Goal: Task Accomplishment & Management: Manage account settings

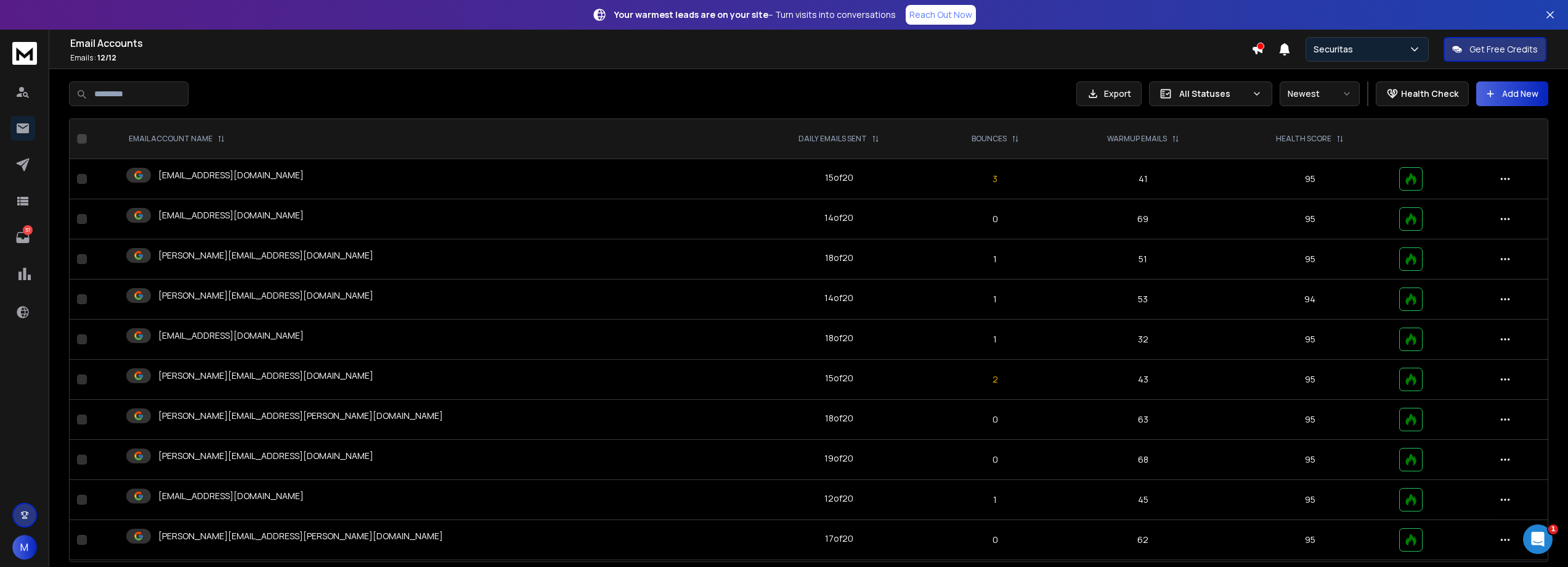
click at [1355, 55] on p "Securitas" at bounding box center [1336, 49] width 44 height 12
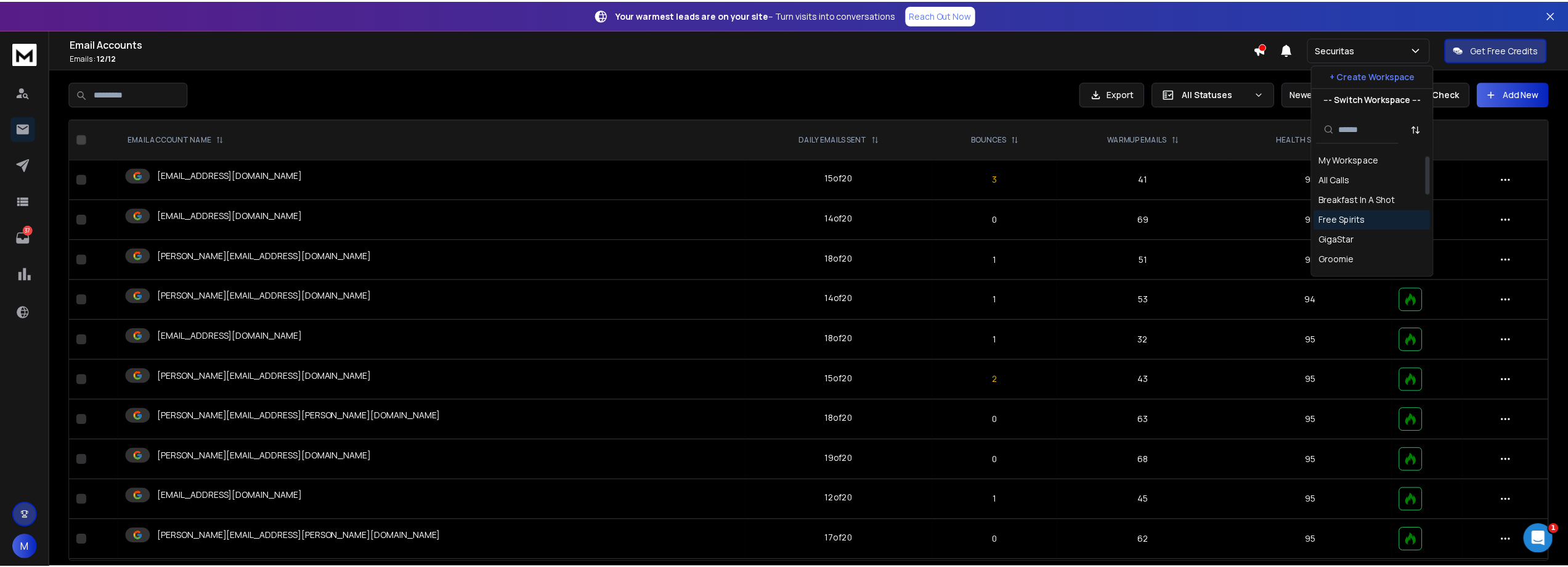
scroll to position [272, 0]
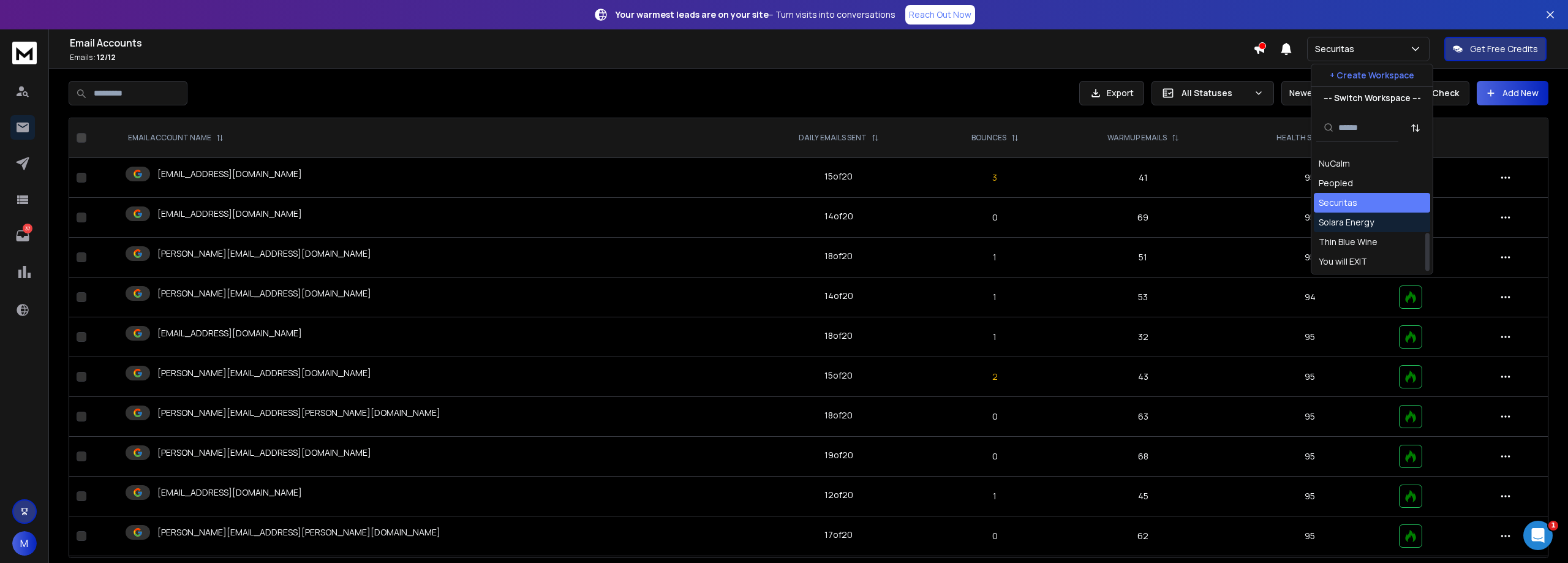
click at [1378, 223] on div "Solara Energy" at bounding box center [1372, 222] width 116 height 20
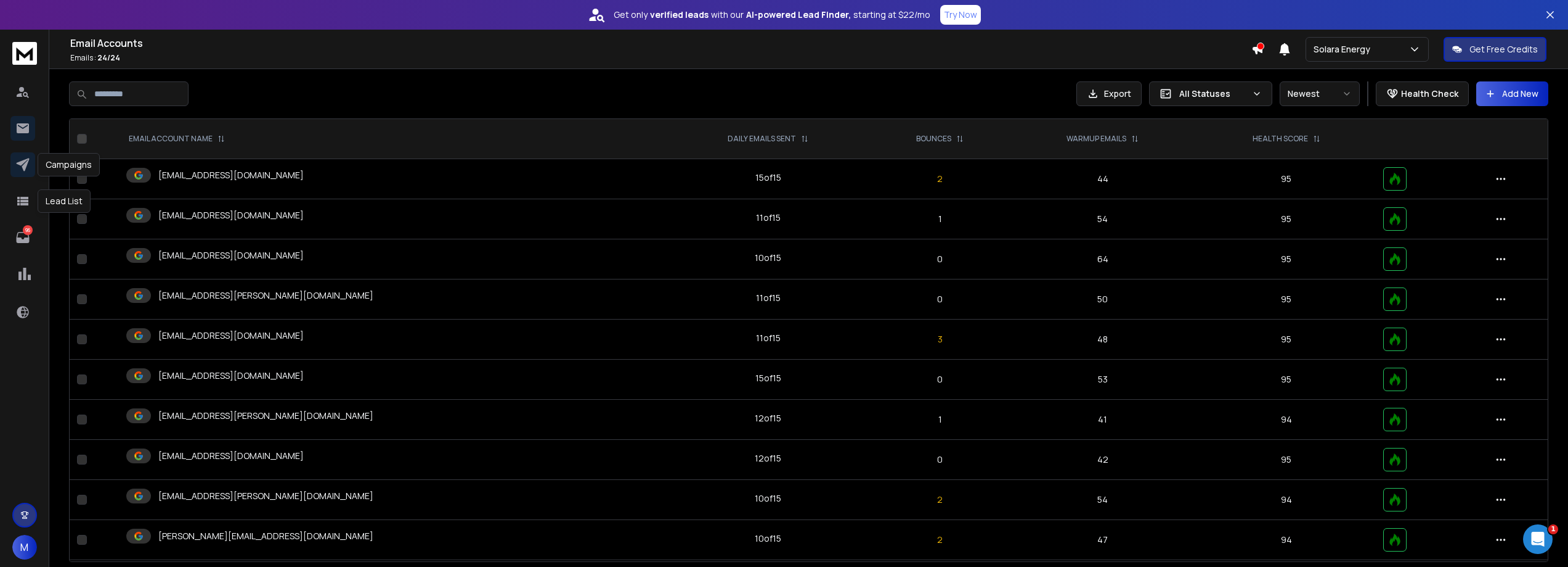
click at [22, 167] on icon at bounding box center [22, 164] width 13 height 13
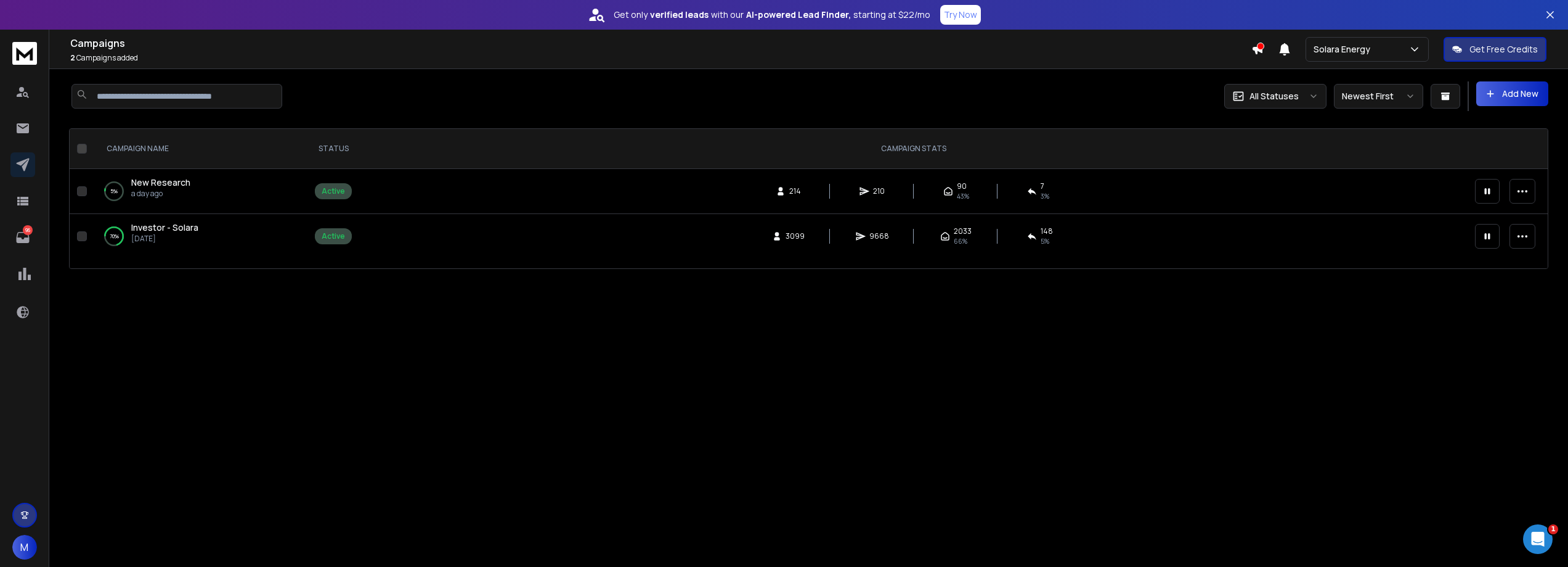
click at [186, 238] on p "[DATE]" at bounding box center [165, 238] width 67 height 10
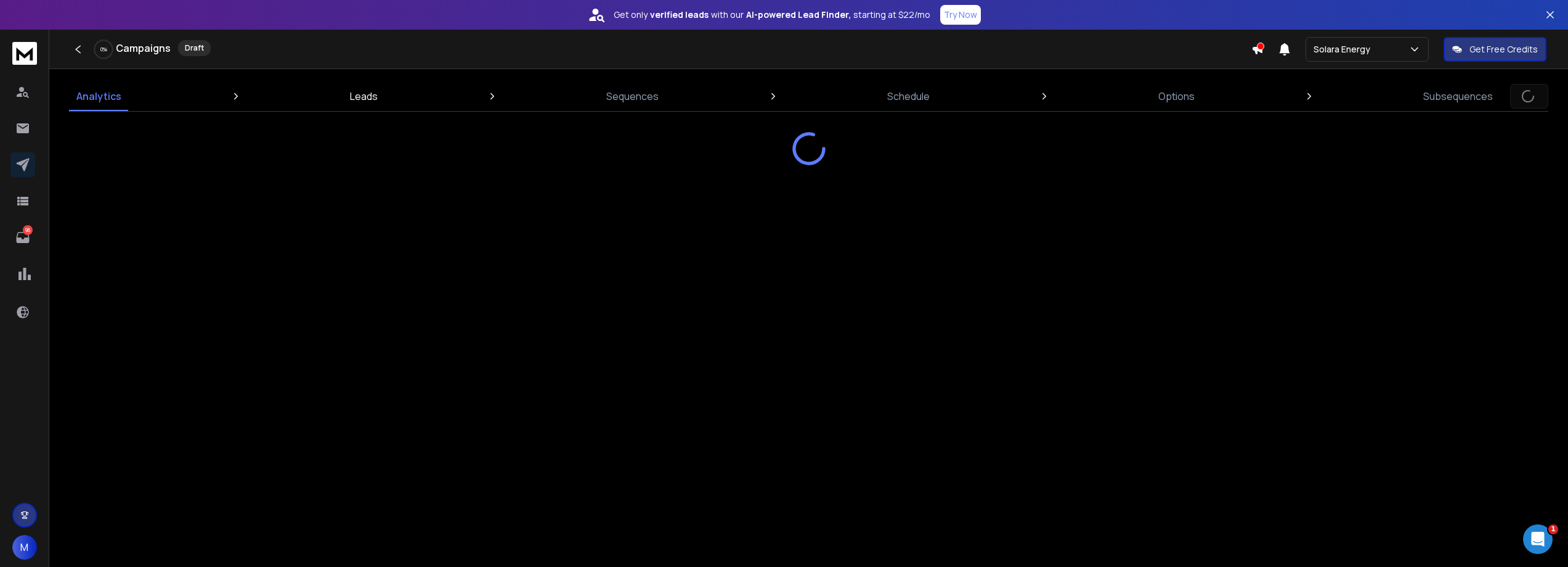
click at [351, 103] on p "Leads" at bounding box center [363, 96] width 27 height 14
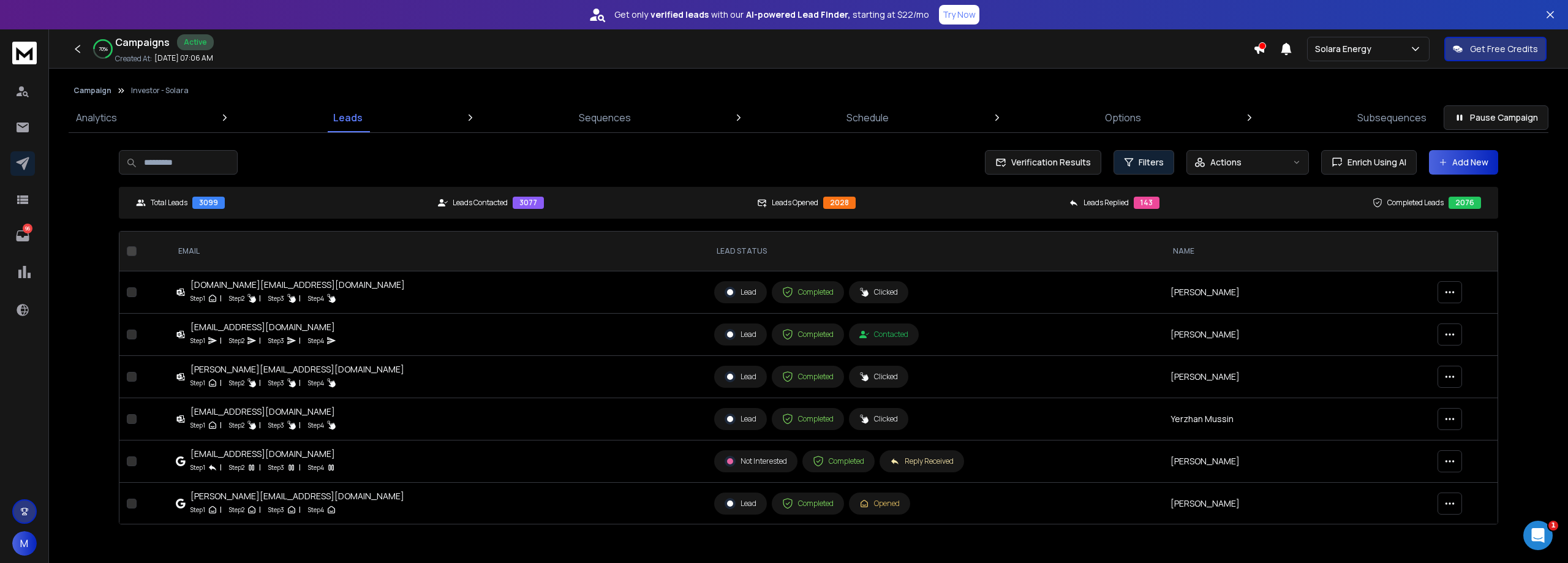
click at [1142, 166] on span "Filters" at bounding box center [1151, 162] width 25 height 12
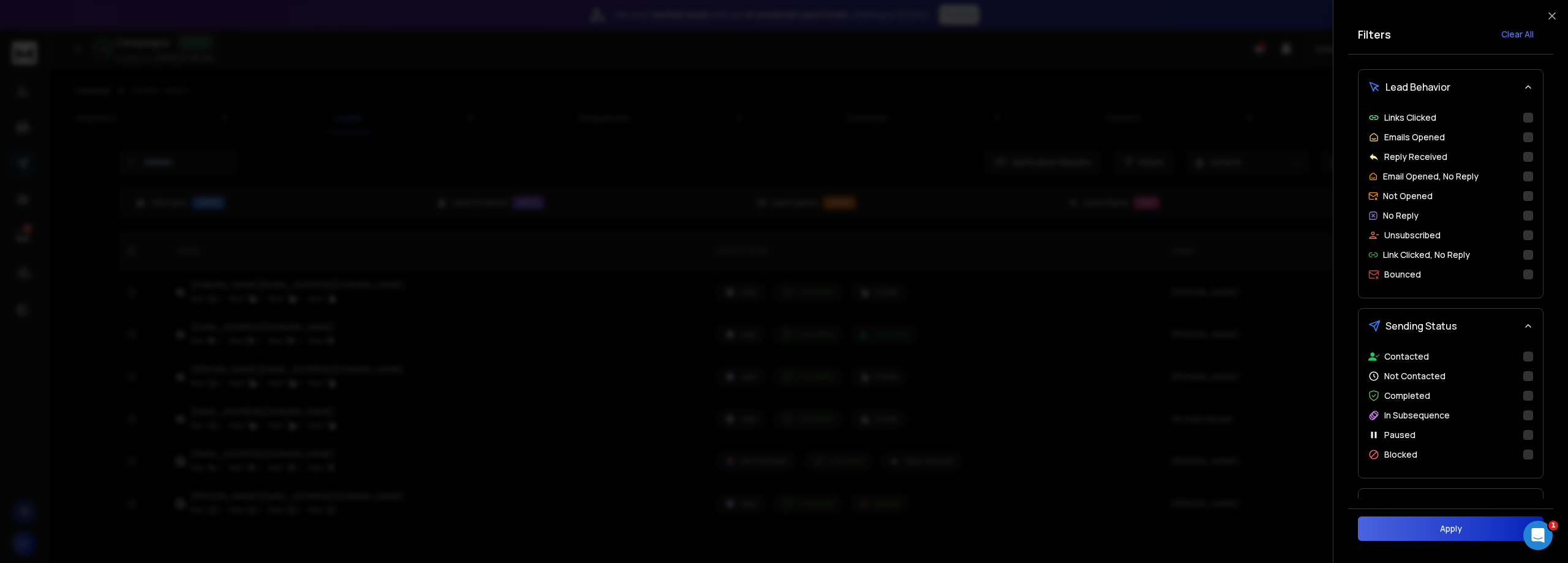
click at [1394, 373] on p "Not Contacted" at bounding box center [1415, 376] width 61 height 12
click at [1523, 373] on button "Not Contacted" at bounding box center [1528, 376] width 10 height 10
click at [1408, 521] on button "Apply" at bounding box center [1452, 528] width 186 height 24
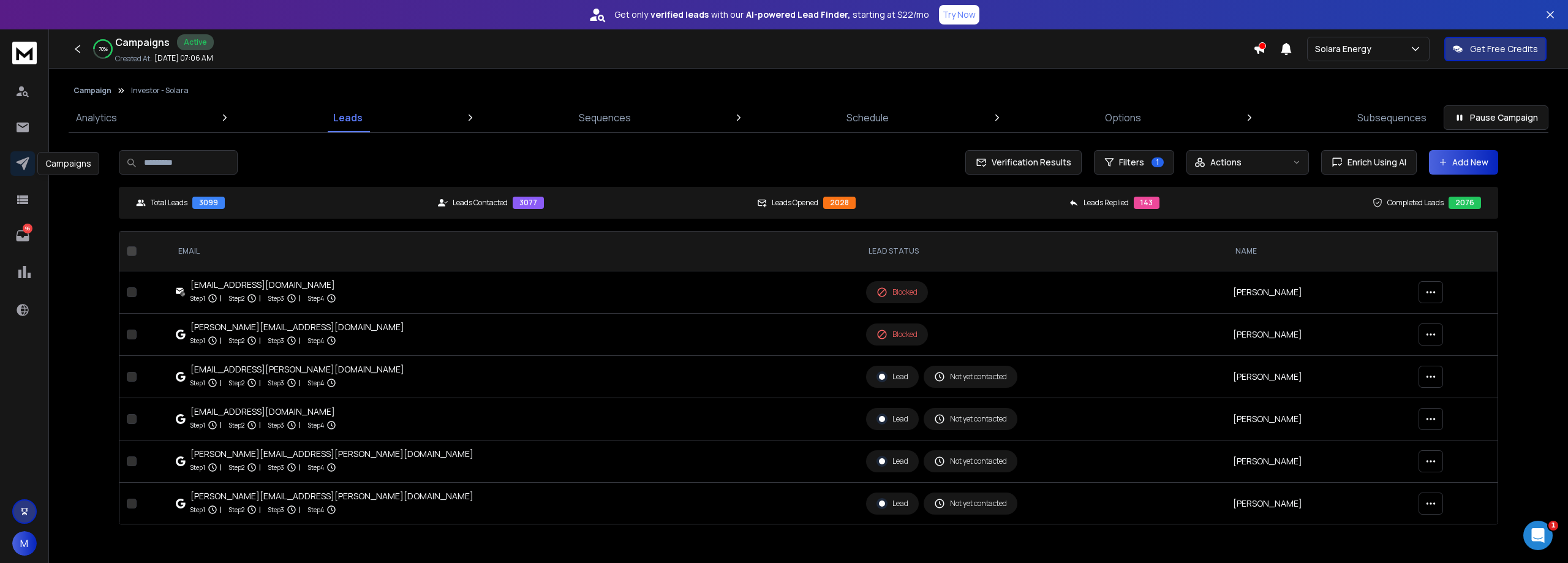
click at [21, 162] on icon at bounding box center [22, 162] width 13 height 13
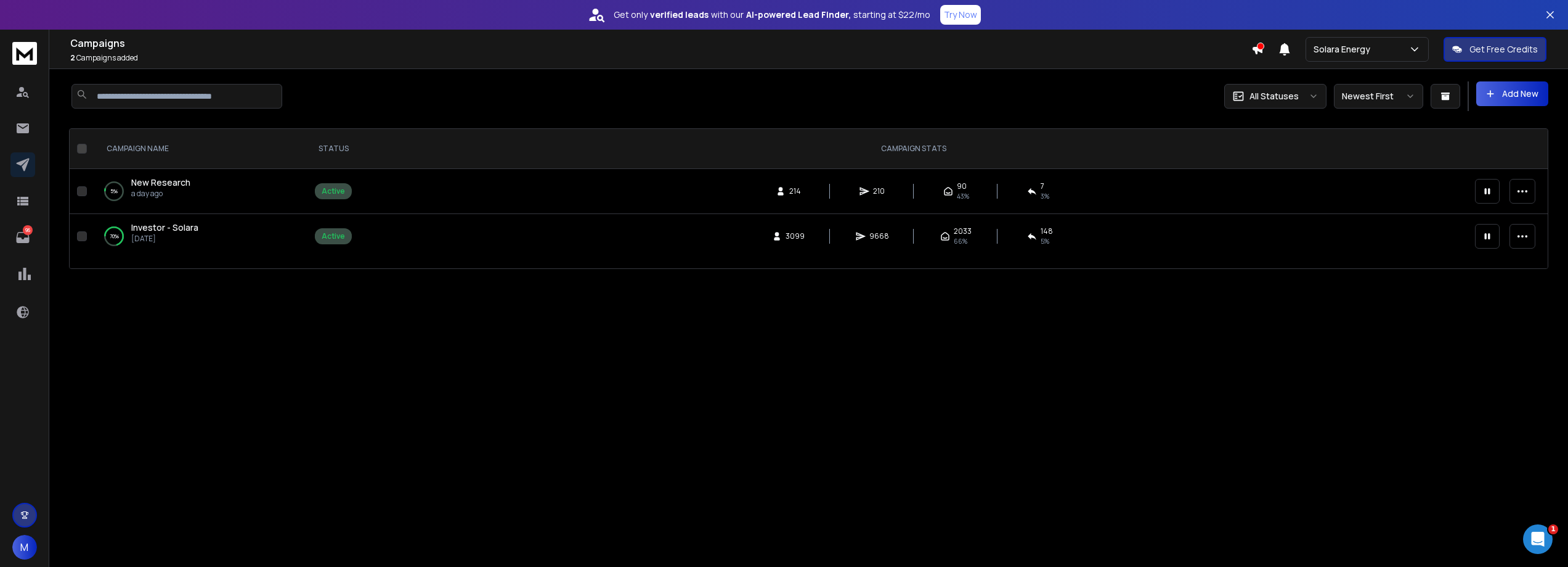
click at [226, 186] on div "5 % New Research a day ago" at bounding box center [199, 191] width 191 height 30
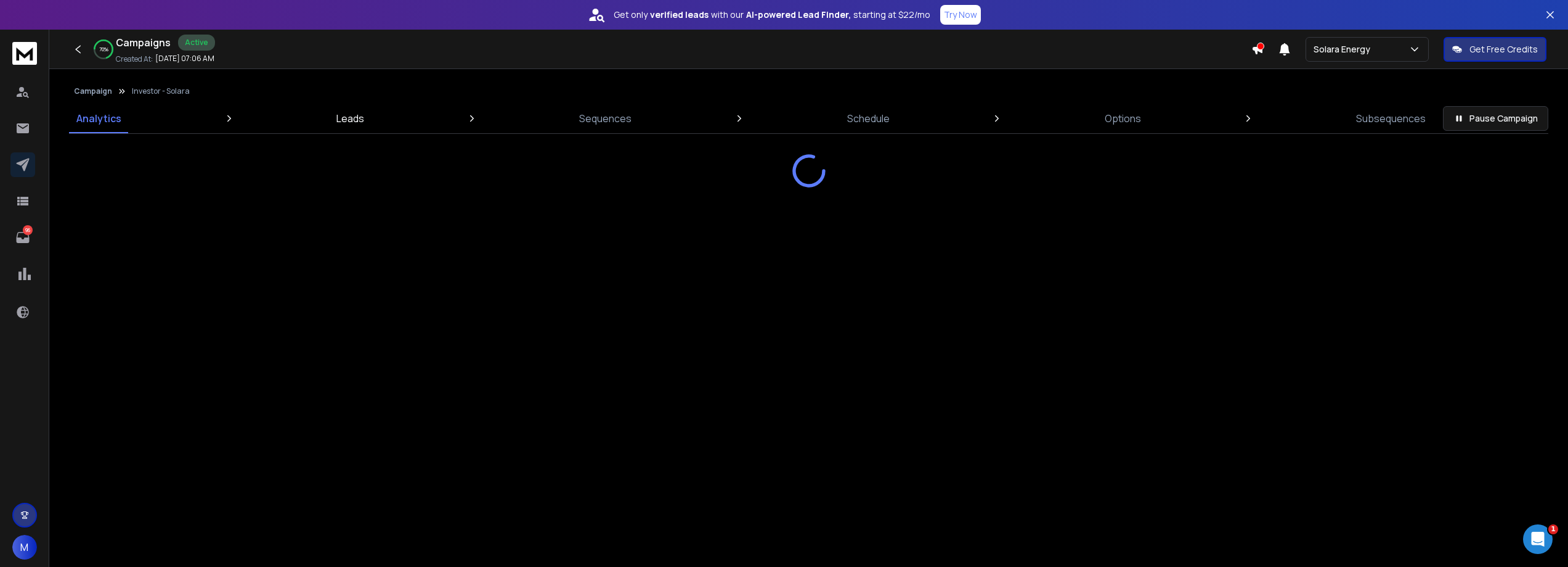
click at [344, 119] on p "Leads" at bounding box center [350, 118] width 27 height 14
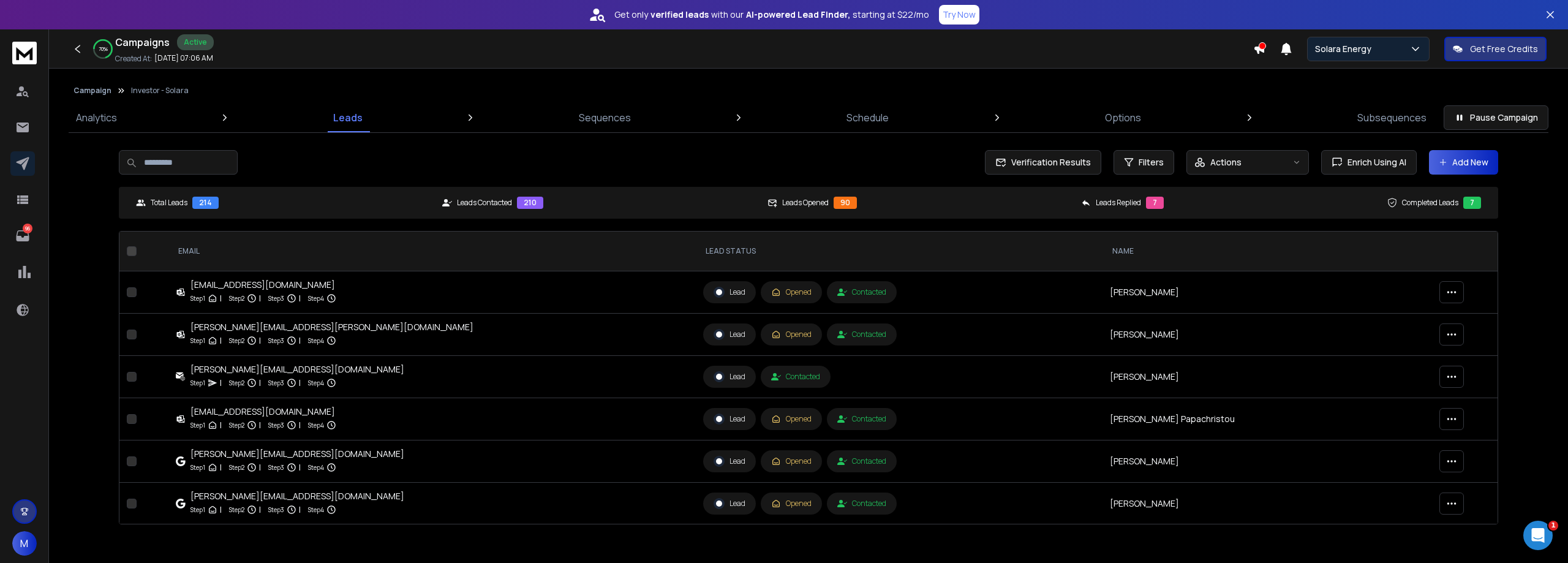
click at [1366, 44] on p "Solara Energy" at bounding box center [1346, 49] width 61 height 12
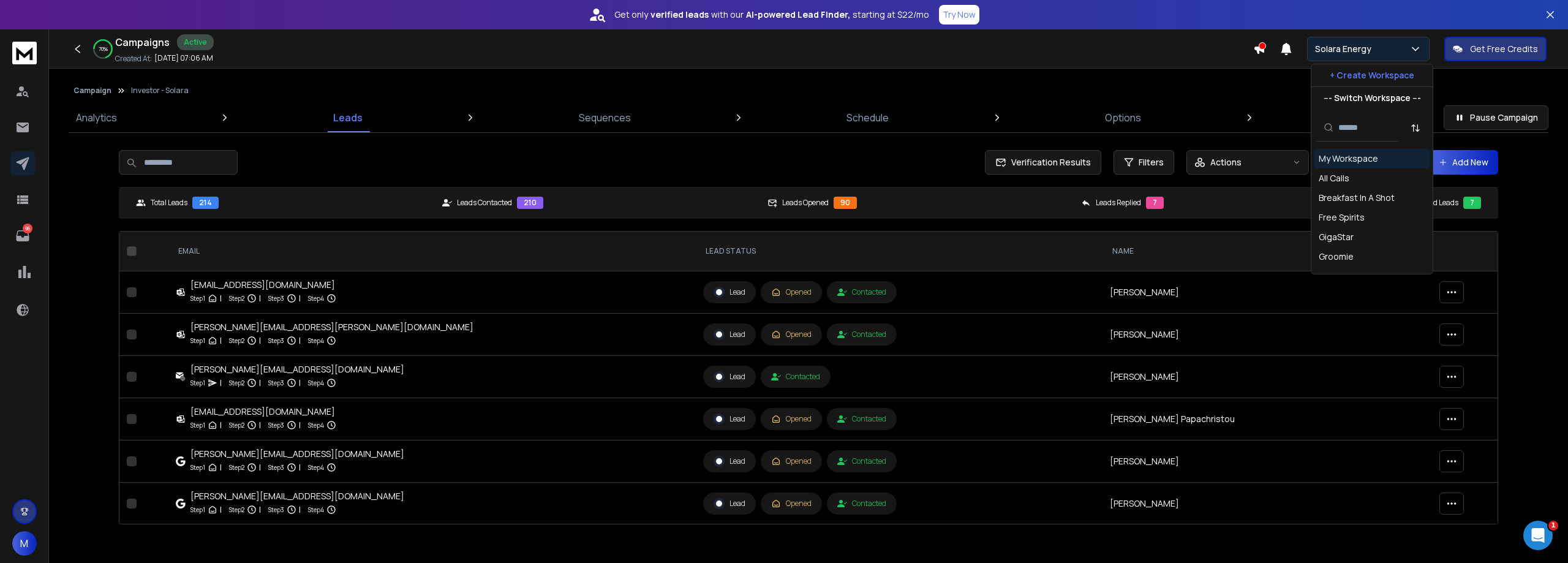
click at [1366, 44] on p "Solara Energy" at bounding box center [1346, 49] width 61 height 12
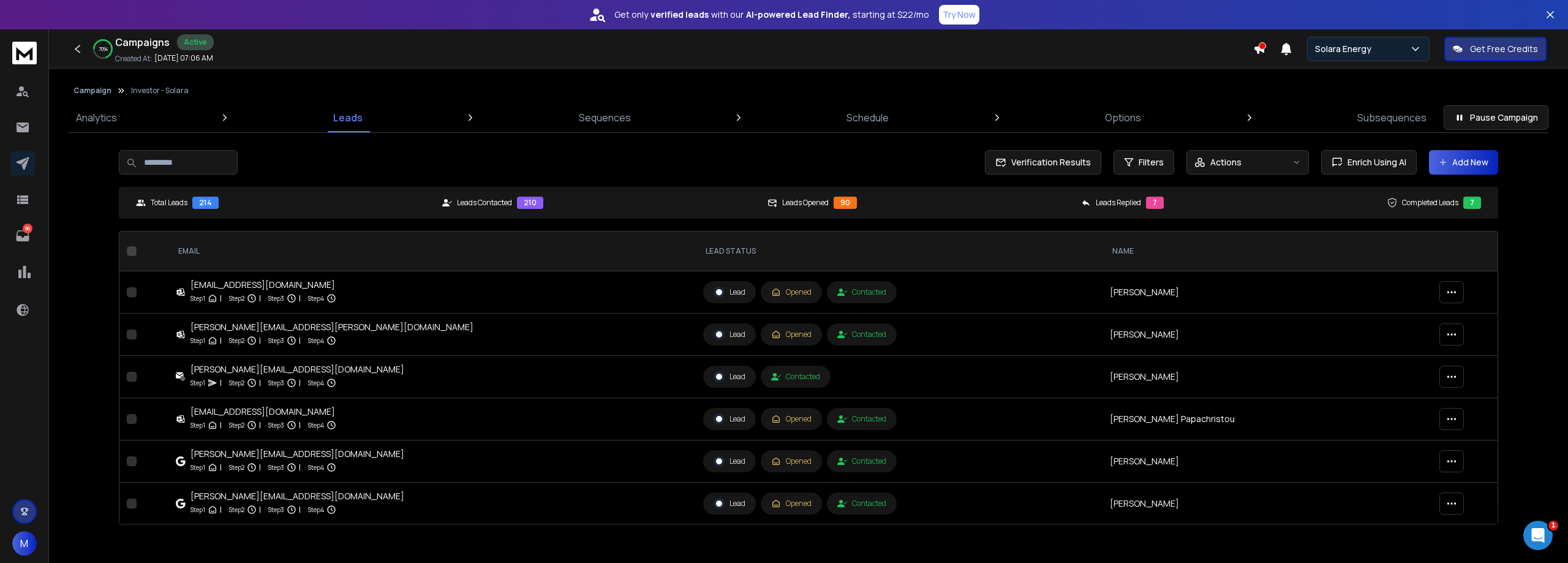
click at [1370, 53] on p "Solara Energy" at bounding box center [1346, 49] width 61 height 12
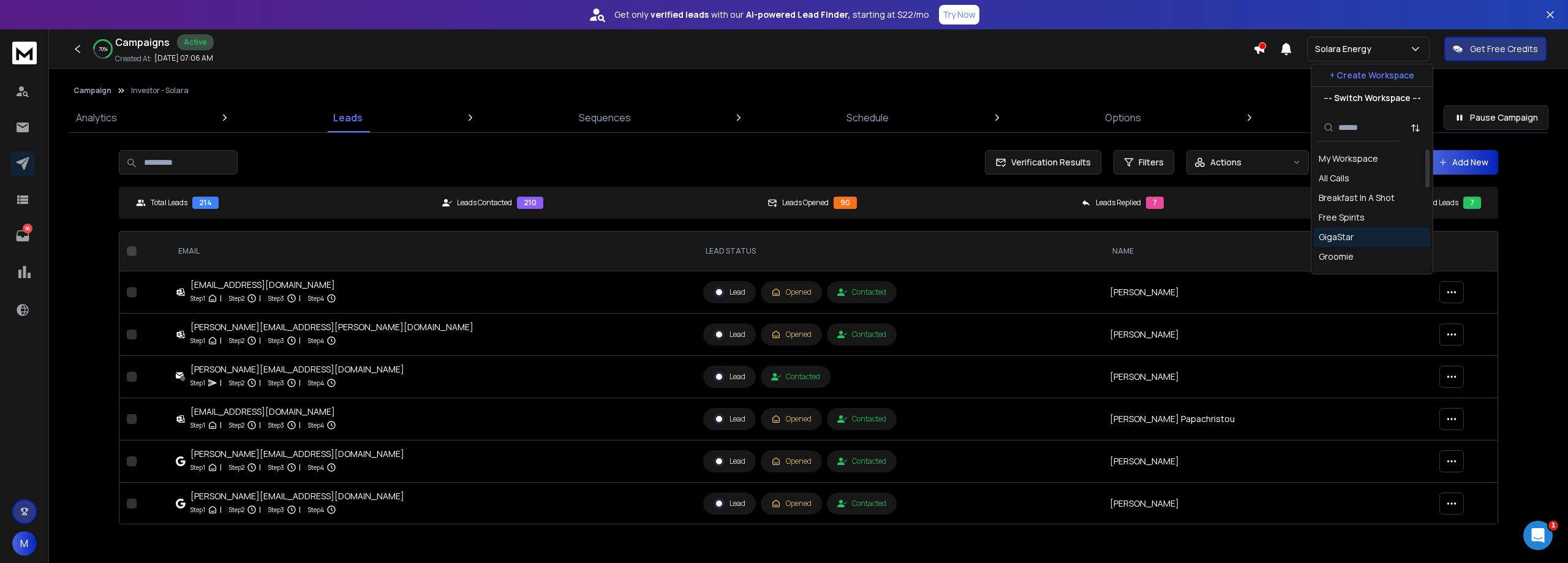
click at [1356, 238] on div "GigaStar" at bounding box center [1372, 237] width 116 height 20
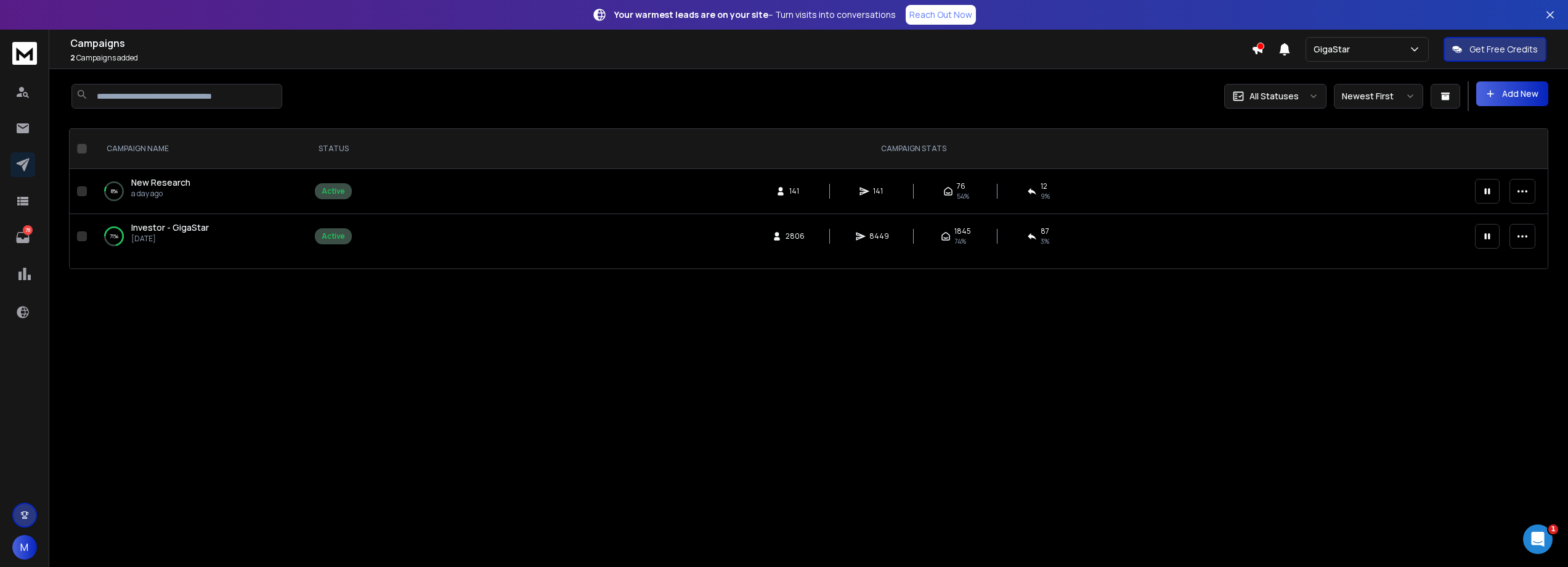
click at [181, 247] on div "Investor - GigaStar 2 months ago" at bounding box center [170, 236] width 78 height 30
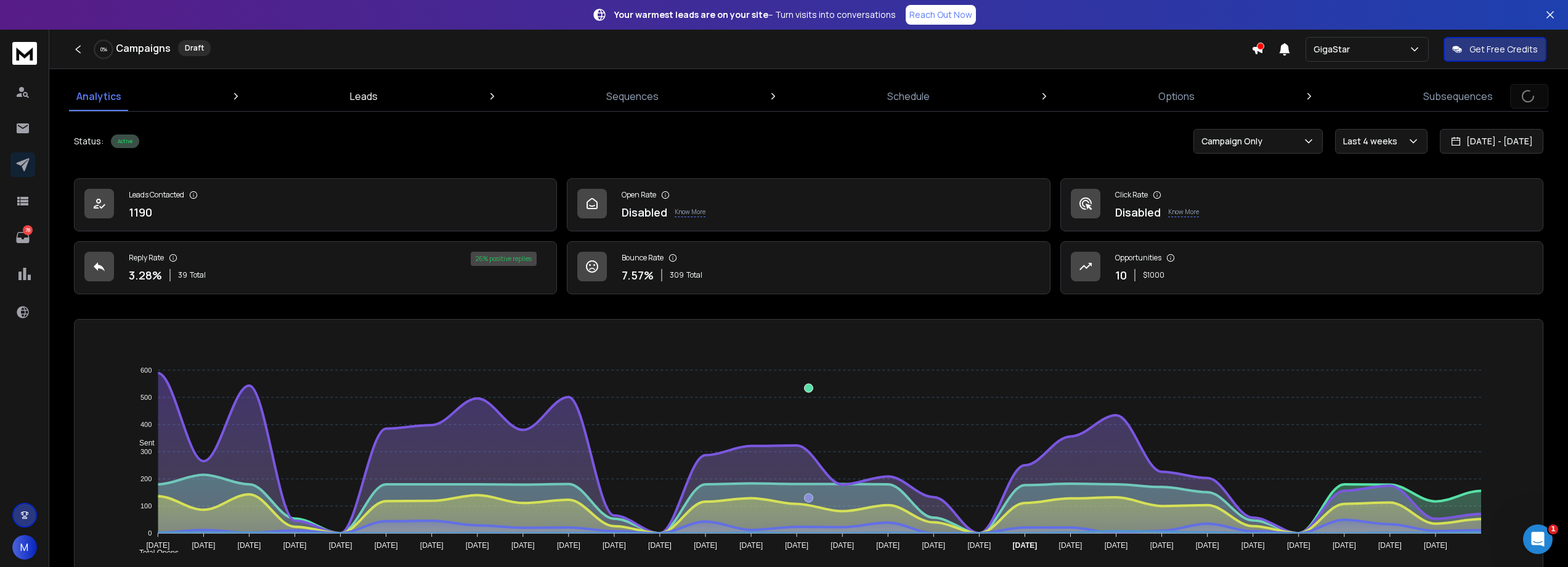
click at [370, 104] on link "Leads" at bounding box center [364, 96] width 43 height 30
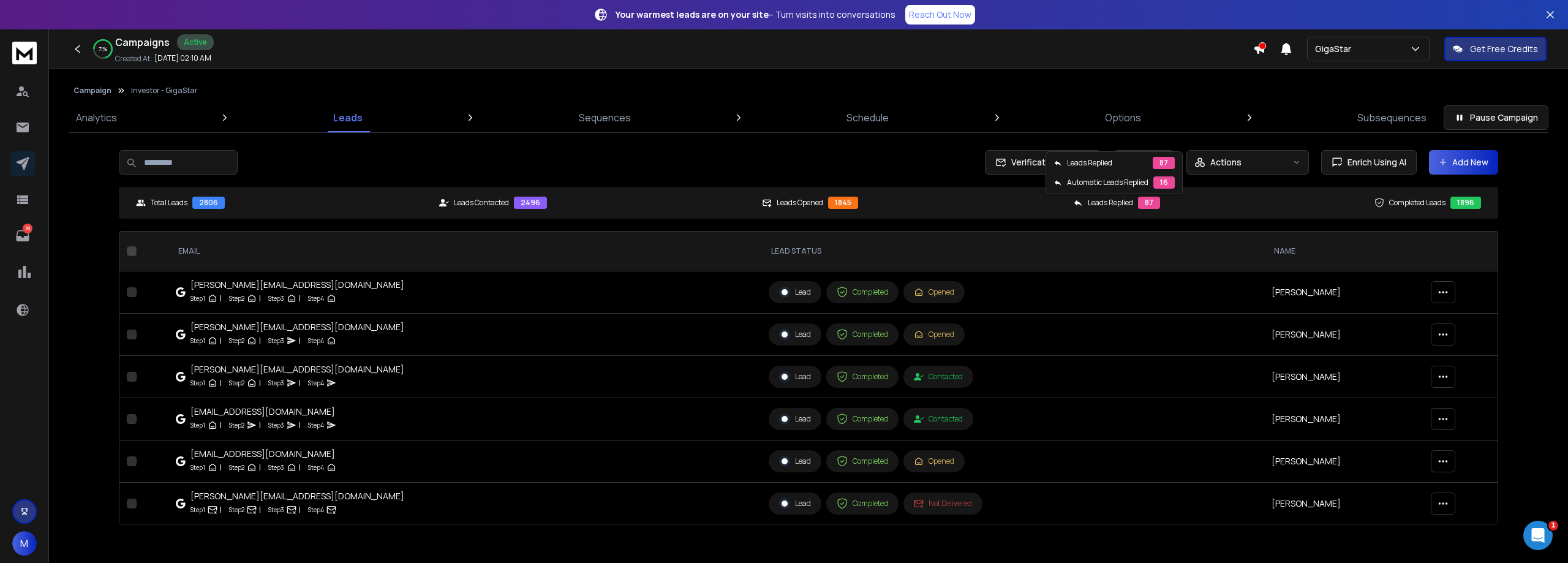
click at [1157, 161] on div "87" at bounding box center [1164, 162] width 22 height 12
click at [1133, 156] on button "Filters" at bounding box center [1144, 162] width 60 height 24
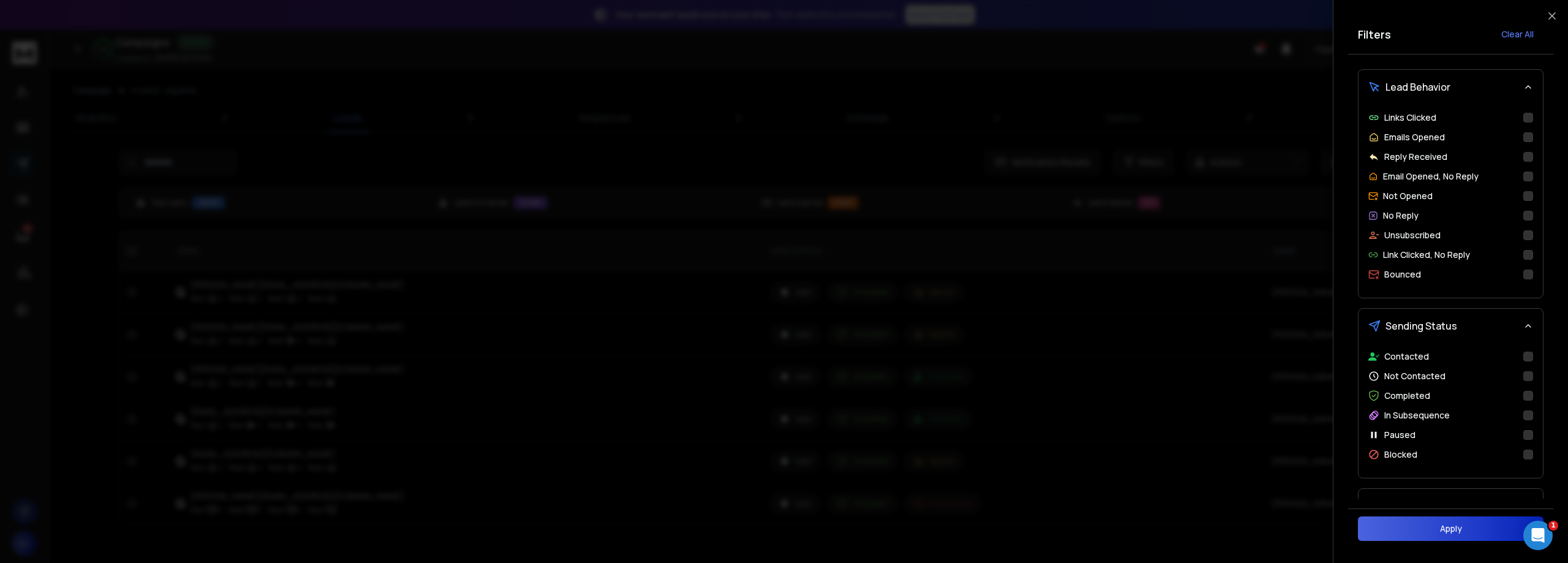
click at [1399, 378] on p "Not Contacted" at bounding box center [1415, 376] width 61 height 12
click at [1523, 378] on button "Not Contacted" at bounding box center [1528, 376] width 10 height 10
drag, startPoint x: 1430, startPoint y: 536, endPoint x: 1264, endPoint y: 536, distance: 166.0
click at [1430, 536] on button "Apply" at bounding box center [1452, 528] width 186 height 24
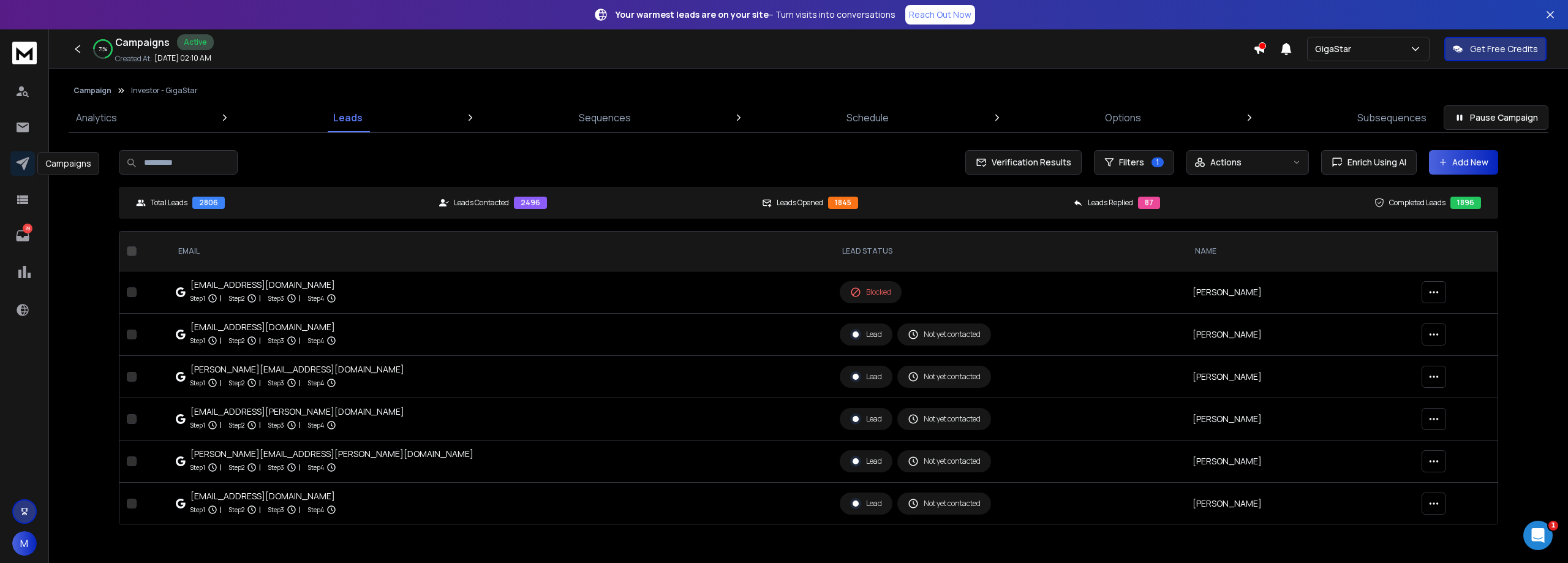
click at [15, 165] on icon at bounding box center [22, 163] width 14 height 14
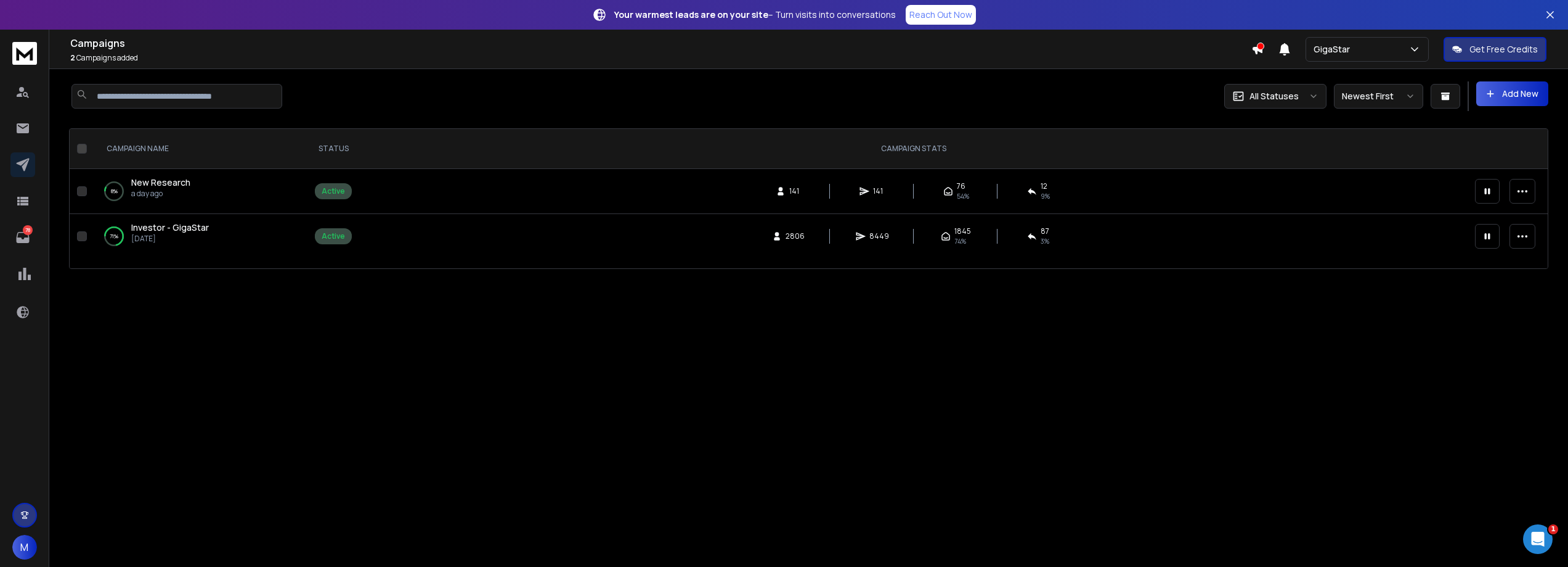
click at [173, 183] on span "New Research" at bounding box center [161, 182] width 59 height 11
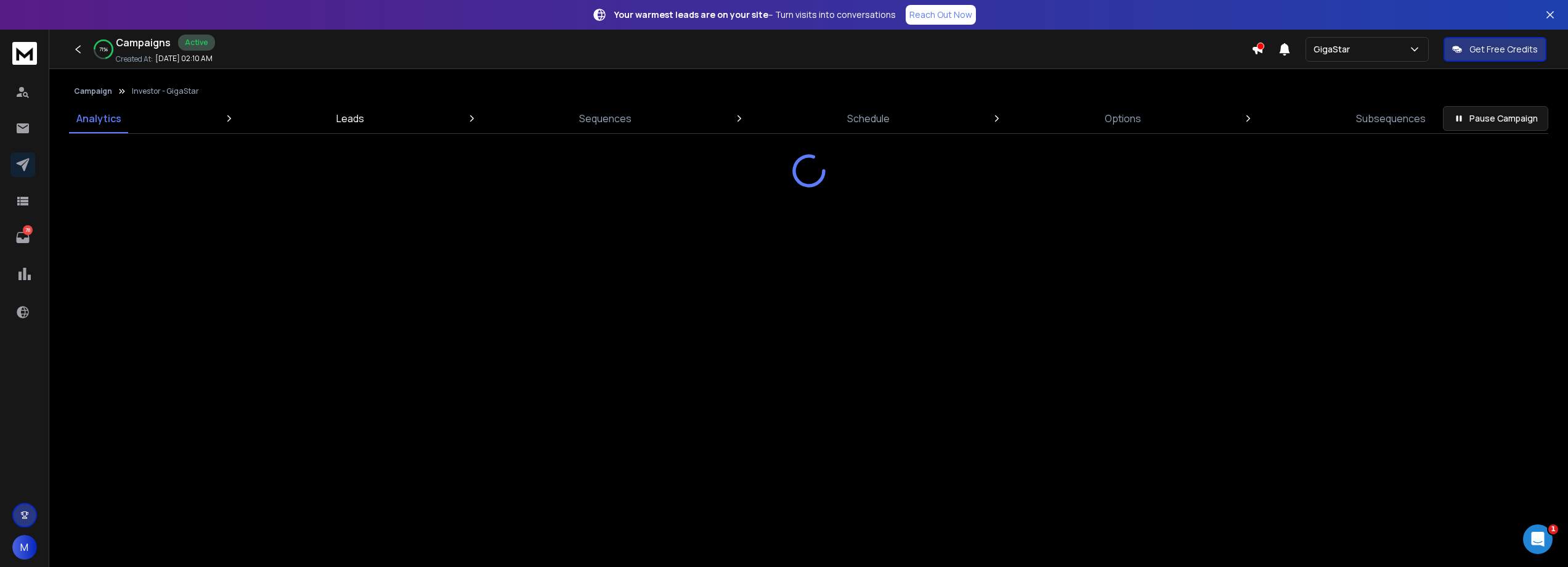
click at [354, 115] on p "Leads" at bounding box center [350, 118] width 27 height 14
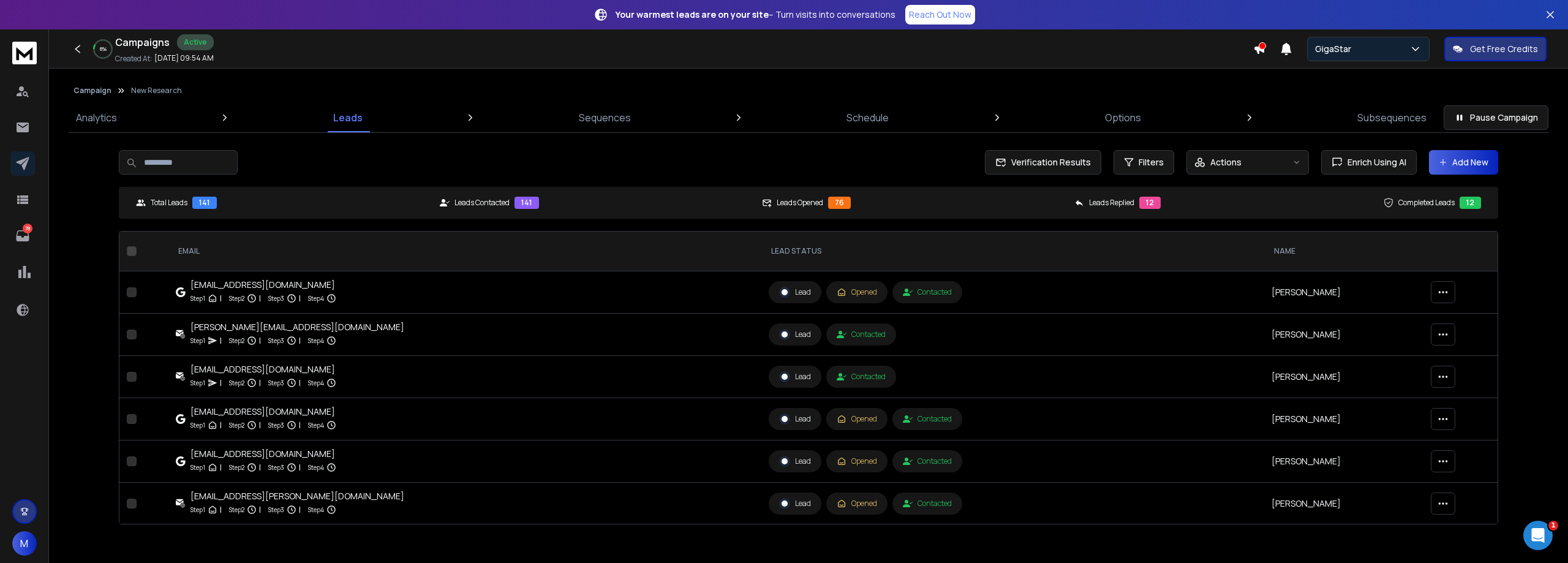
drag, startPoint x: 431, startPoint y: 2, endPoint x: 1356, endPoint y: 55, distance: 926.5
click at [1356, 55] on button "GigaStar" at bounding box center [1368, 49] width 122 height 24
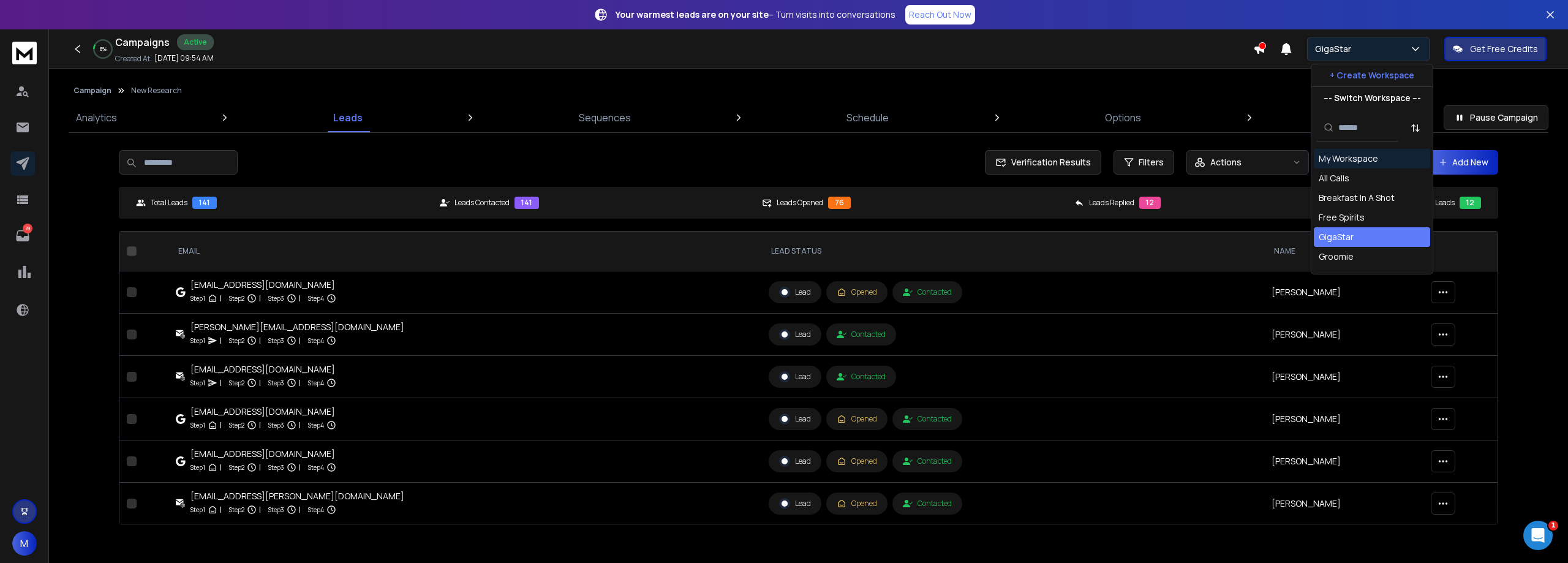
click at [1356, 56] on button "GigaStar" at bounding box center [1368, 49] width 122 height 24
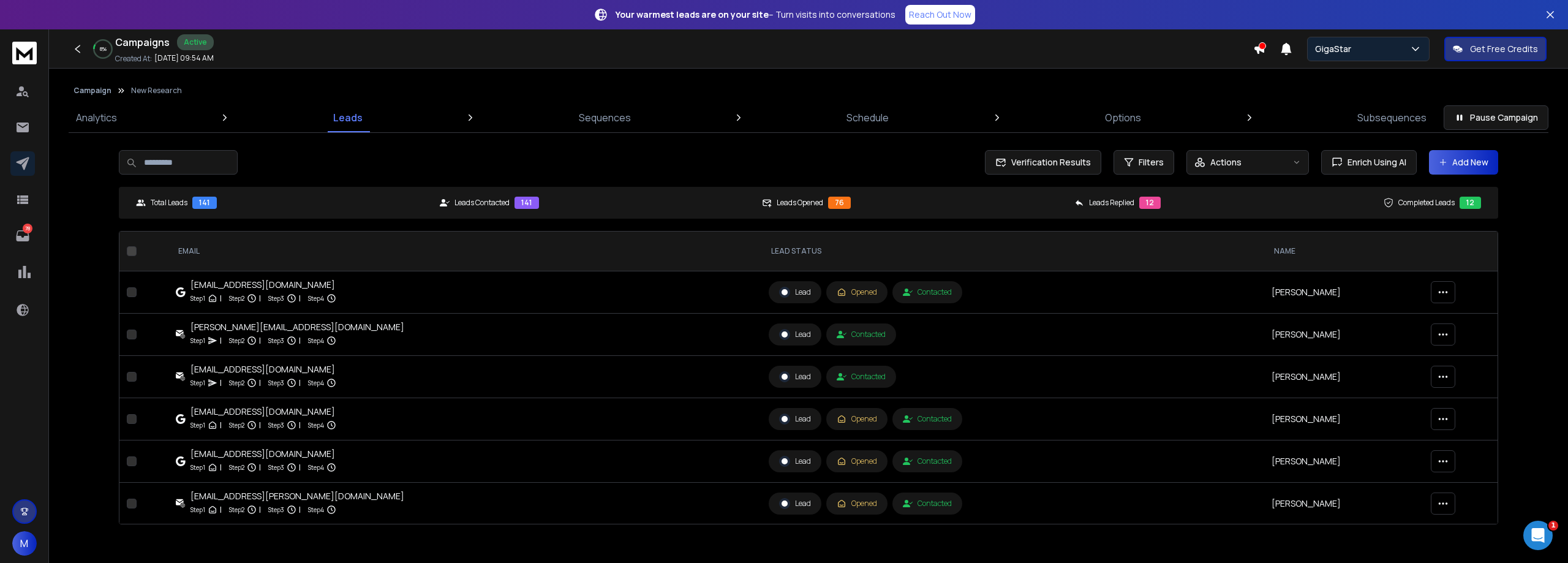
click at [1356, 56] on button "GigaStar" at bounding box center [1368, 49] width 122 height 24
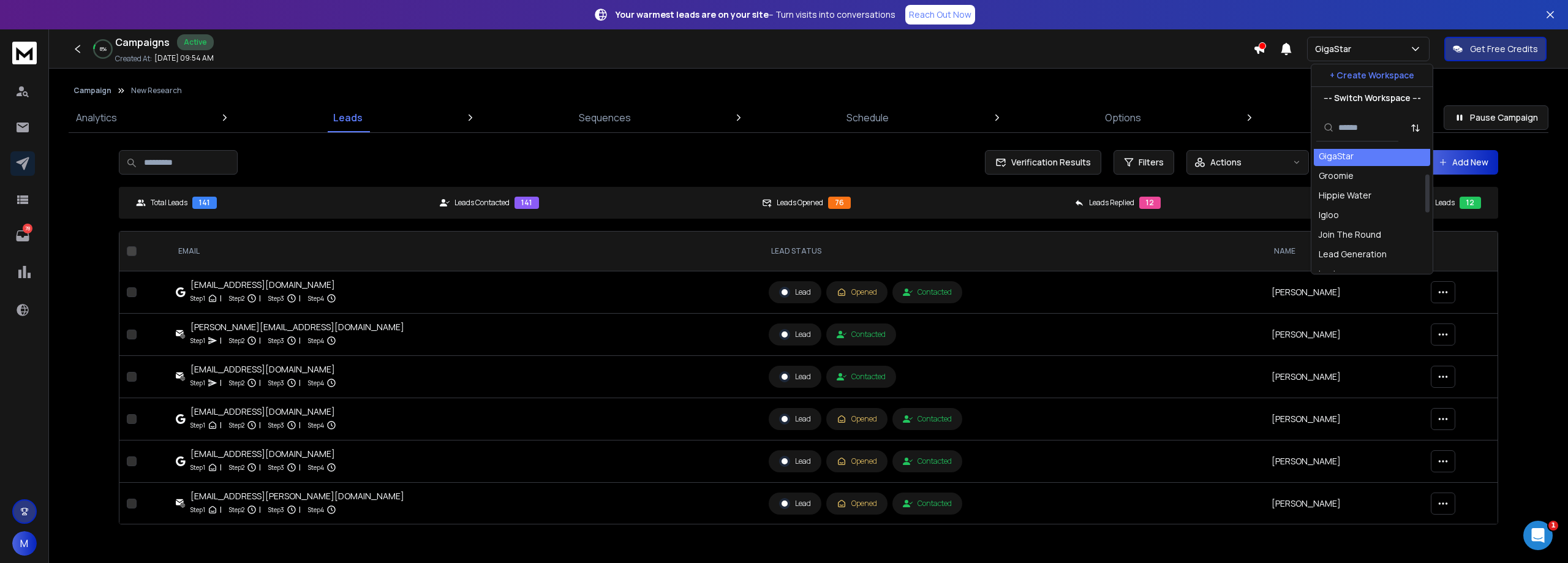
scroll to position [82, 0]
click at [1372, 197] on div "Hippie Water" at bounding box center [1372, 195] width 116 height 20
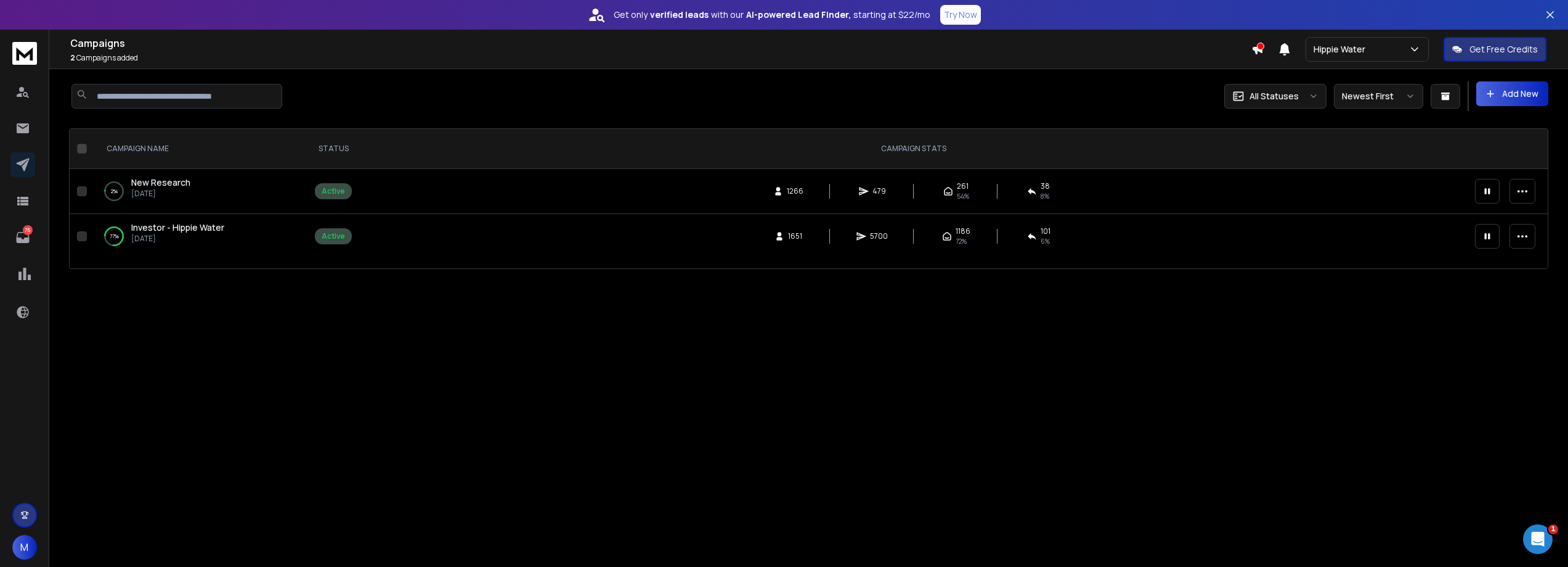
click at [196, 241] on p "2 months ago" at bounding box center [178, 238] width 93 height 10
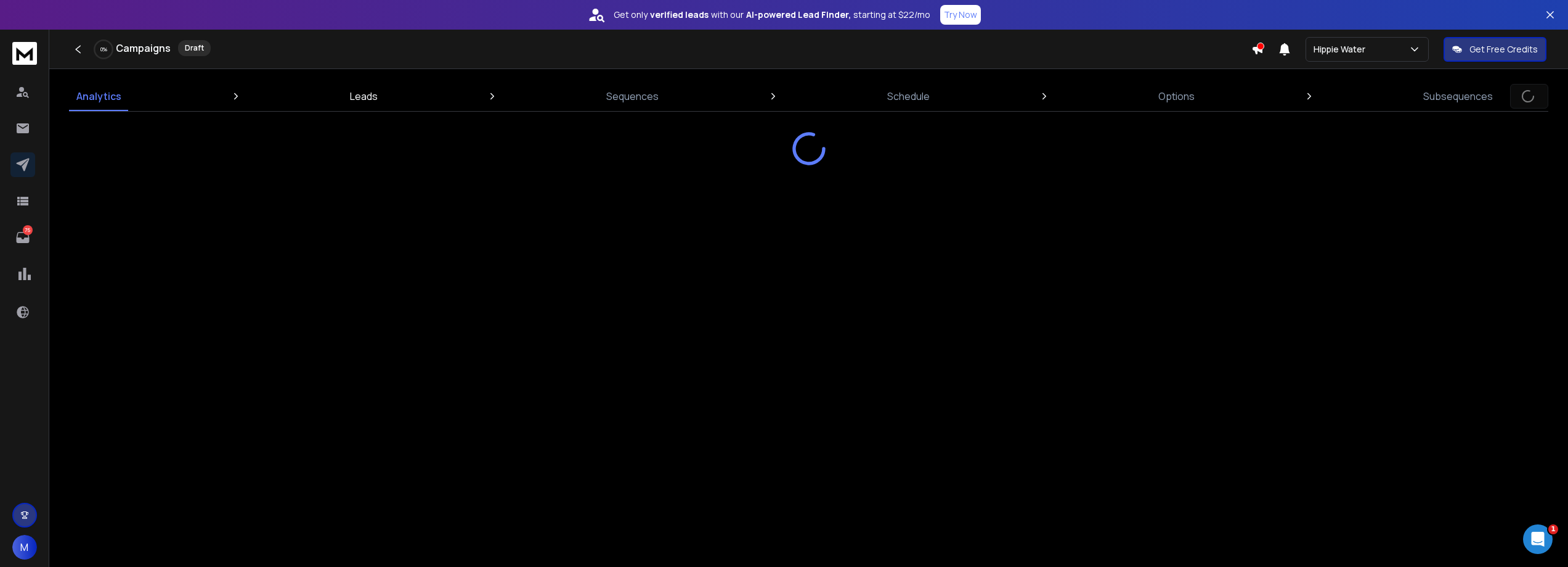
click at [357, 105] on link "Leads" at bounding box center [364, 96] width 43 height 30
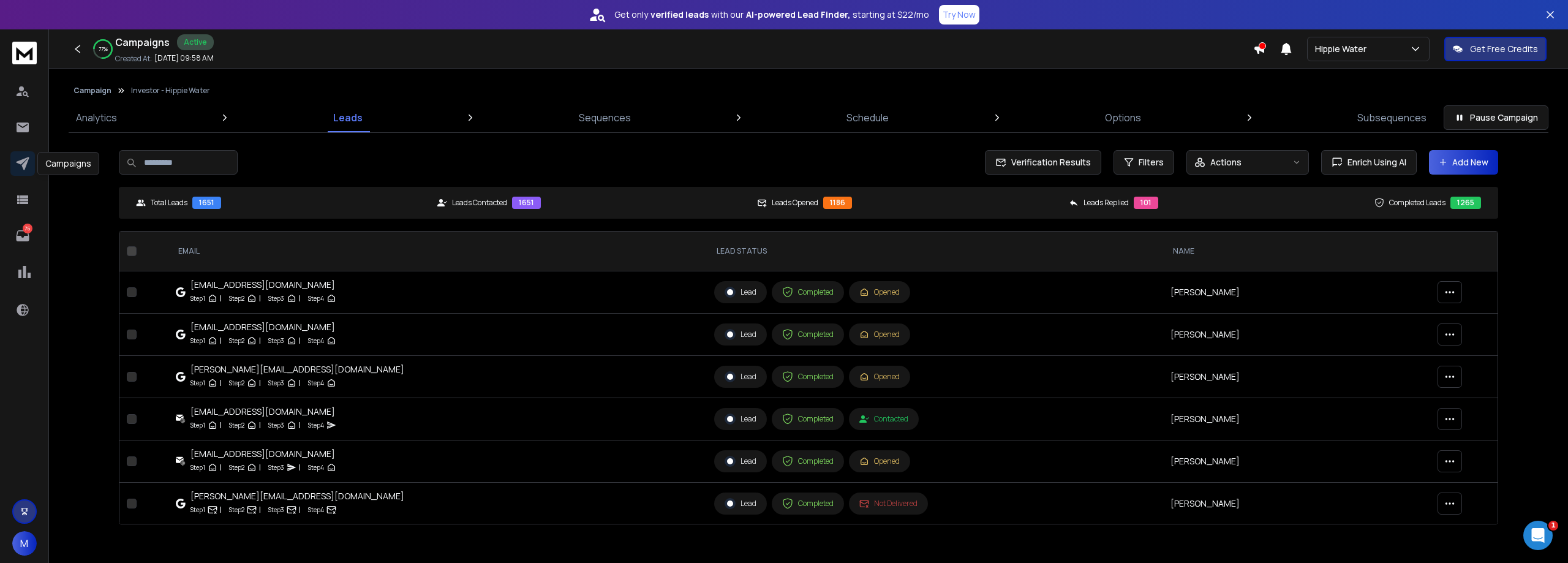
click at [19, 157] on icon at bounding box center [22, 163] width 14 height 14
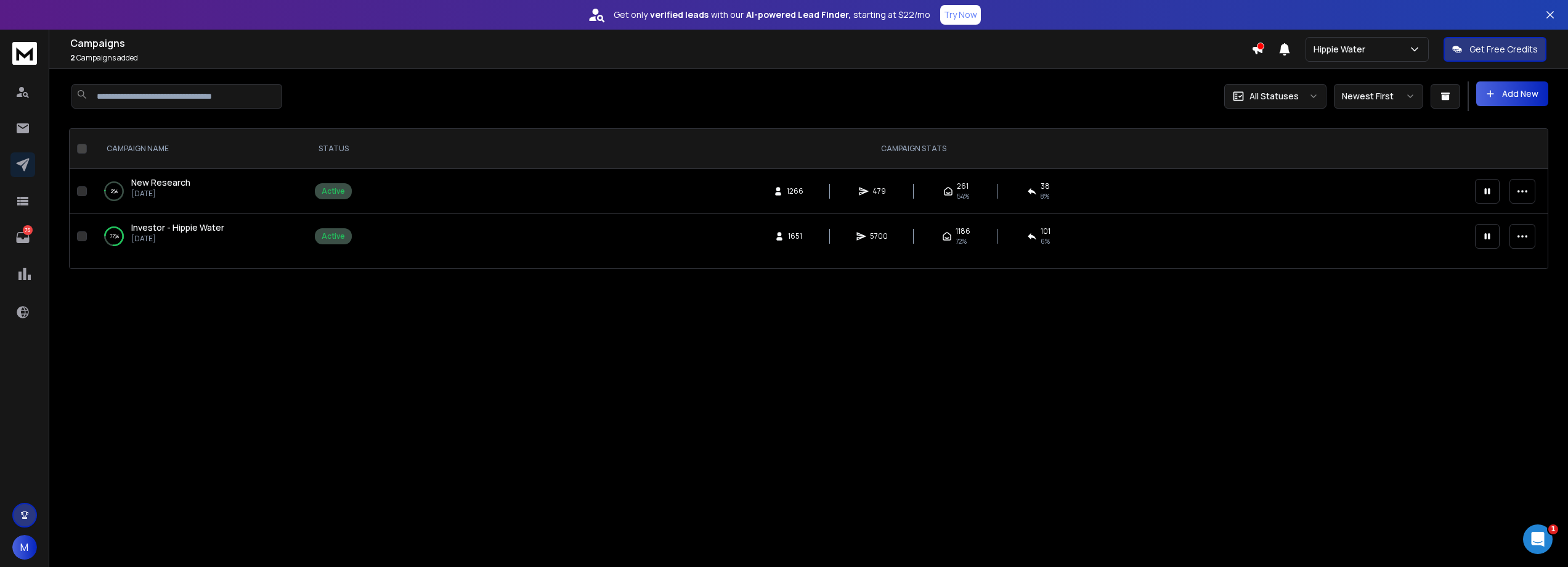
click at [171, 177] on span "New Research" at bounding box center [161, 182] width 59 height 11
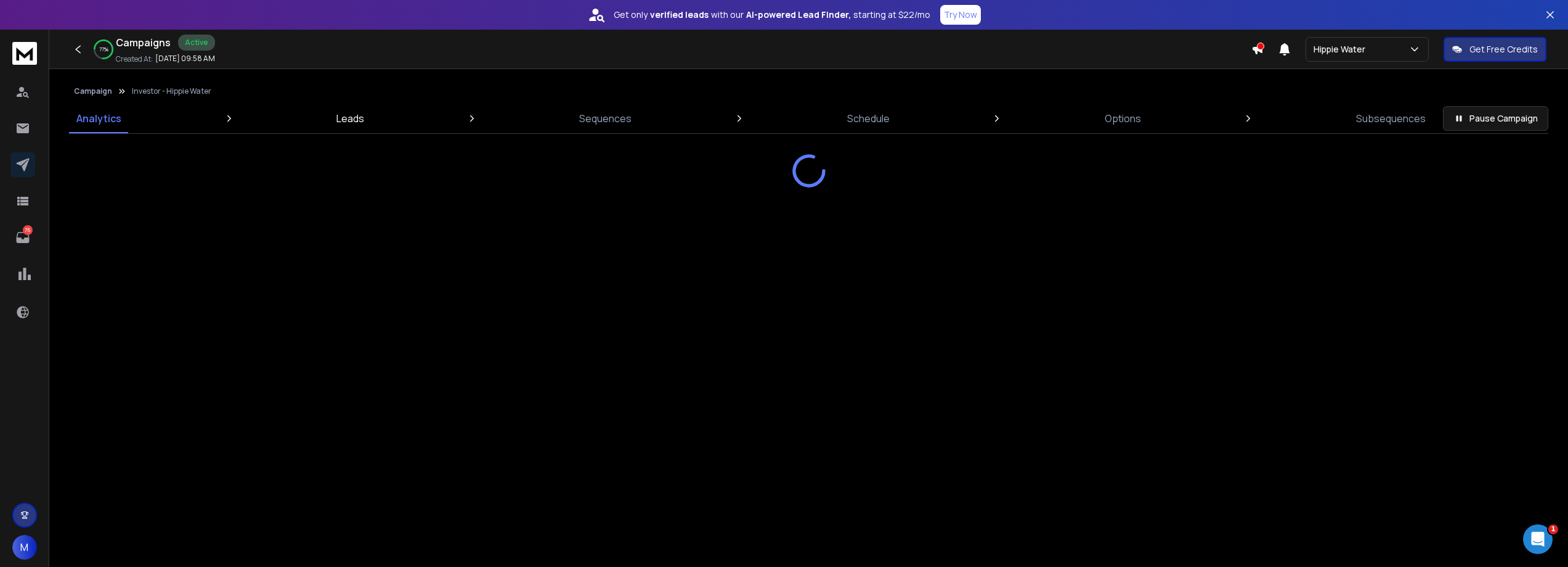
click at [338, 123] on p "Leads" at bounding box center [350, 118] width 27 height 14
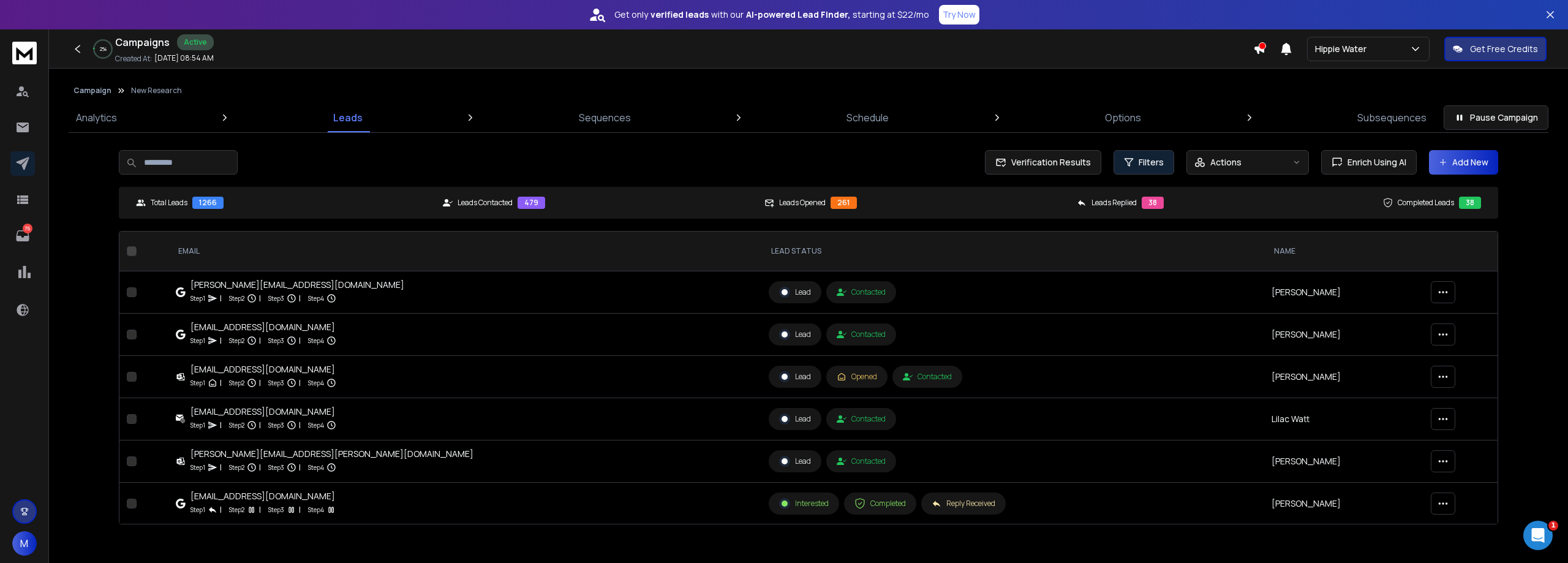
click at [1143, 159] on span "Filters" at bounding box center [1151, 162] width 25 height 12
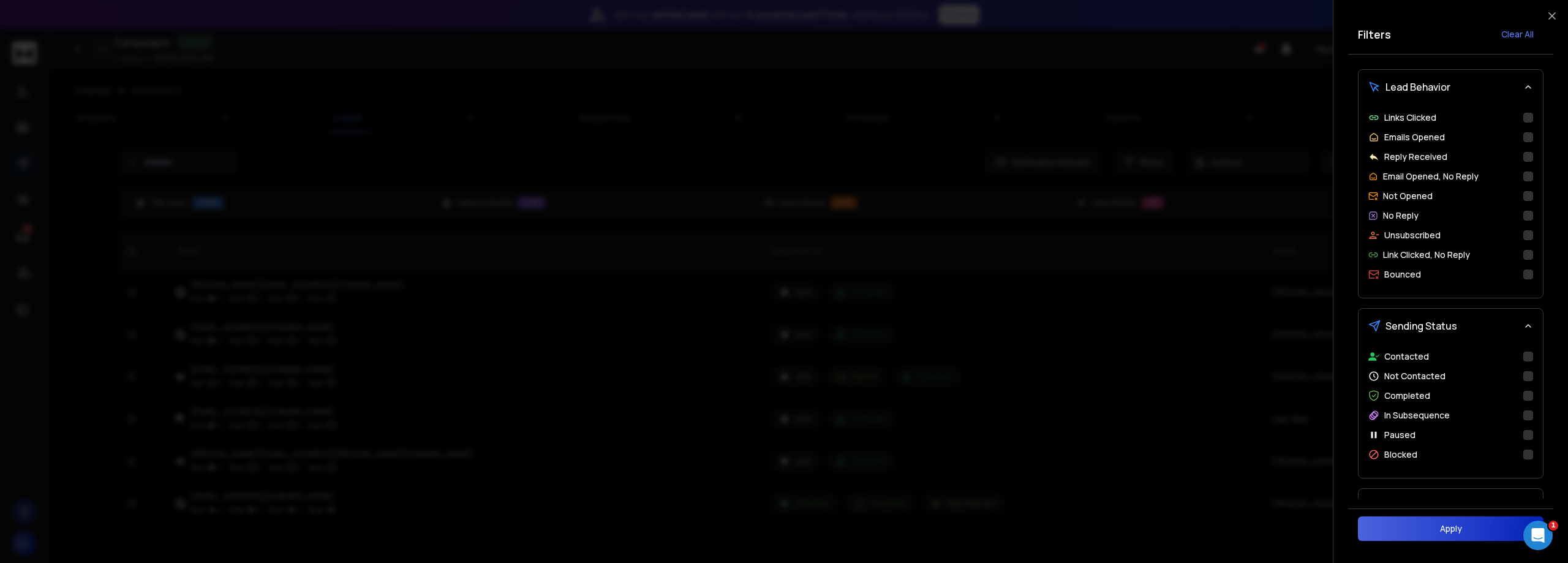
click at [1426, 377] on p "Not Contacted" at bounding box center [1415, 376] width 61 height 12
click at [1523, 377] on button "Not Contacted" at bounding box center [1528, 376] width 10 height 10
click at [1419, 521] on button "Apply" at bounding box center [1452, 528] width 186 height 24
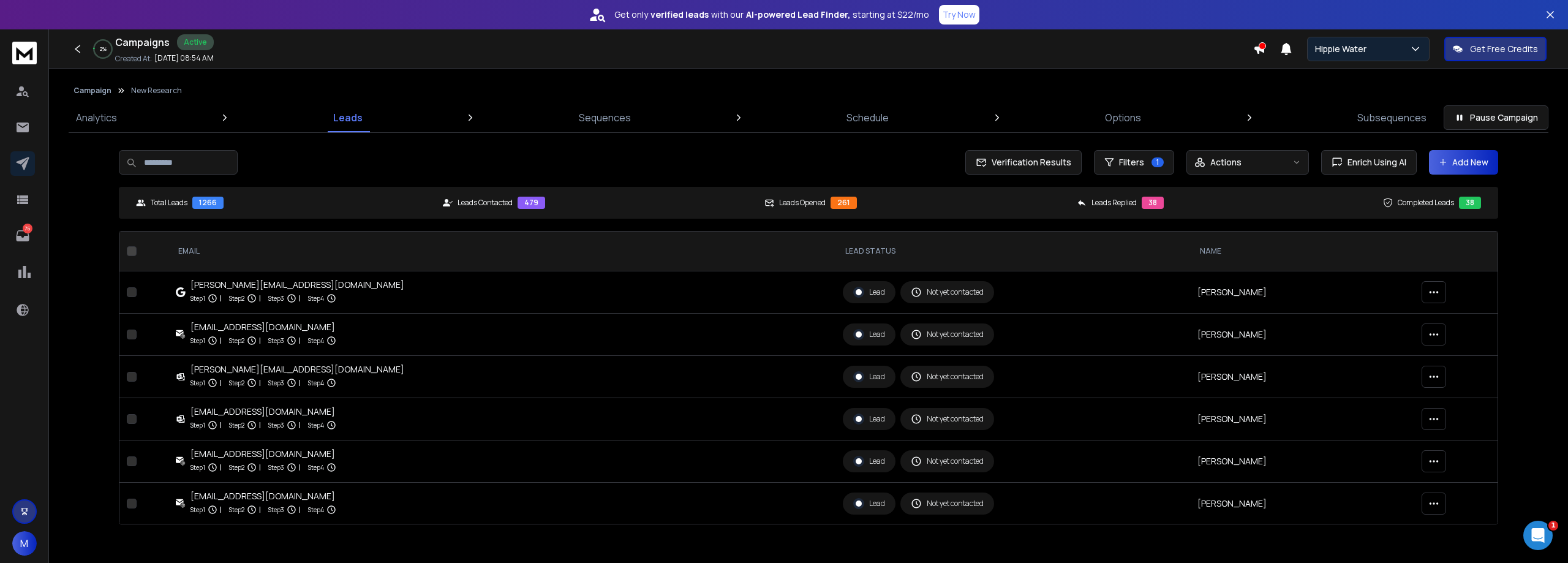
click at [1359, 40] on button "Hippie Water" at bounding box center [1368, 49] width 122 height 24
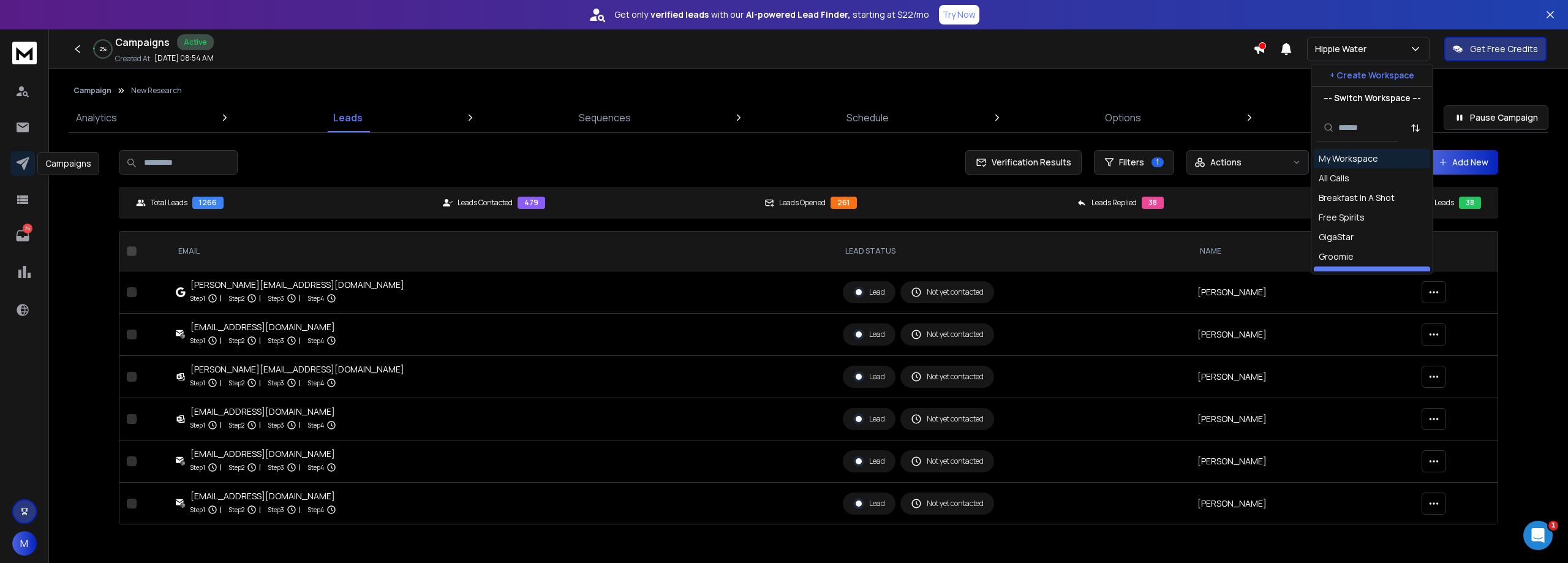
click at [27, 164] on icon at bounding box center [22, 163] width 14 height 14
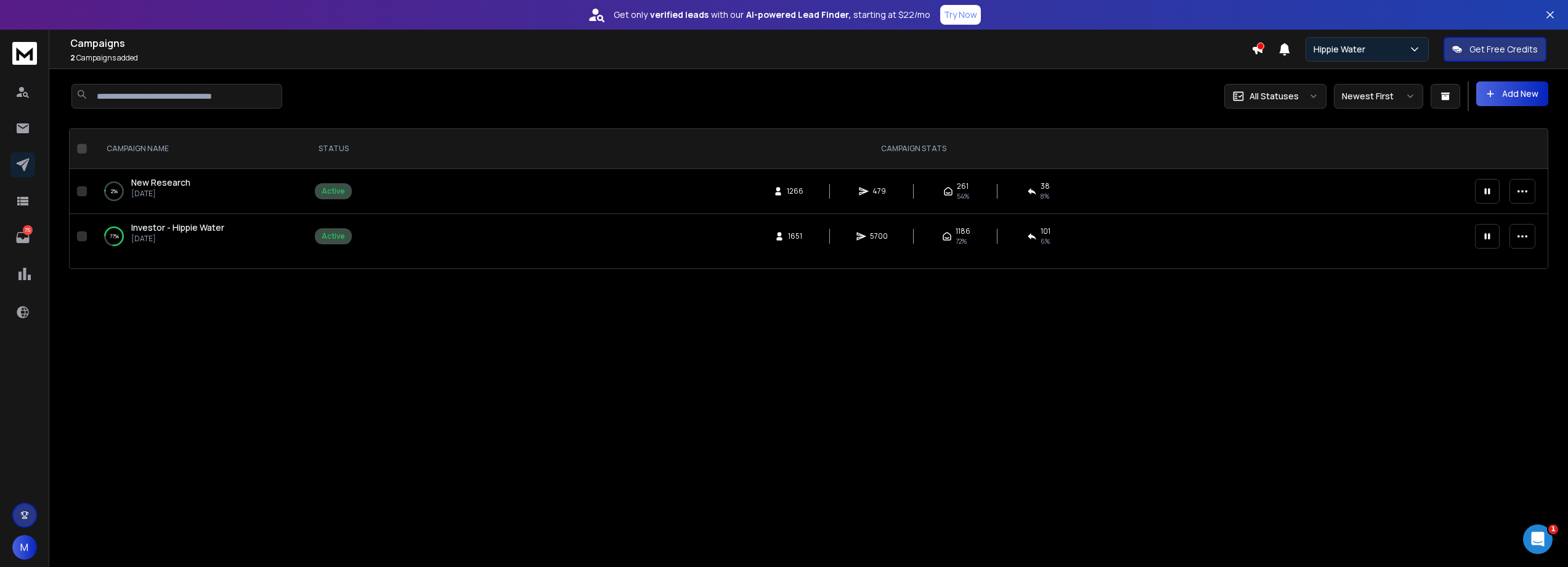
click at [1365, 51] on p "Hippie Water" at bounding box center [1342, 49] width 57 height 12
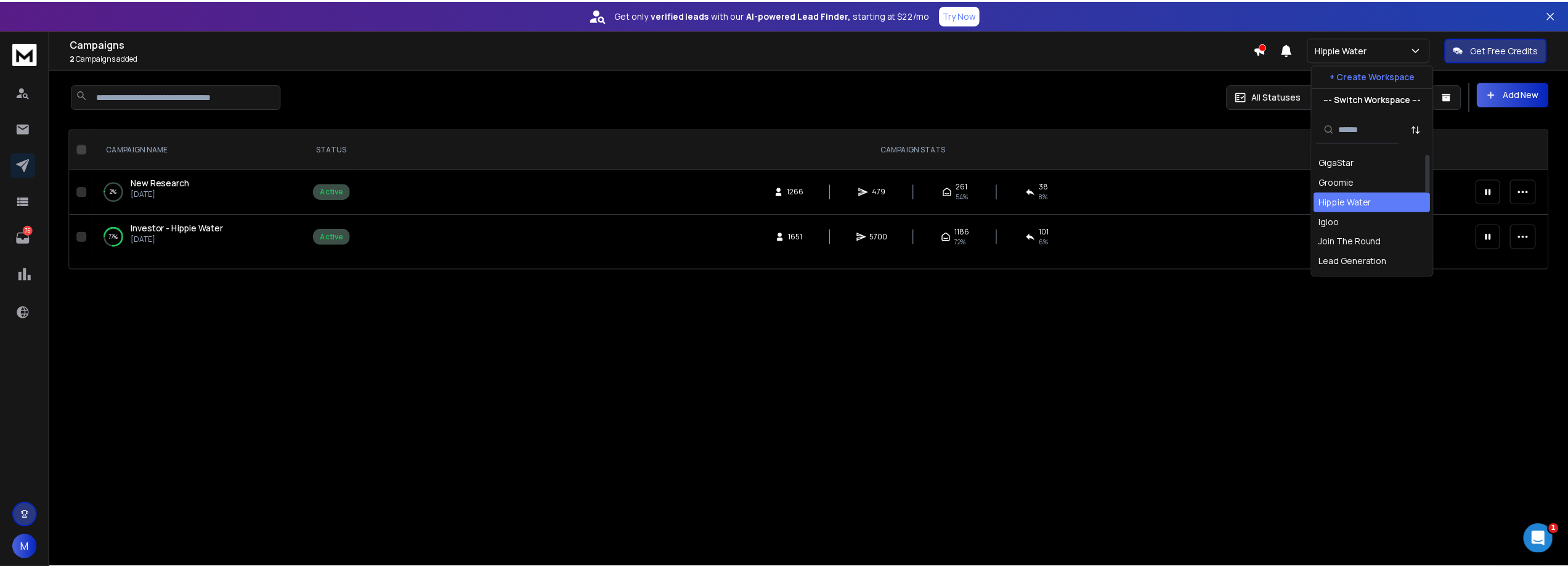
scroll to position [82, 0]
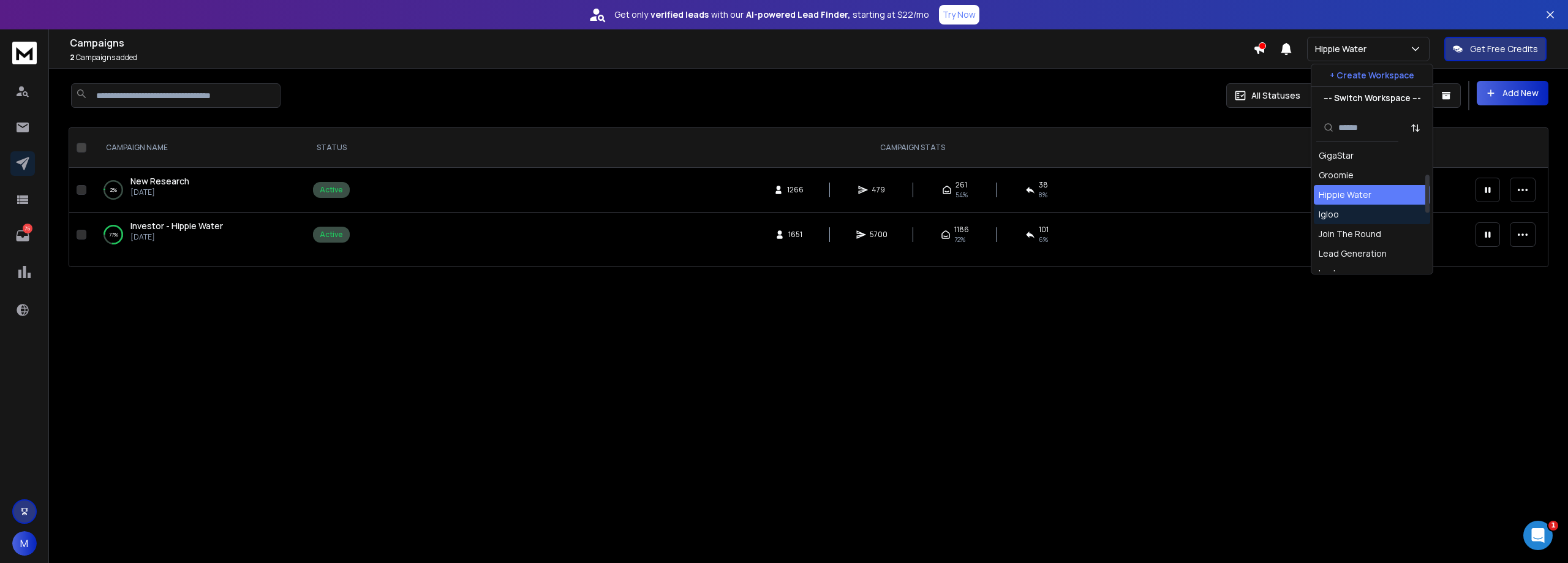
click at [1361, 209] on div "Igloo" at bounding box center [1372, 215] width 116 height 20
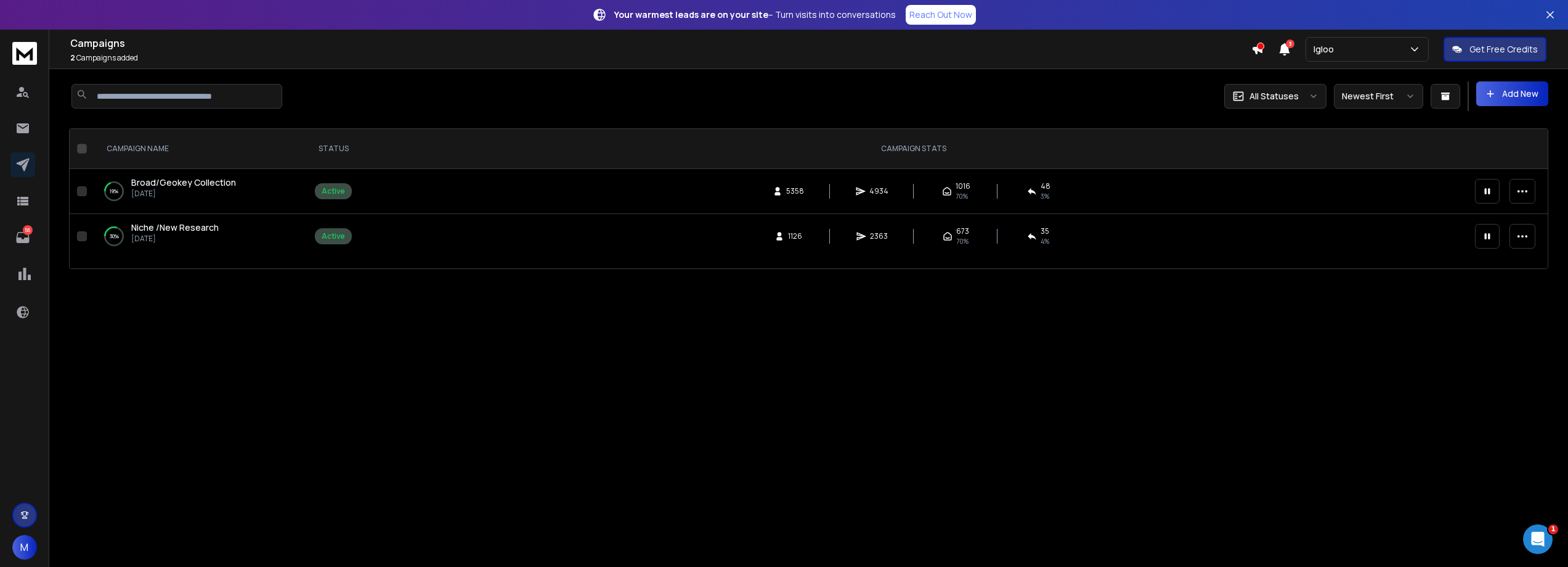
click at [173, 249] on div "Niche /New Research [DATE]" at bounding box center [175, 236] width 87 height 30
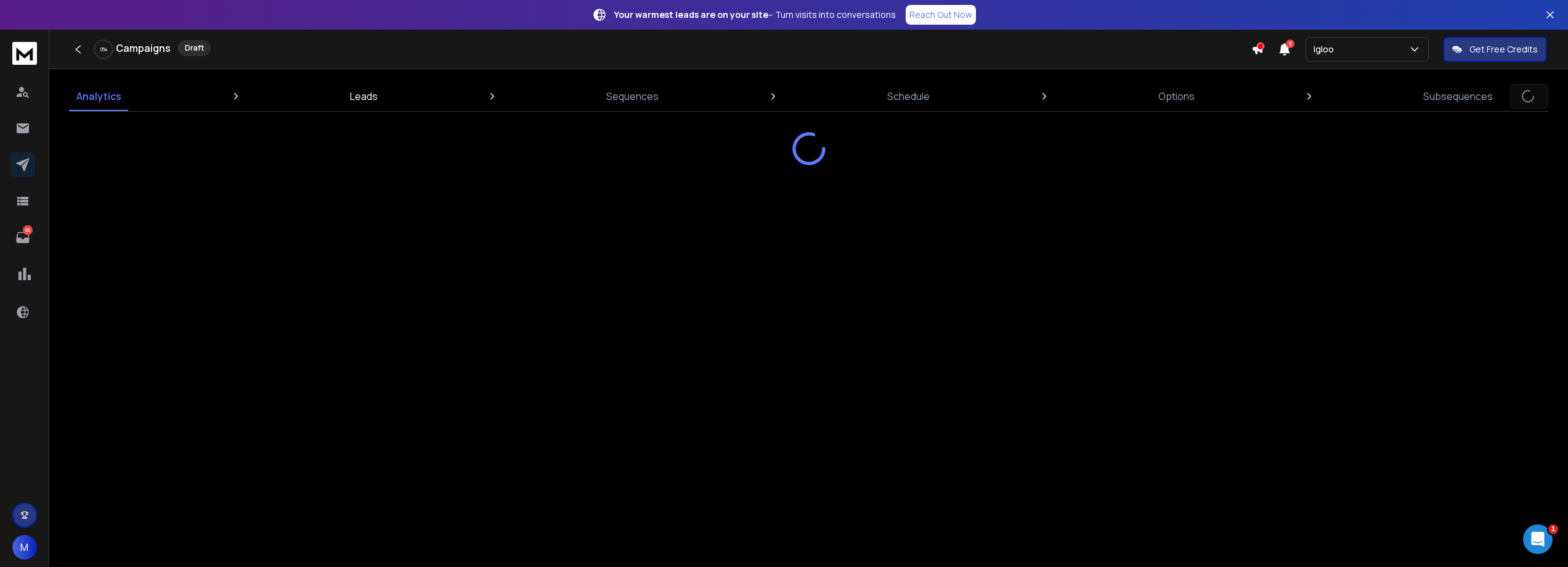
click at [346, 97] on link "Leads" at bounding box center [364, 96] width 43 height 30
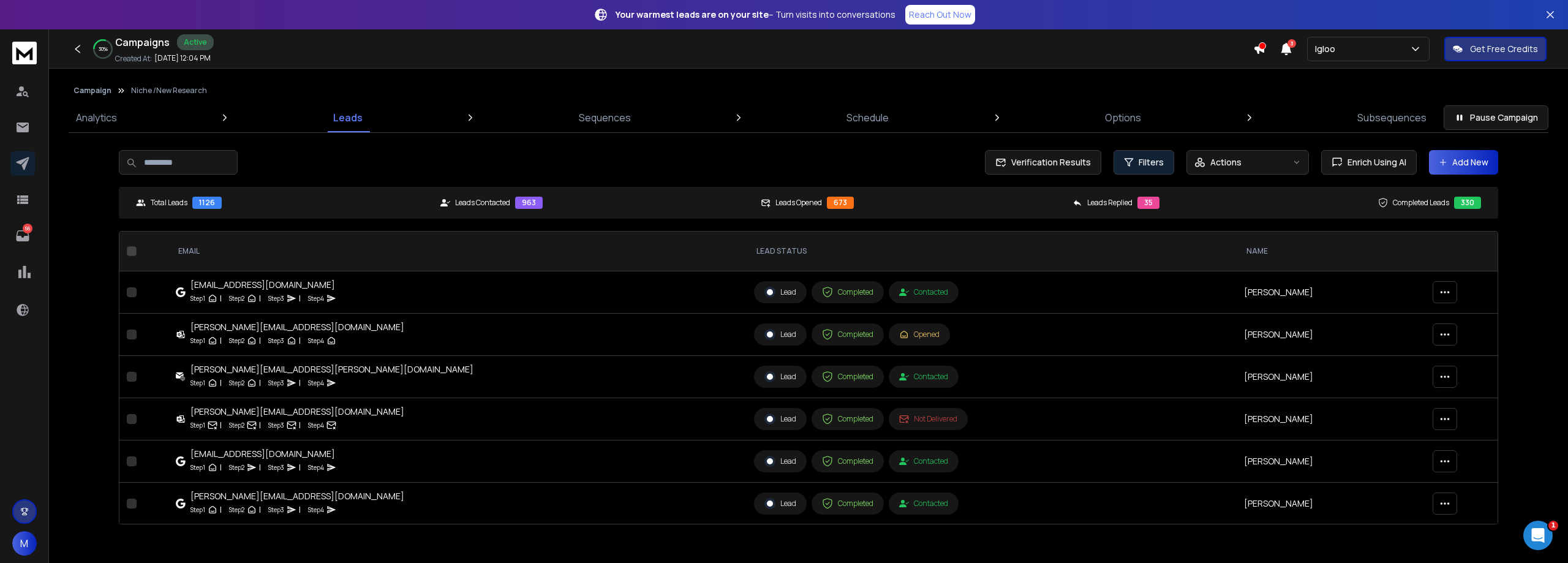
click at [1143, 159] on span "Filters" at bounding box center [1151, 162] width 25 height 12
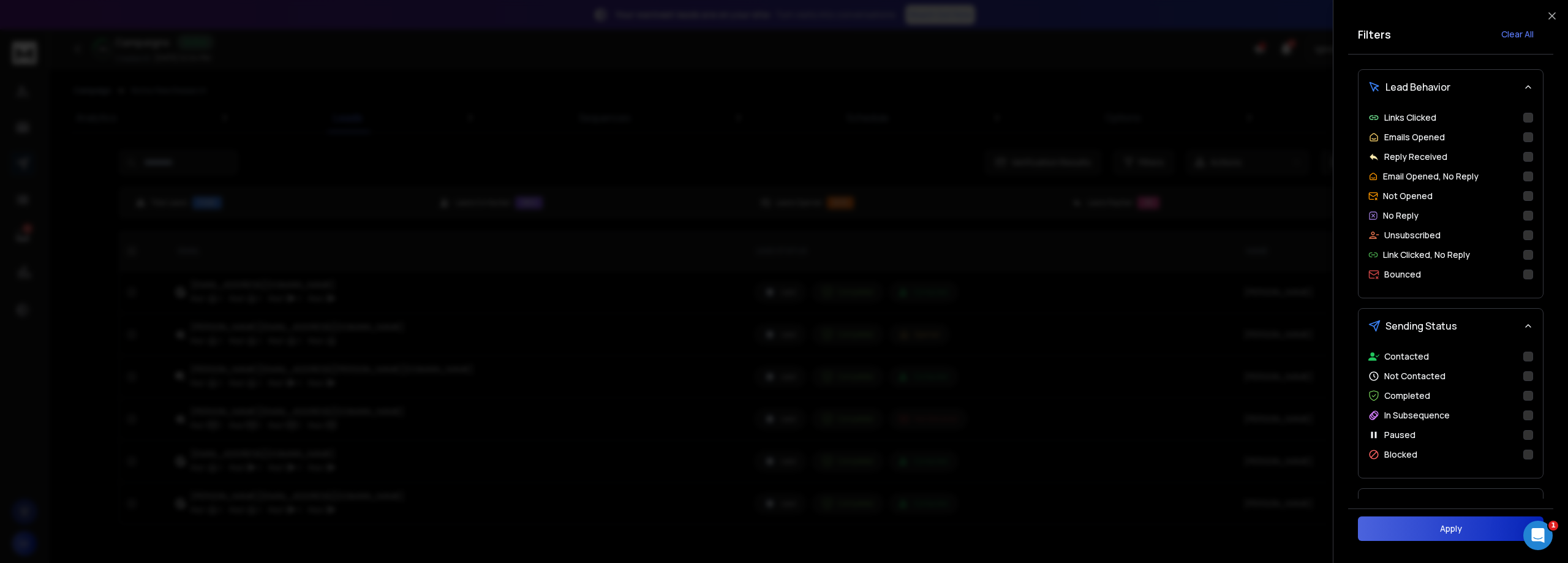
click at [1410, 377] on p "Not Contacted" at bounding box center [1415, 376] width 61 height 12
click at [1523, 377] on button "Not Contacted" at bounding box center [1528, 376] width 10 height 10
click at [1427, 520] on button "Apply" at bounding box center [1452, 528] width 186 height 24
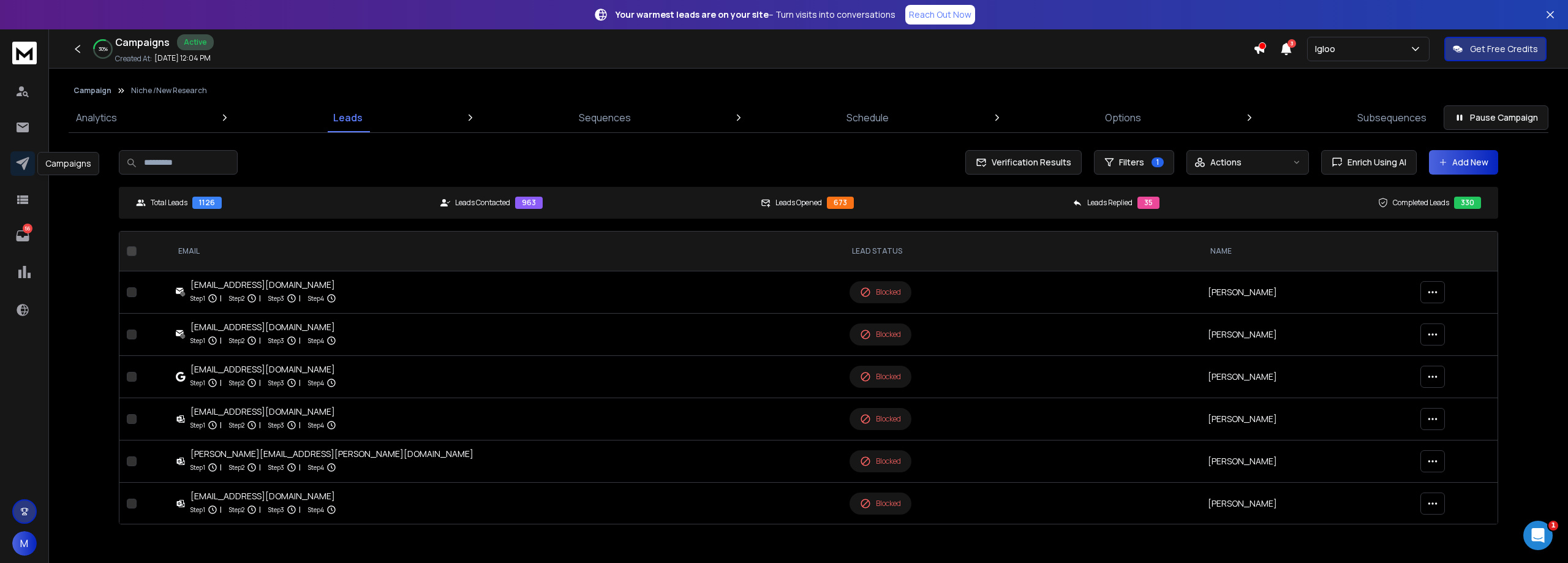
click at [24, 173] on link at bounding box center [23, 163] width 24 height 24
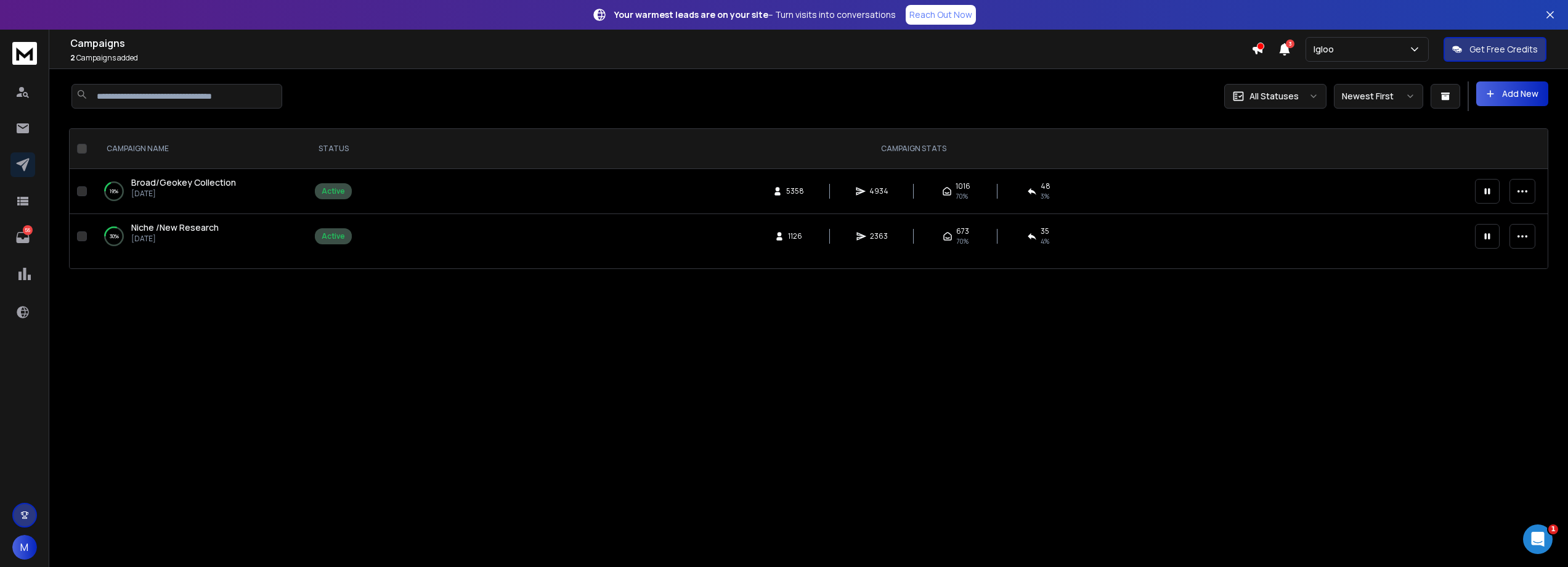
click at [193, 190] on p "[DATE]" at bounding box center [184, 193] width 105 height 10
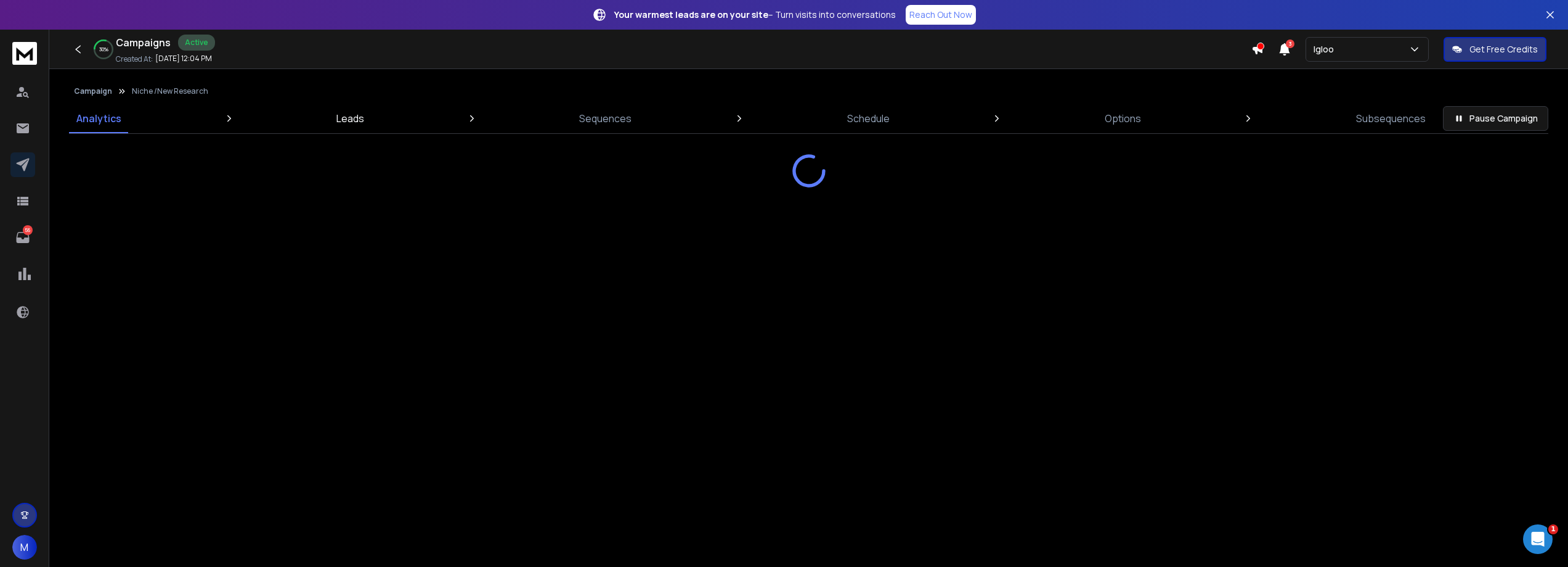
click at [341, 129] on link "Leads" at bounding box center [351, 118] width 43 height 30
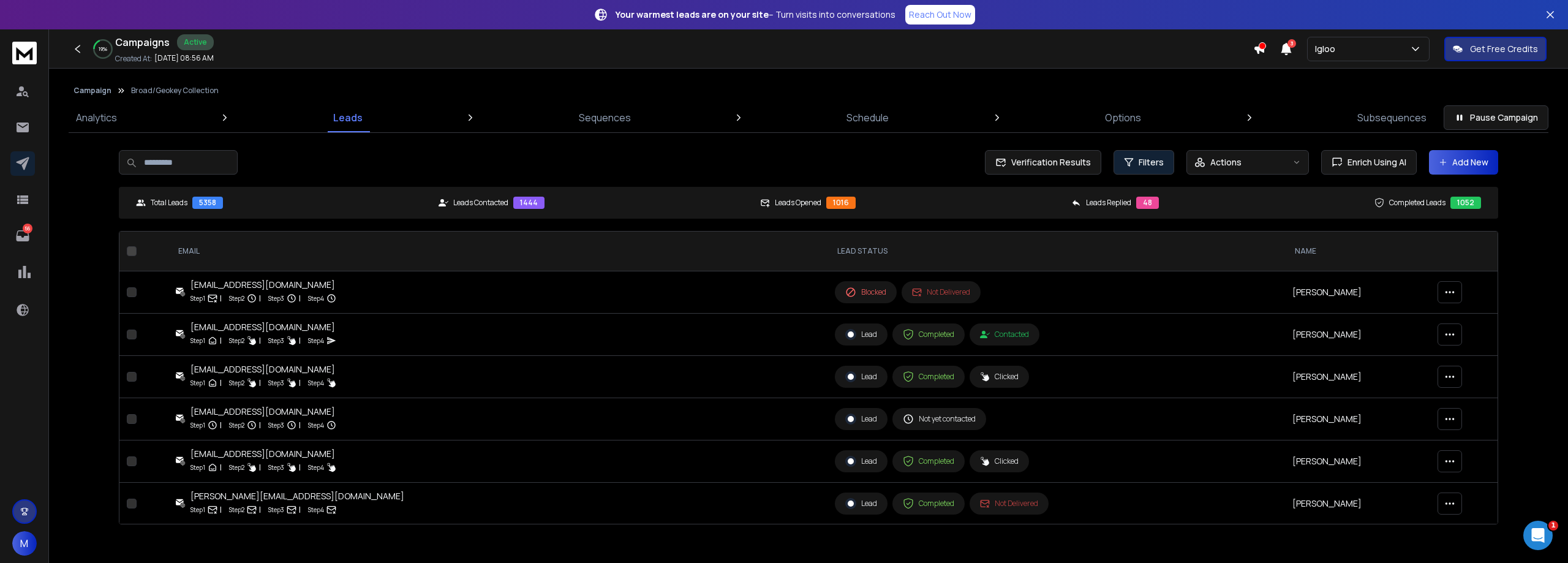
click at [1139, 156] on span "Filters" at bounding box center [1151, 162] width 25 height 12
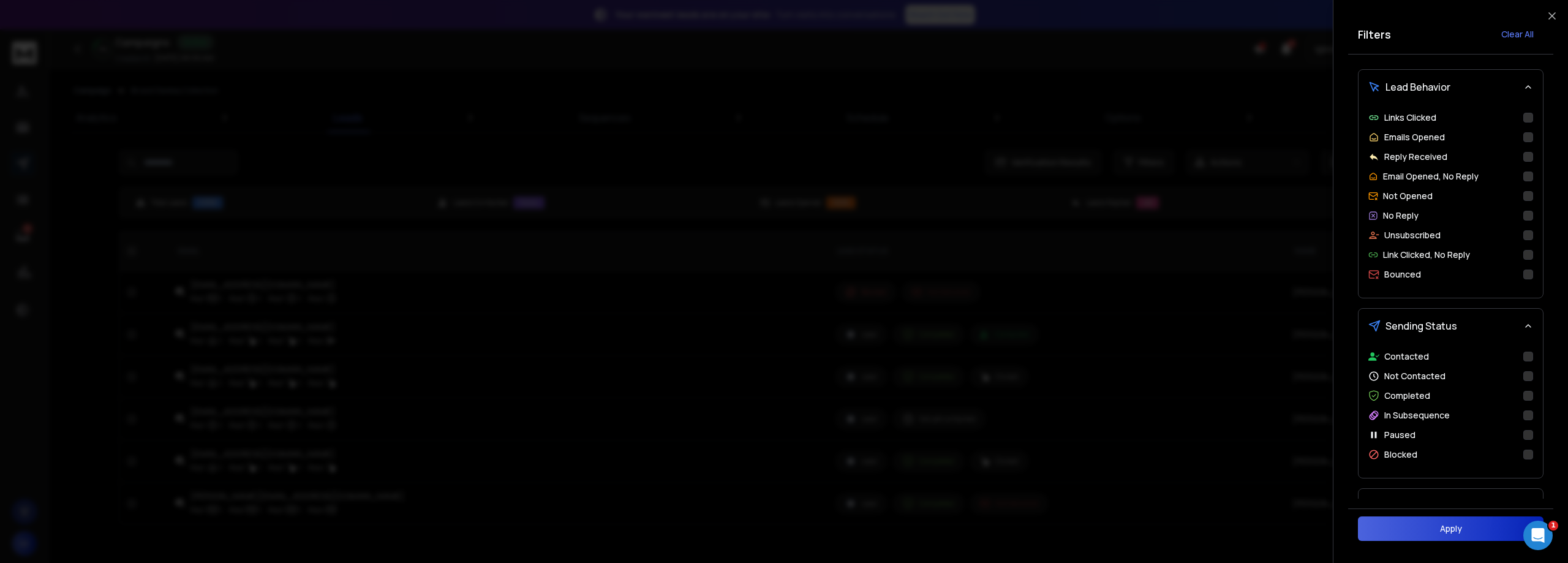
click at [1417, 376] on p "Not Contacted" at bounding box center [1415, 376] width 61 height 12
click at [1523, 376] on button "Not Contacted" at bounding box center [1528, 376] width 10 height 10
click at [1442, 529] on button "Apply" at bounding box center [1452, 528] width 186 height 24
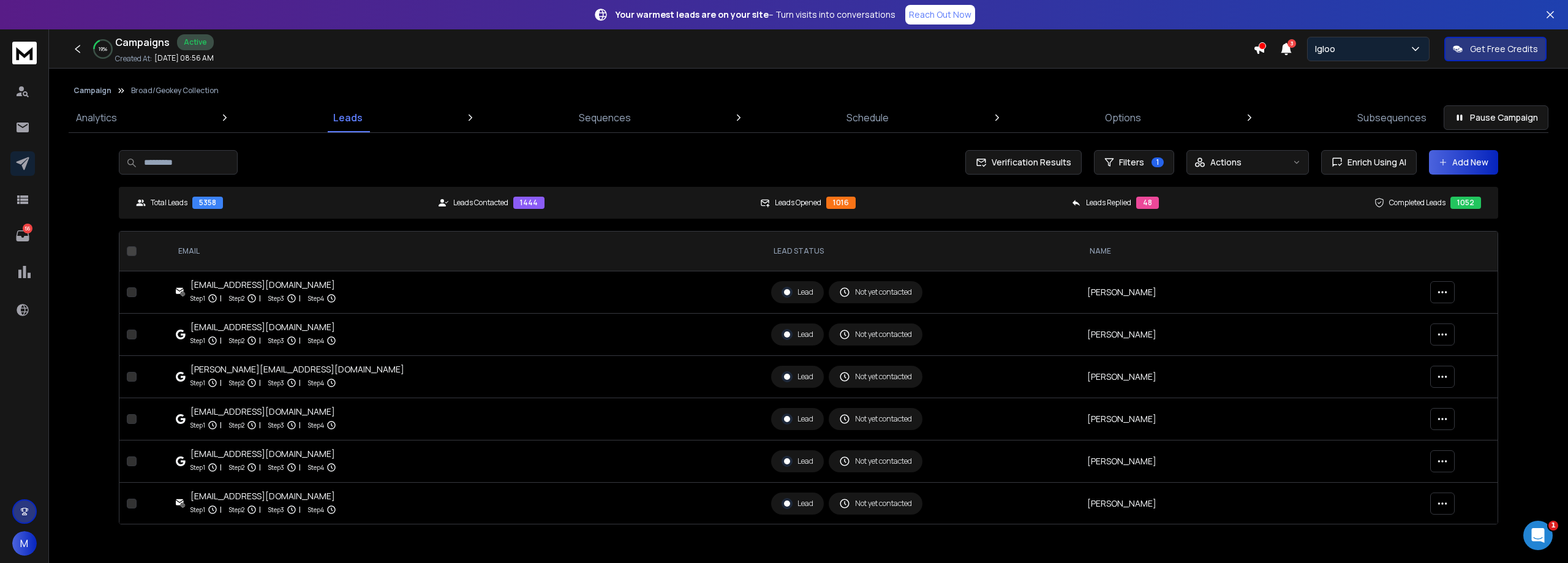
click at [1359, 56] on button "Igloo" at bounding box center [1368, 49] width 122 height 24
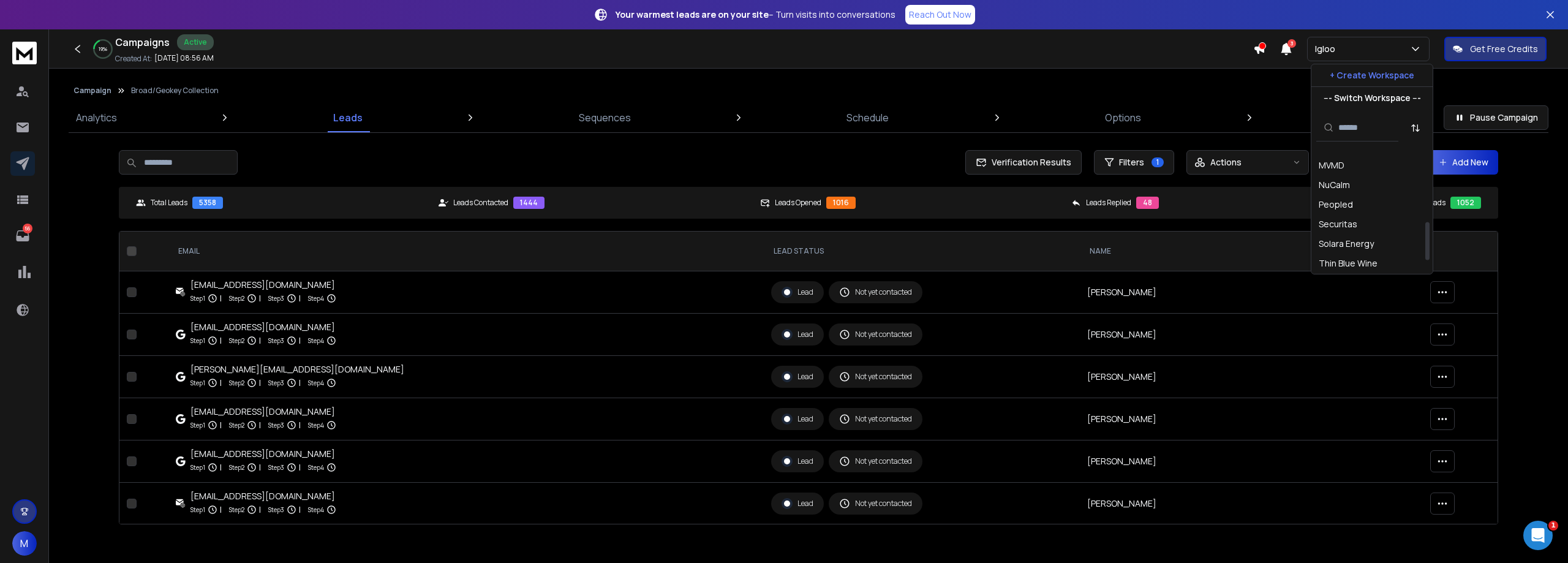
scroll to position [270, 0]
click at [1347, 203] on div "Securitas" at bounding box center [1338, 203] width 39 height 12
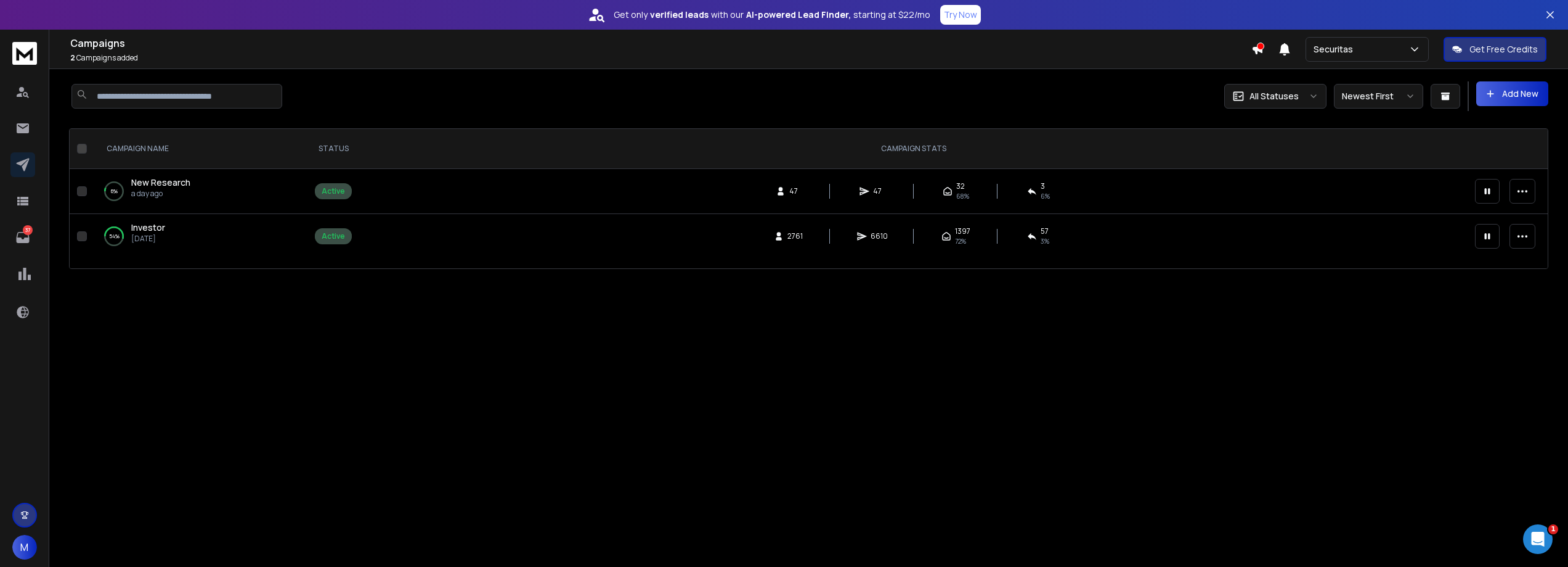
click at [165, 244] on div "Investor 2 months ago" at bounding box center [148, 236] width 34 height 30
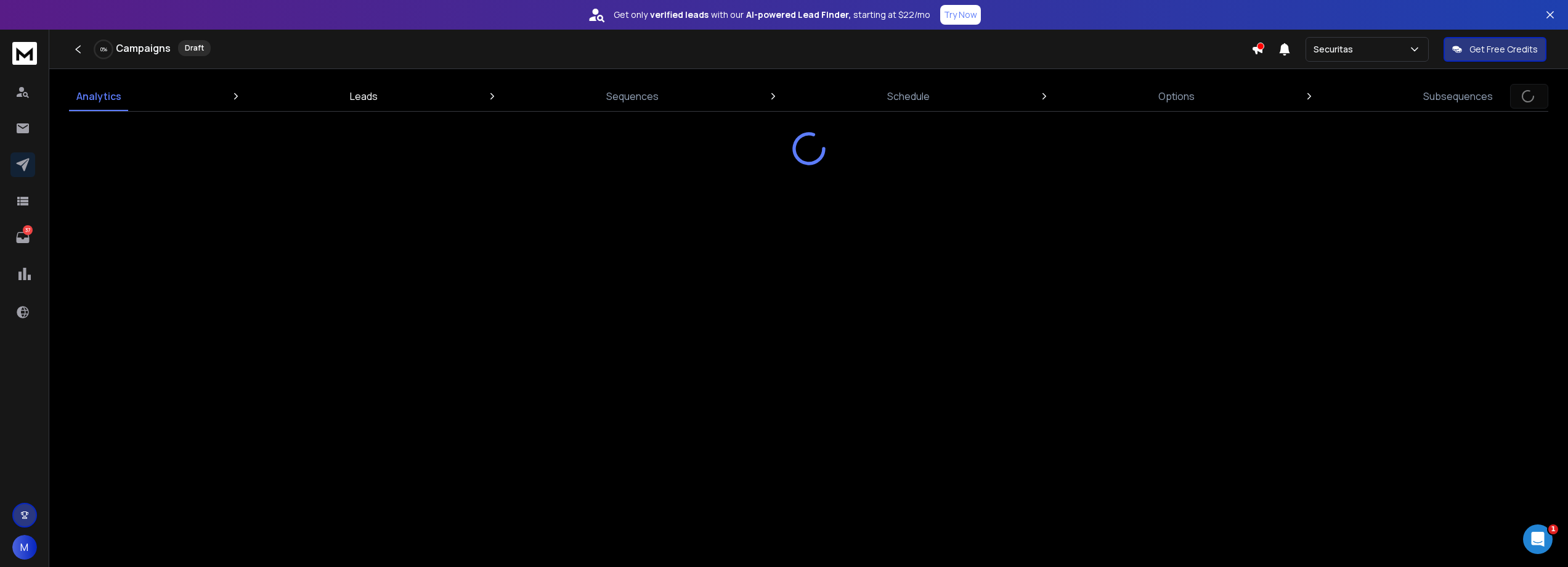
click at [351, 107] on link "Leads" at bounding box center [364, 96] width 43 height 30
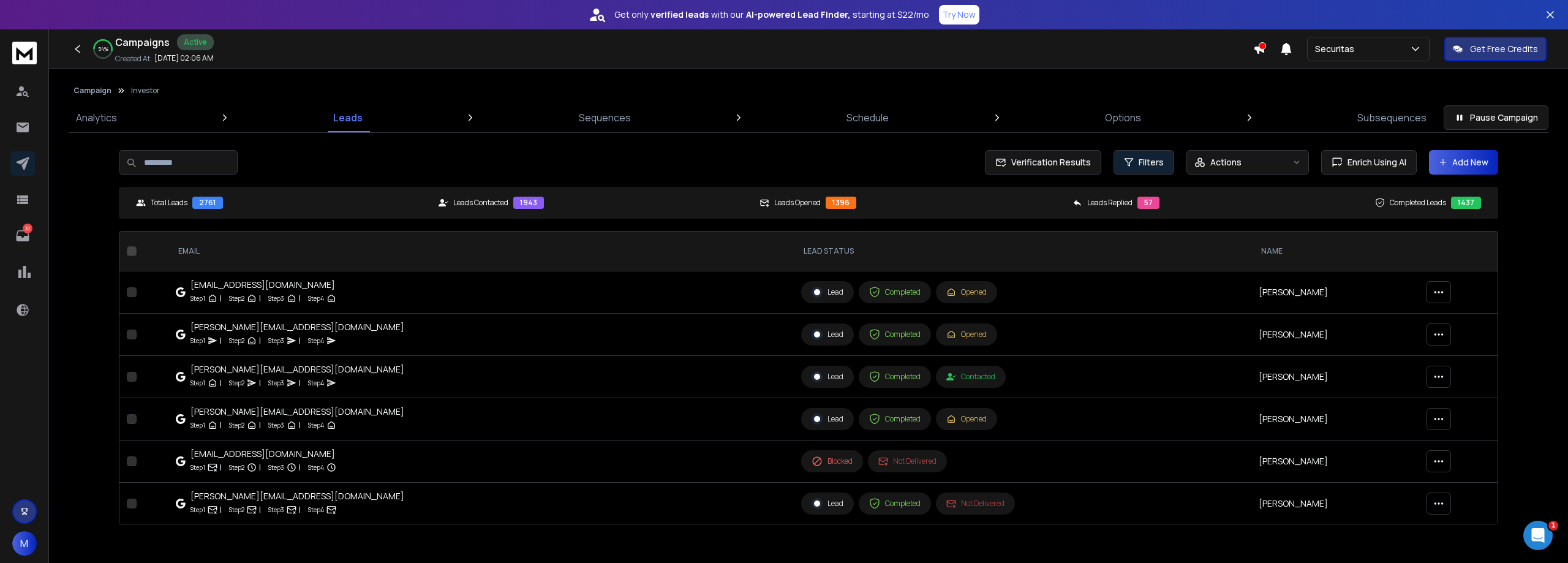
click at [1130, 166] on polygon "button" at bounding box center [1130, 162] width 8 height 8
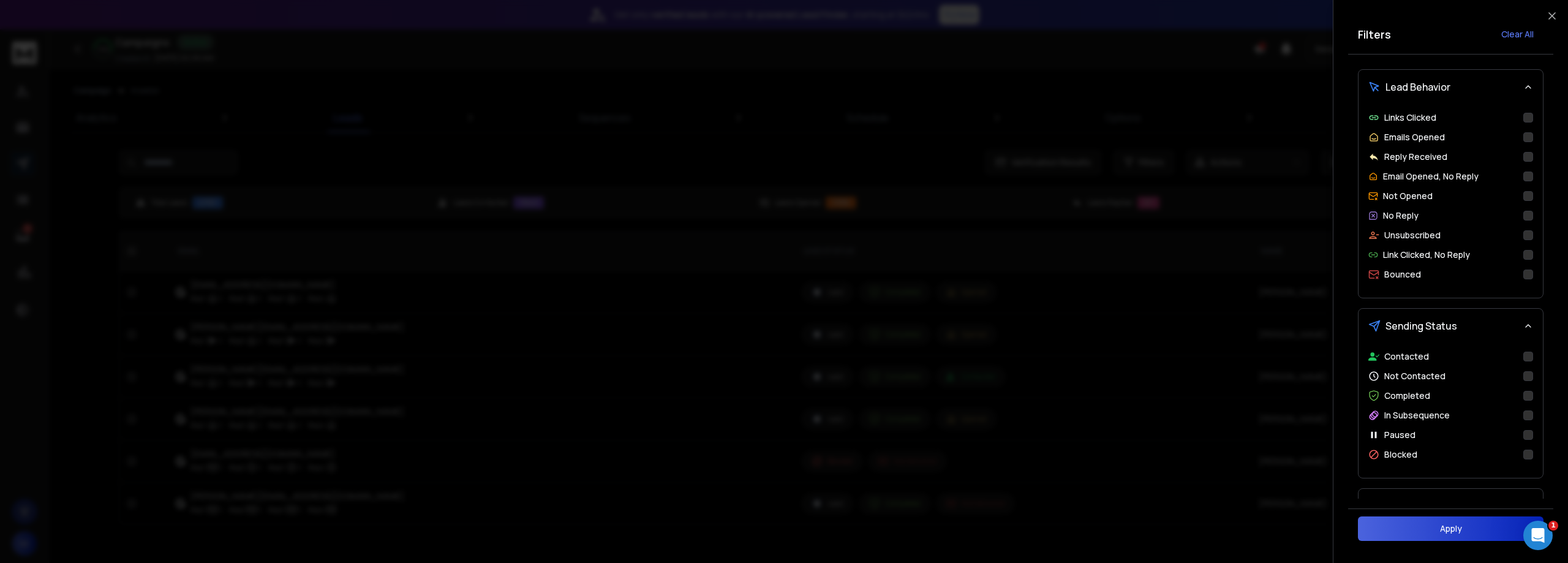
click at [1421, 376] on p "Not Contacted" at bounding box center [1415, 376] width 61 height 12
click at [1523, 376] on button "Not Contacted" at bounding box center [1528, 376] width 10 height 10
click at [1430, 534] on button "Apply" at bounding box center [1452, 528] width 186 height 24
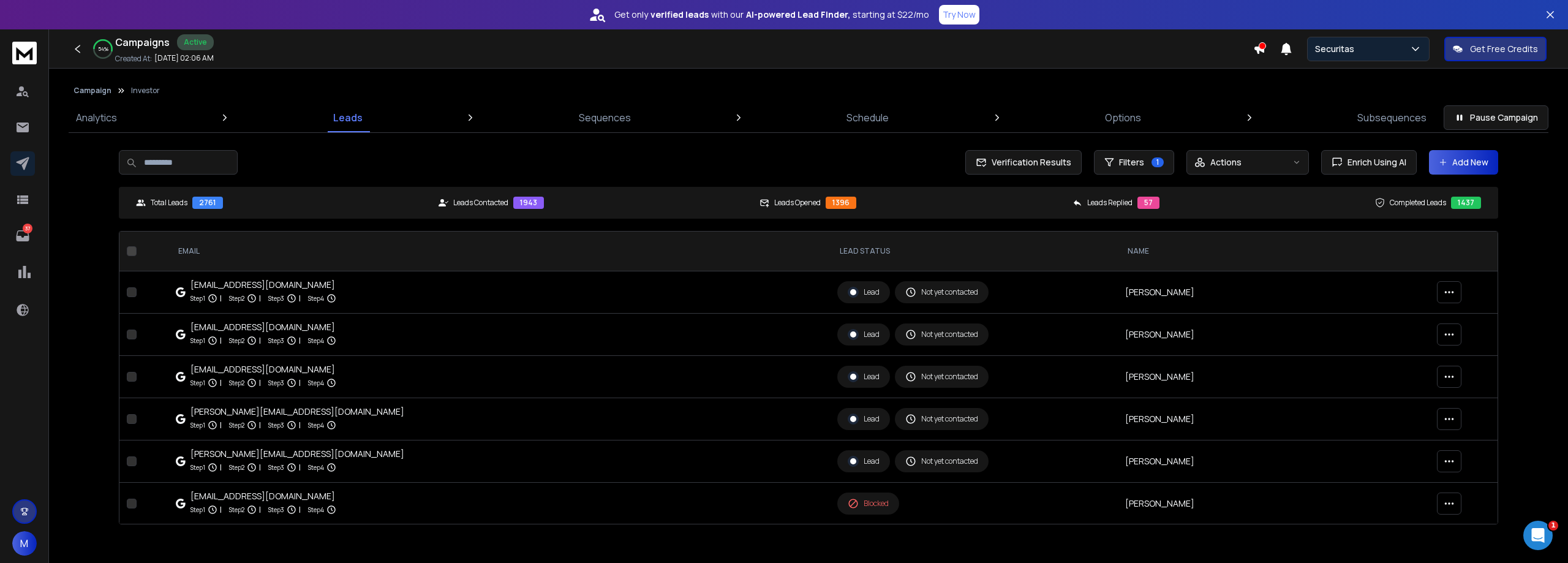
click at [1342, 52] on p "Securitas" at bounding box center [1337, 49] width 44 height 12
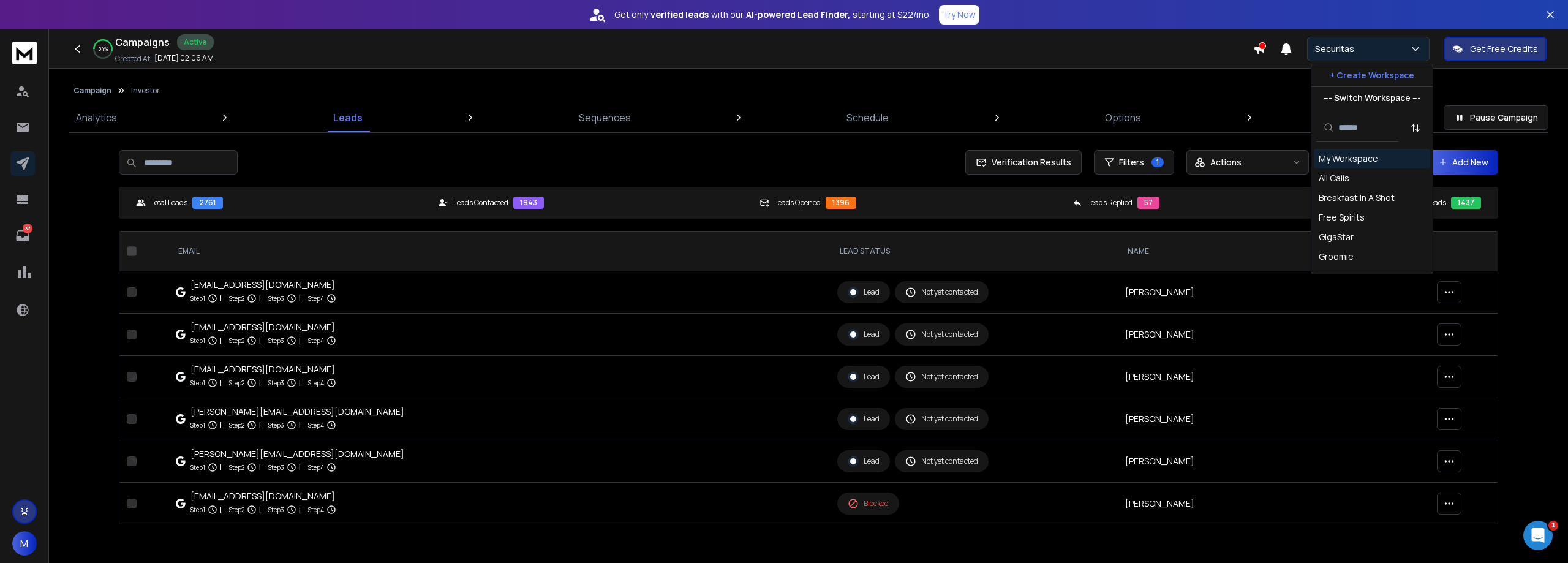
click at [1342, 52] on p "Securitas" at bounding box center [1337, 49] width 44 height 12
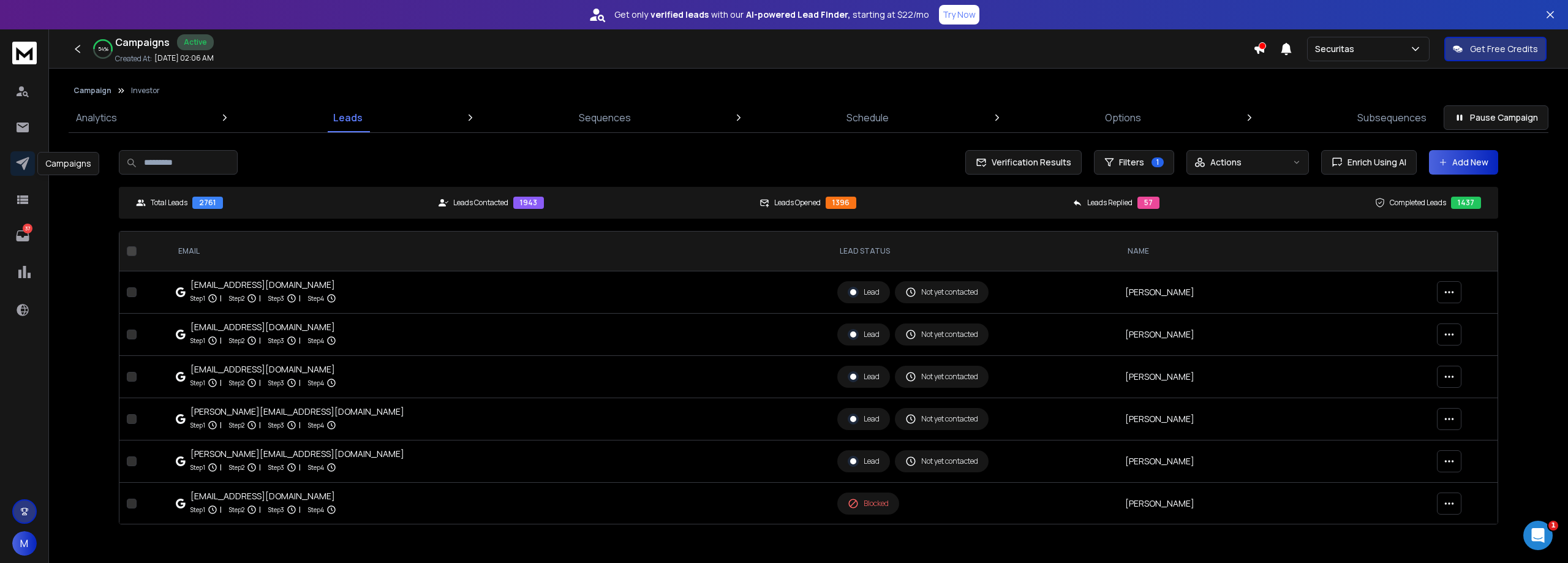
click at [31, 159] on link at bounding box center [23, 163] width 24 height 24
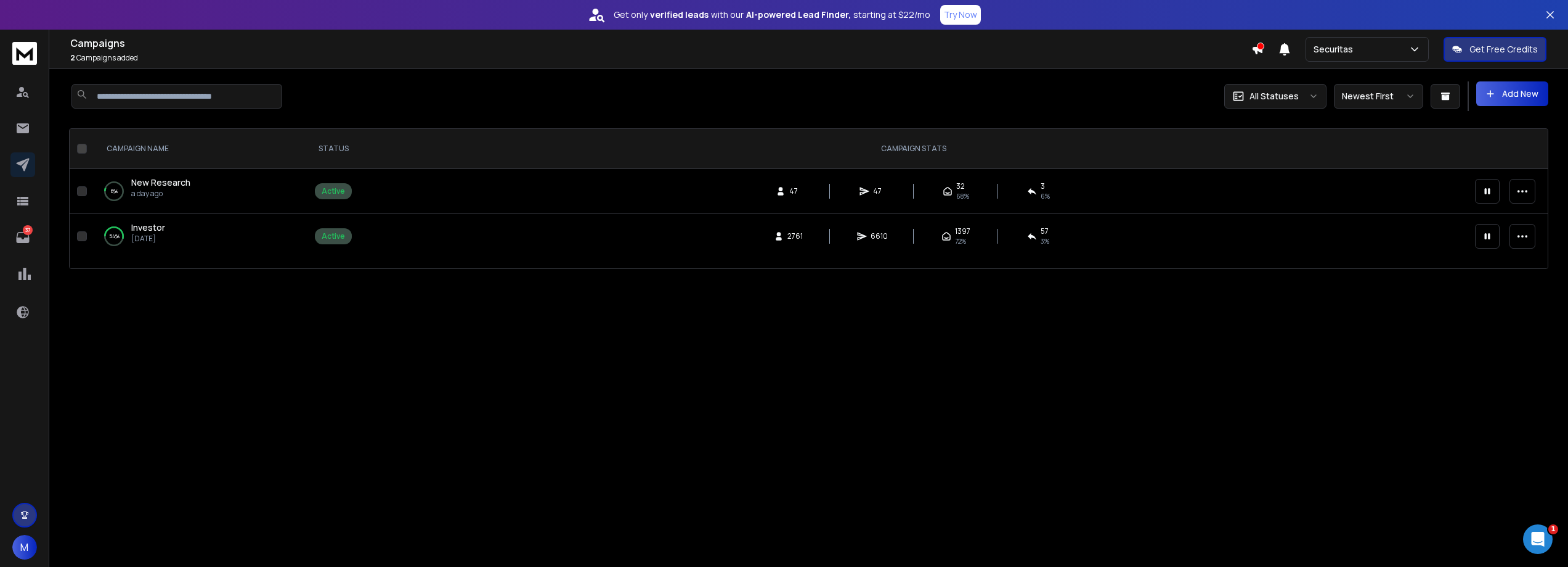
click at [189, 196] on div "6 % New Research a day ago" at bounding box center [199, 191] width 191 height 30
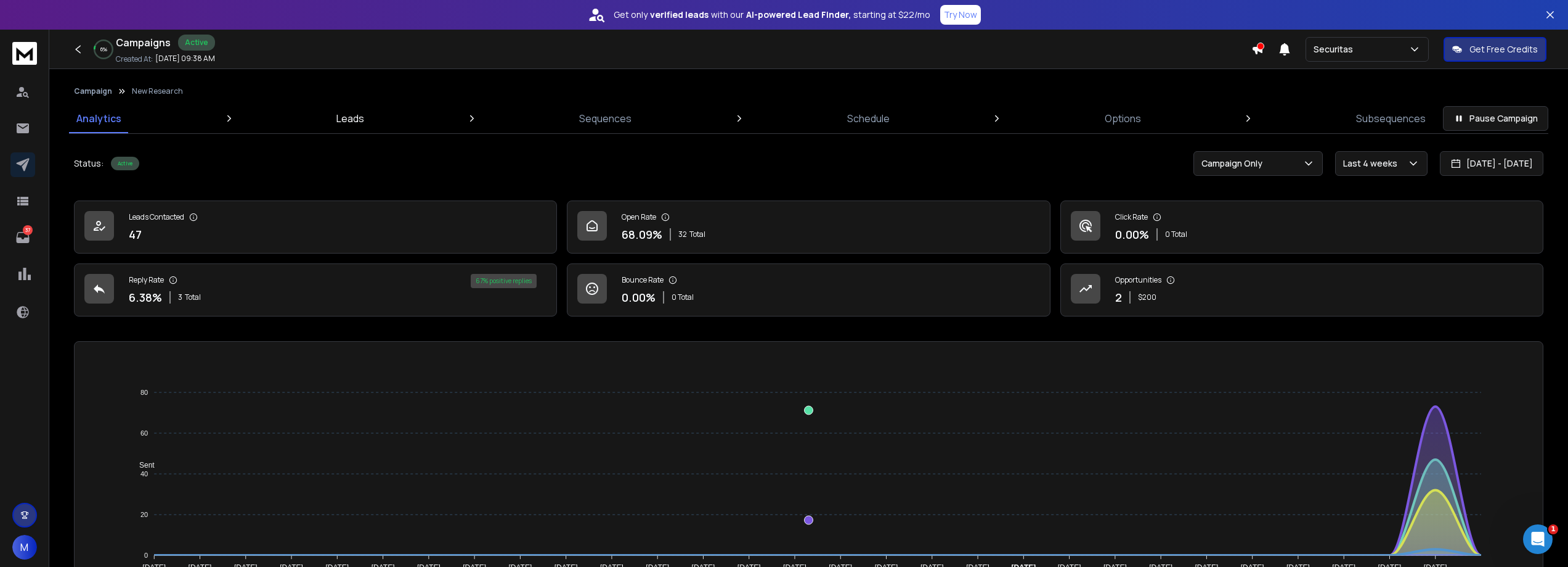
click at [348, 119] on p "Leads" at bounding box center [350, 118] width 27 height 14
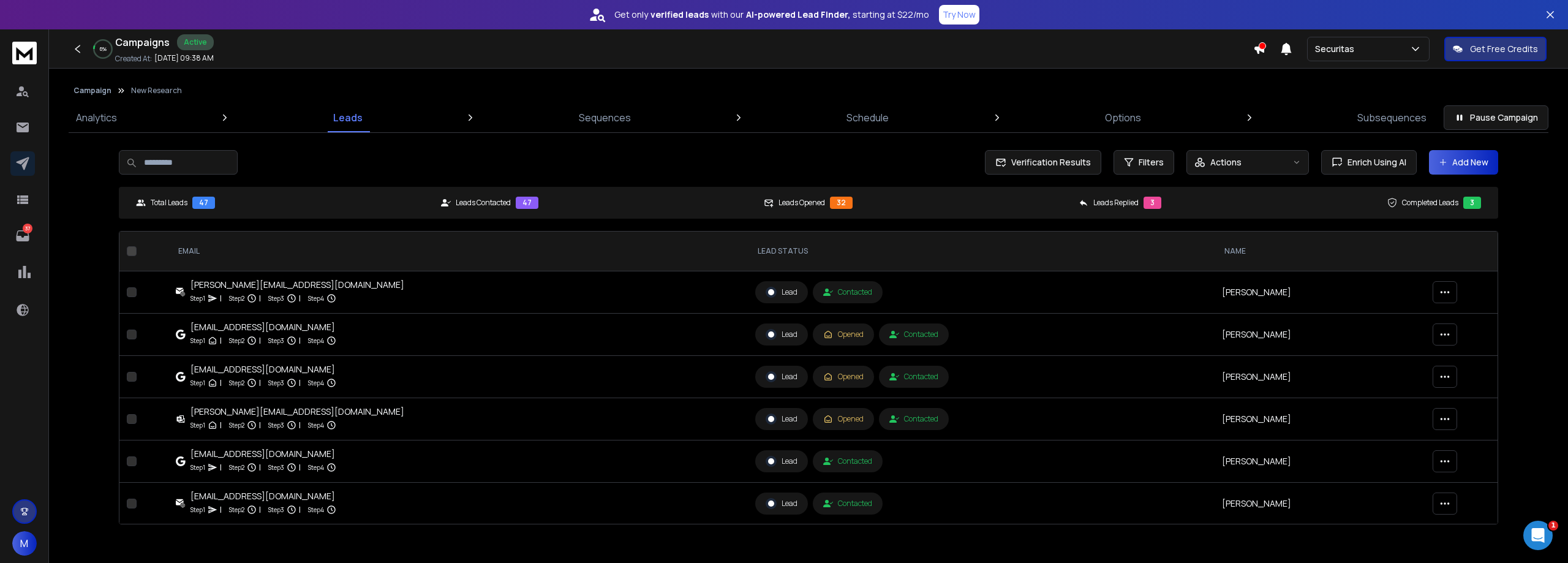
click at [1473, 144] on div "Campaign New Research Analytics Leads Sequences Schedule Options Subsequences P…" at bounding box center [809, 299] width 1480 height 436
click at [1463, 157] on button "Add New" at bounding box center [1464, 162] width 70 height 24
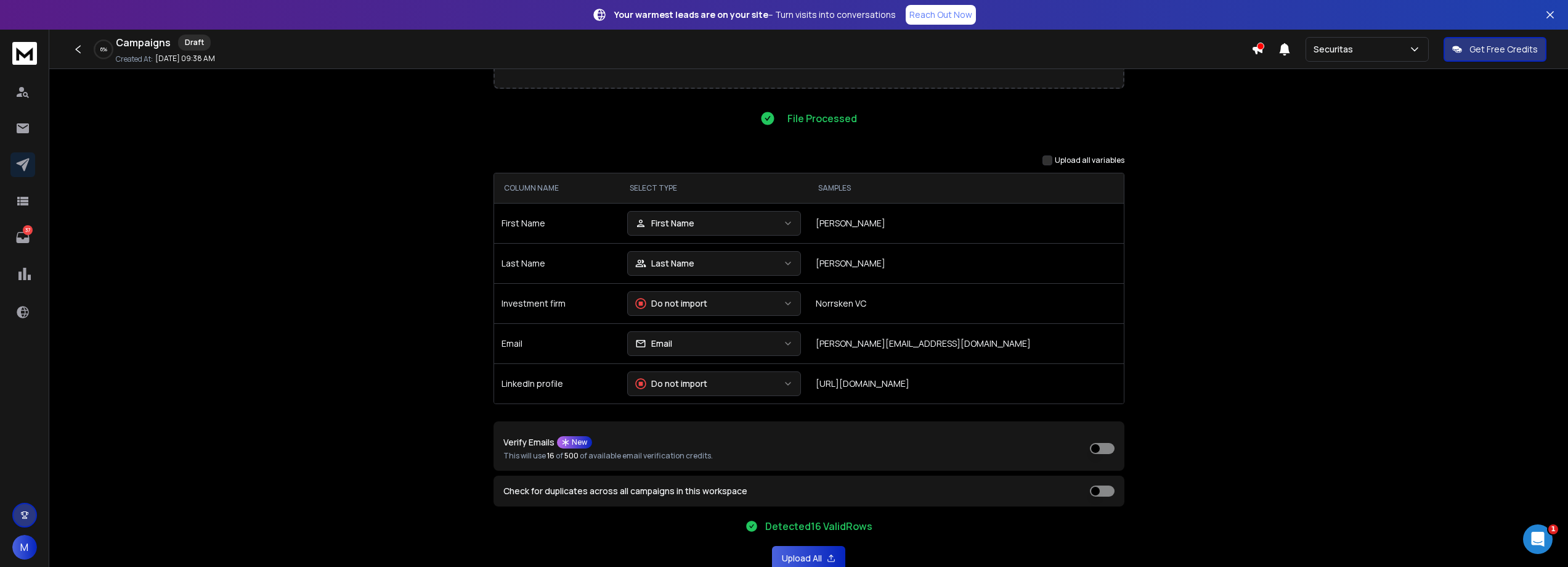
scroll to position [115, 0]
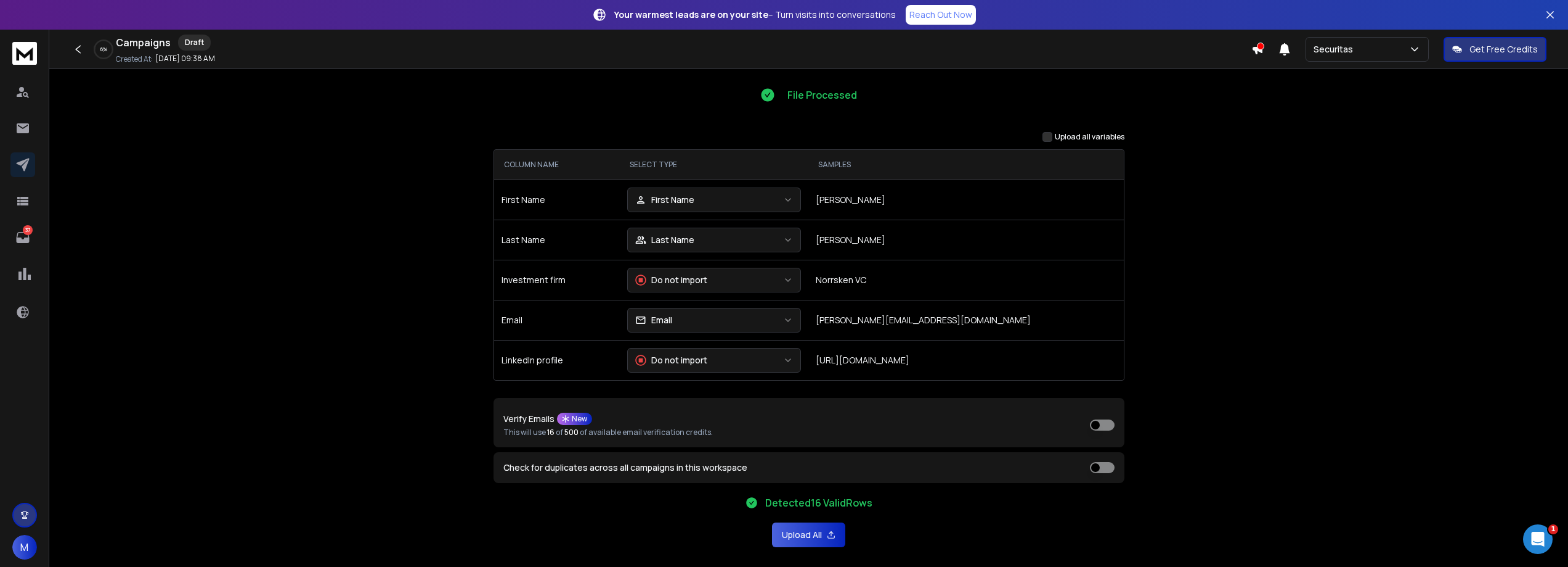
click at [810, 538] on button "Upload All" at bounding box center [808, 534] width 73 height 24
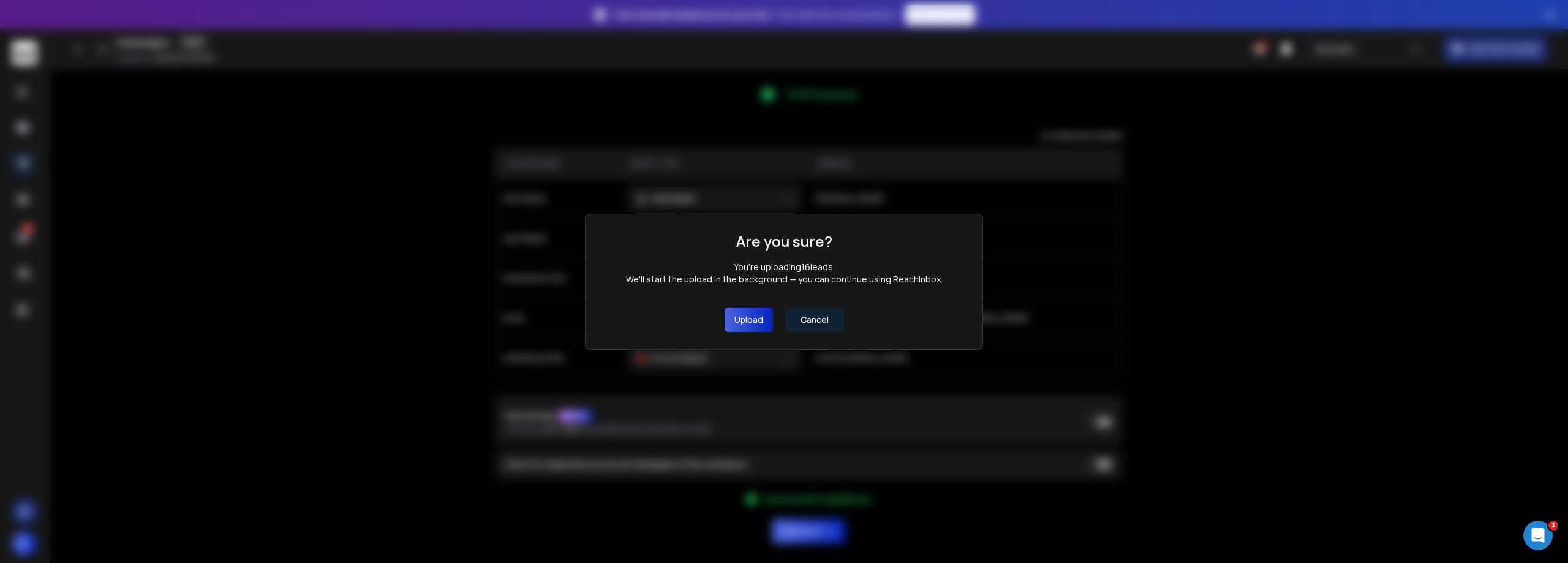
click at [738, 327] on button "Upload" at bounding box center [749, 320] width 48 height 24
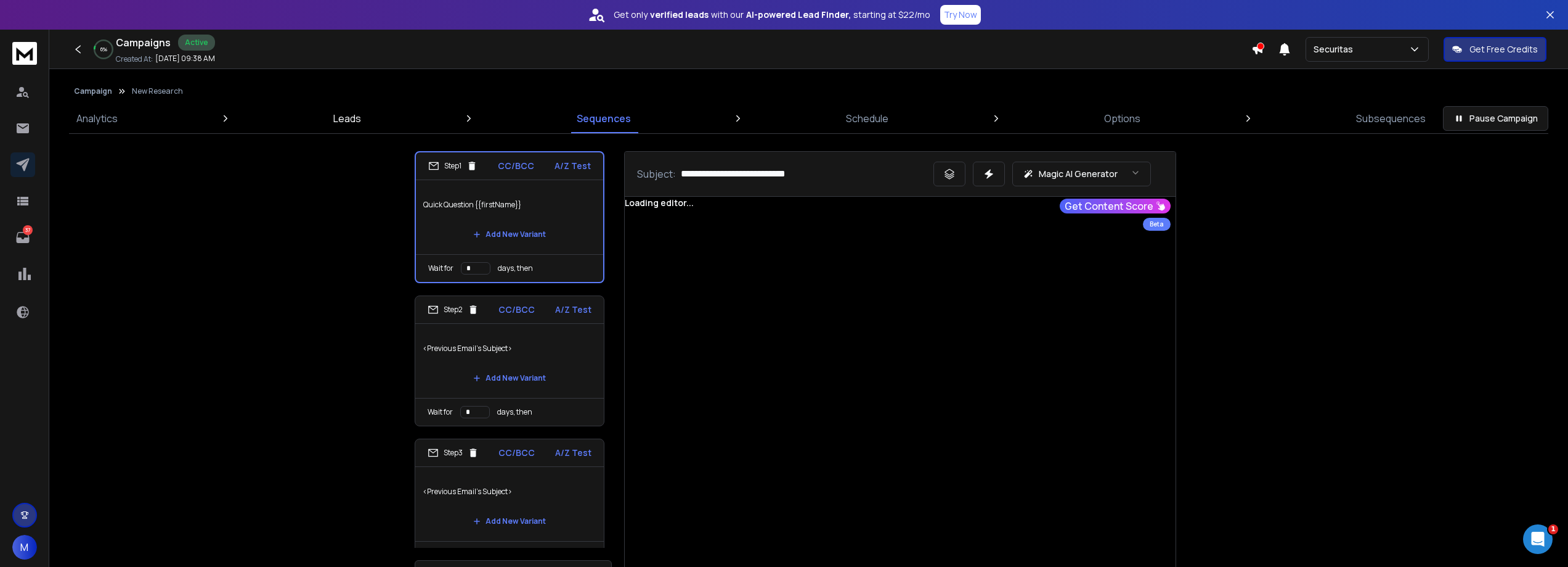
click at [351, 121] on p "Leads" at bounding box center [347, 118] width 27 height 14
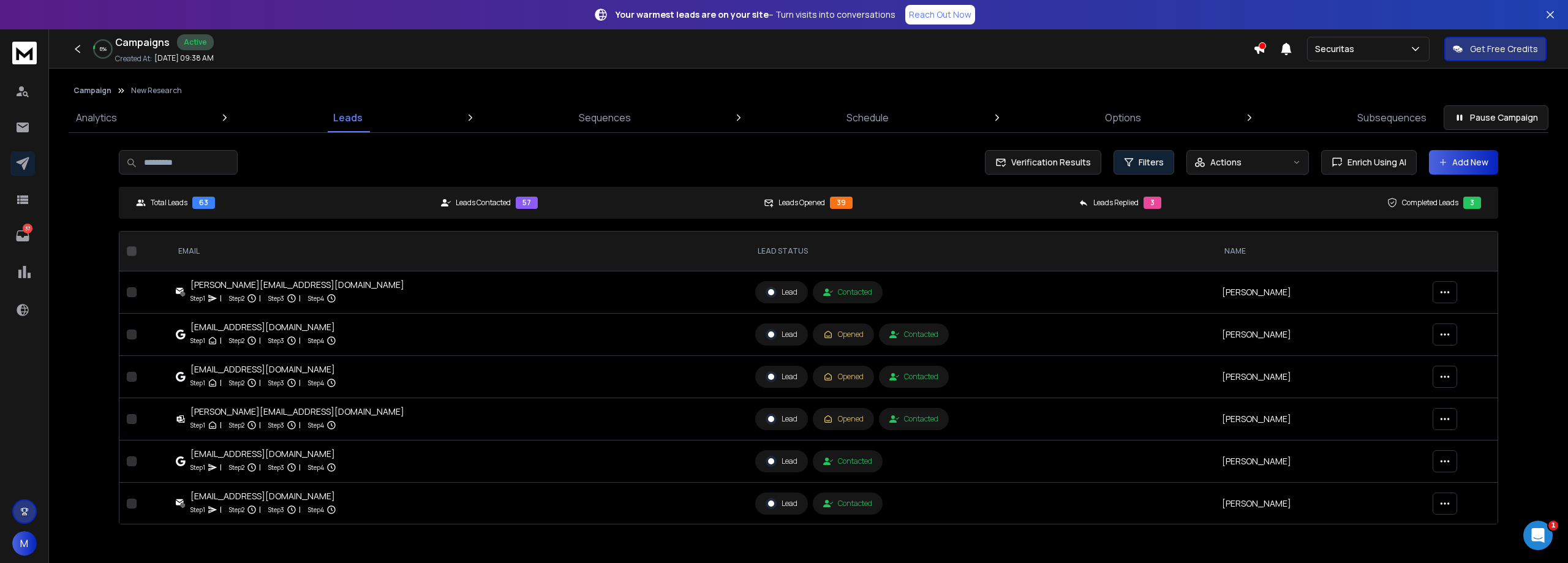
click at [1154, 163] on span "Filters" at bounding box center [1151, 162] width 25 height 12
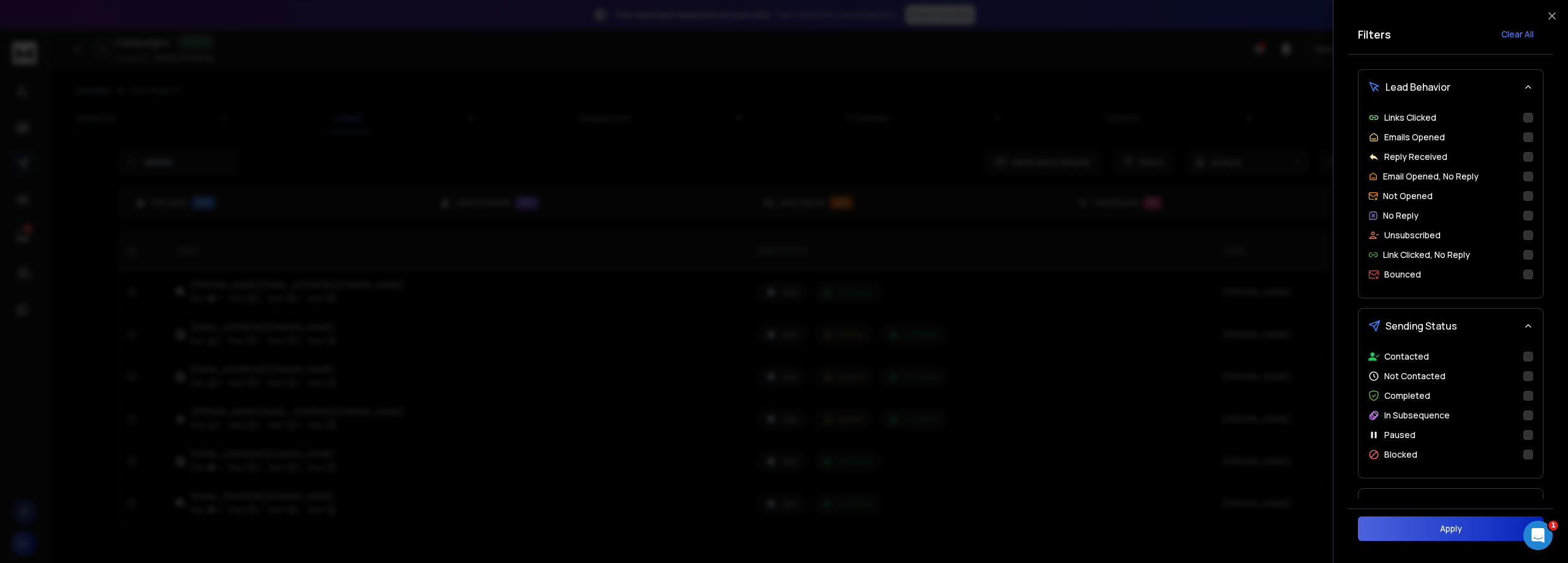
drag, startPoint x: 1392, startPoint y: 376, endPoint x: 1407, endPoint y: 394, distance: 23.4
click at [1393, 376] on p "Not Contacted" at bounding box center [1415, 376] width 61 height 12
click at [1523, 376] on button "Not Contacted" at bounding box center [1528, 376] width 10 height 10
click at [1446, 536] on button "Apply" at bounding box center [1452, 528] width 186 height 24
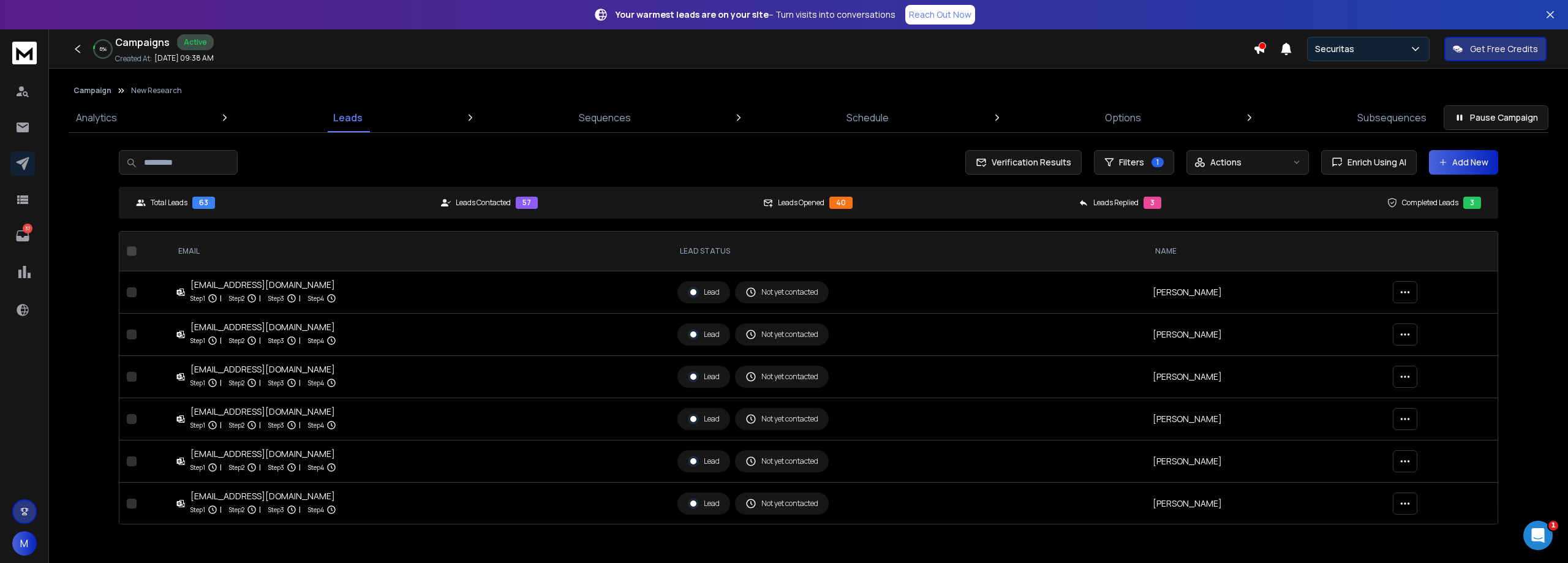
drag, startPoint x: 1381, startPoint y: 60, endPoint x: 1374, endPoint y: 53, distance: 9.9
click at [1377, 57] on button "Securitas" at bounding box center [1368, 49] width 122 height 24
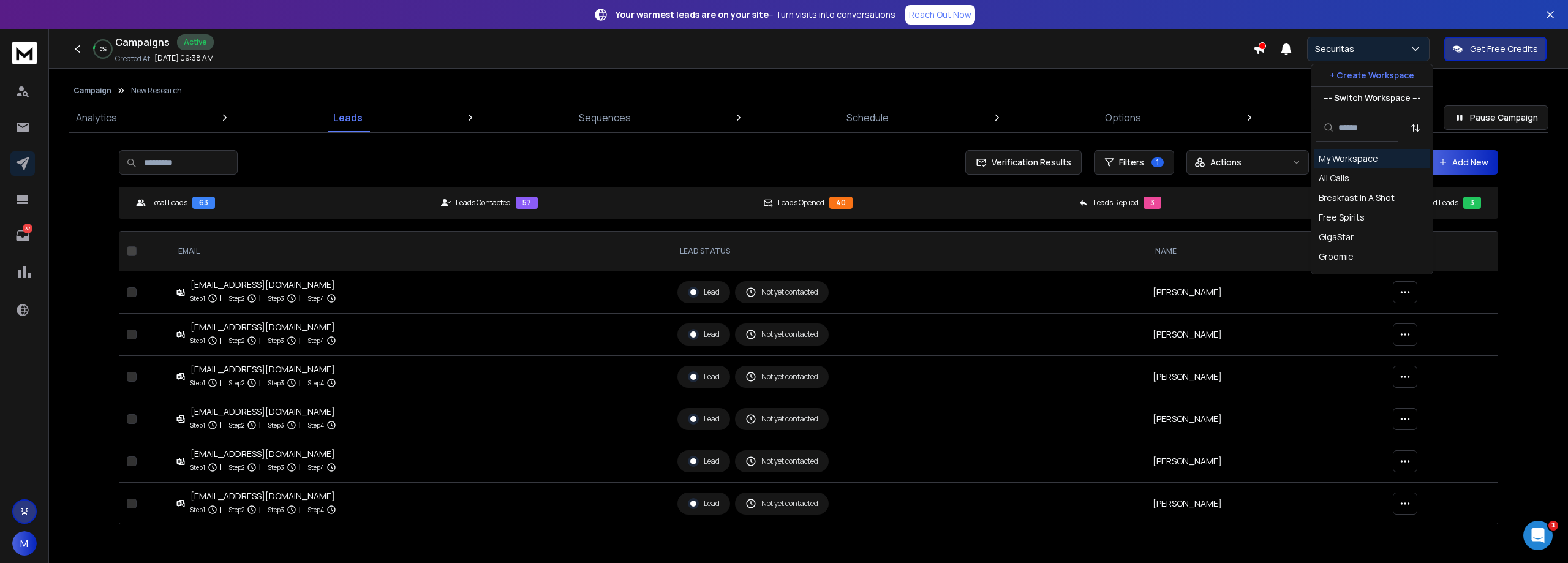
click at [1374, 53] on div "Securitas" at bounding box center [1368, 49] width 107 height 12
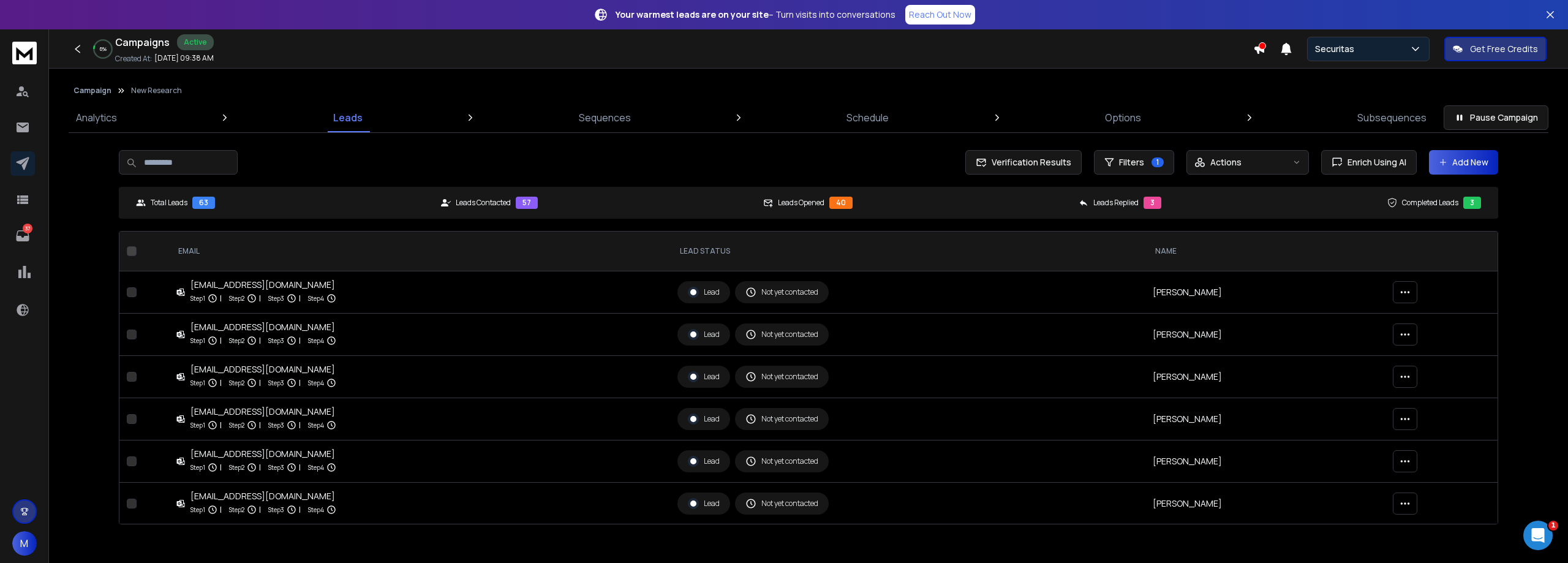
click at [1374, 53] on div "Securitas" at bounding box center [1368, 49] width 107 height 12
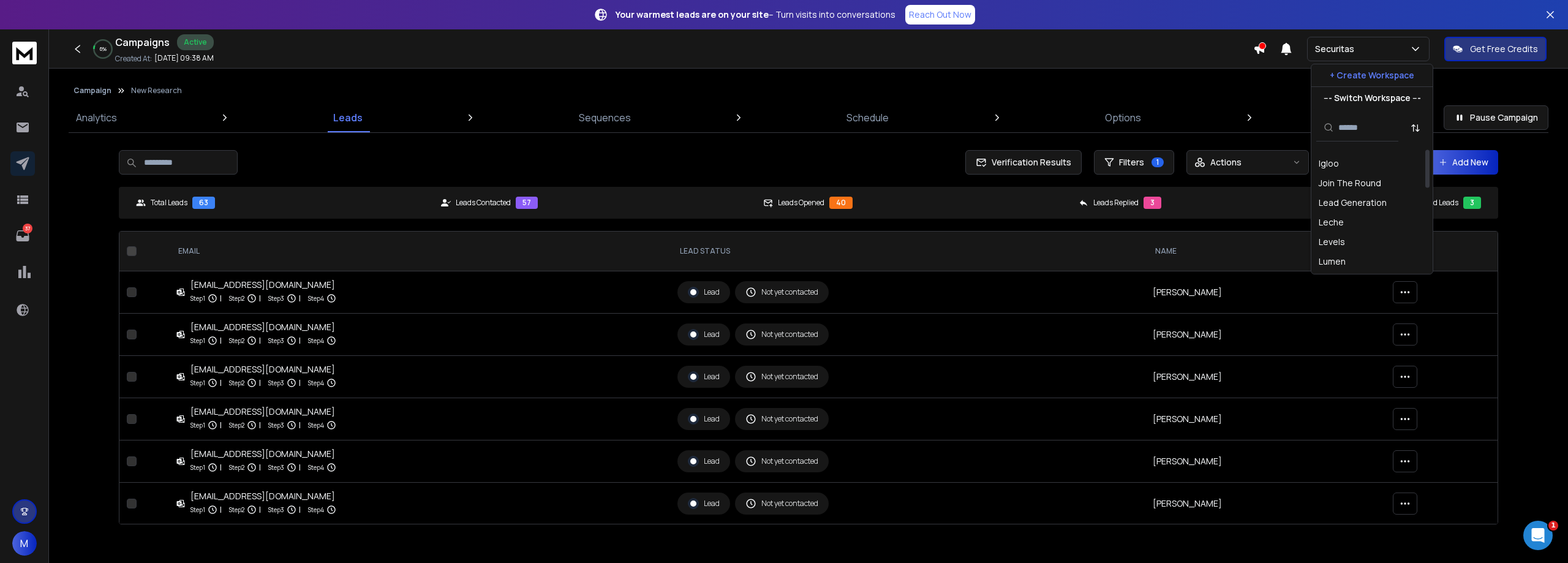
scroll to position [163, 0]
click at [1363, 209] on div "Levels" at bounding box center [1372, 211] width 116 height 20
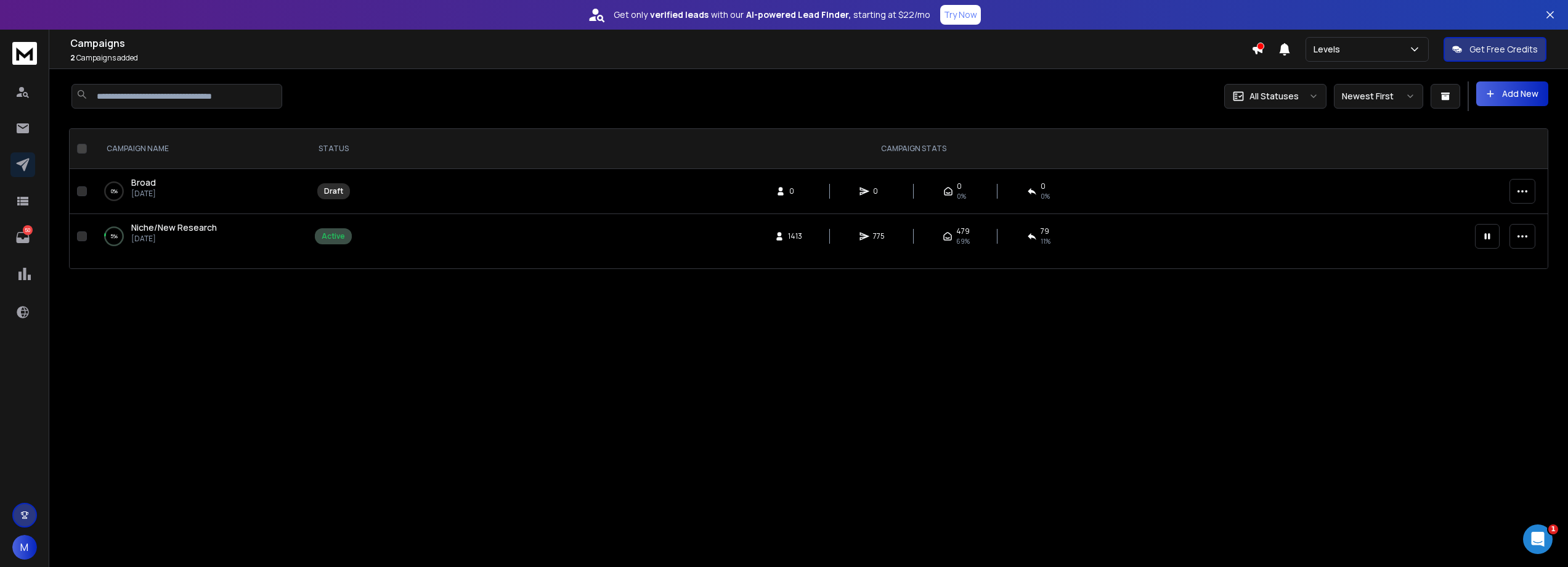
click at [183, 249] on div "Niche/New Research [DATE]" at bounding box center [174, 236] width 86 height 30
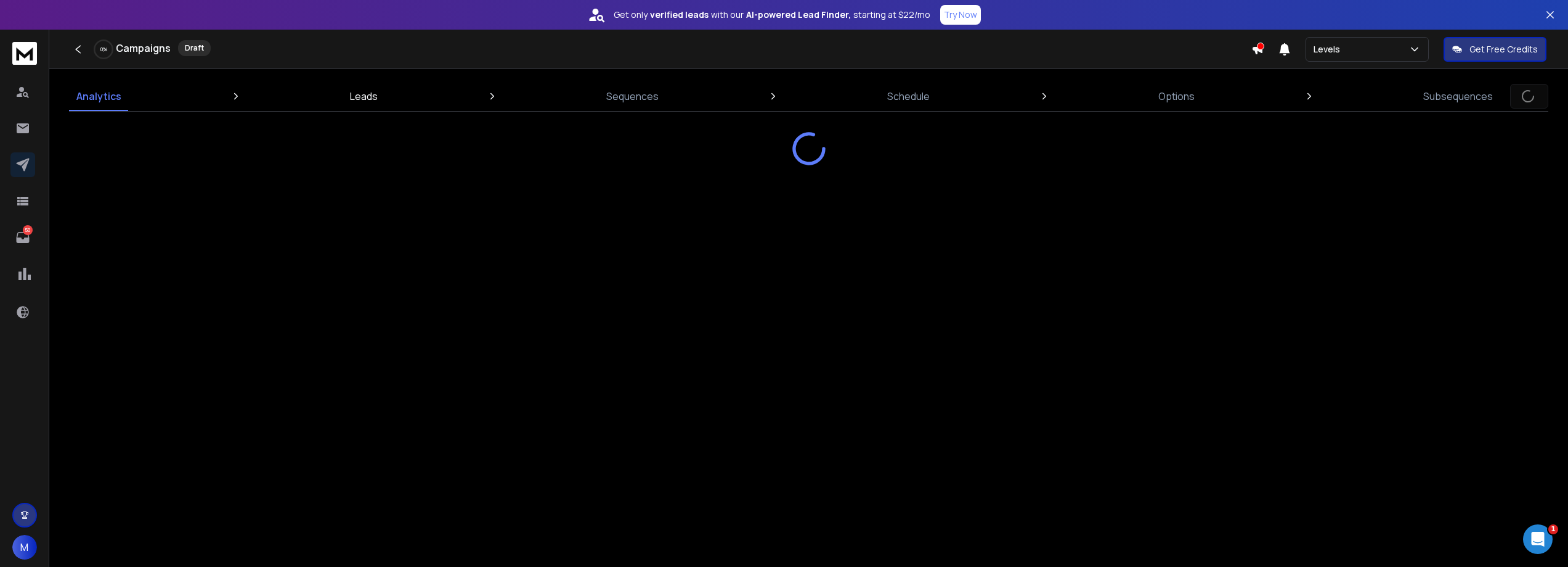
click at [368, 96] on p "Leads" at bounding box center [363, 96] width 27 height 14
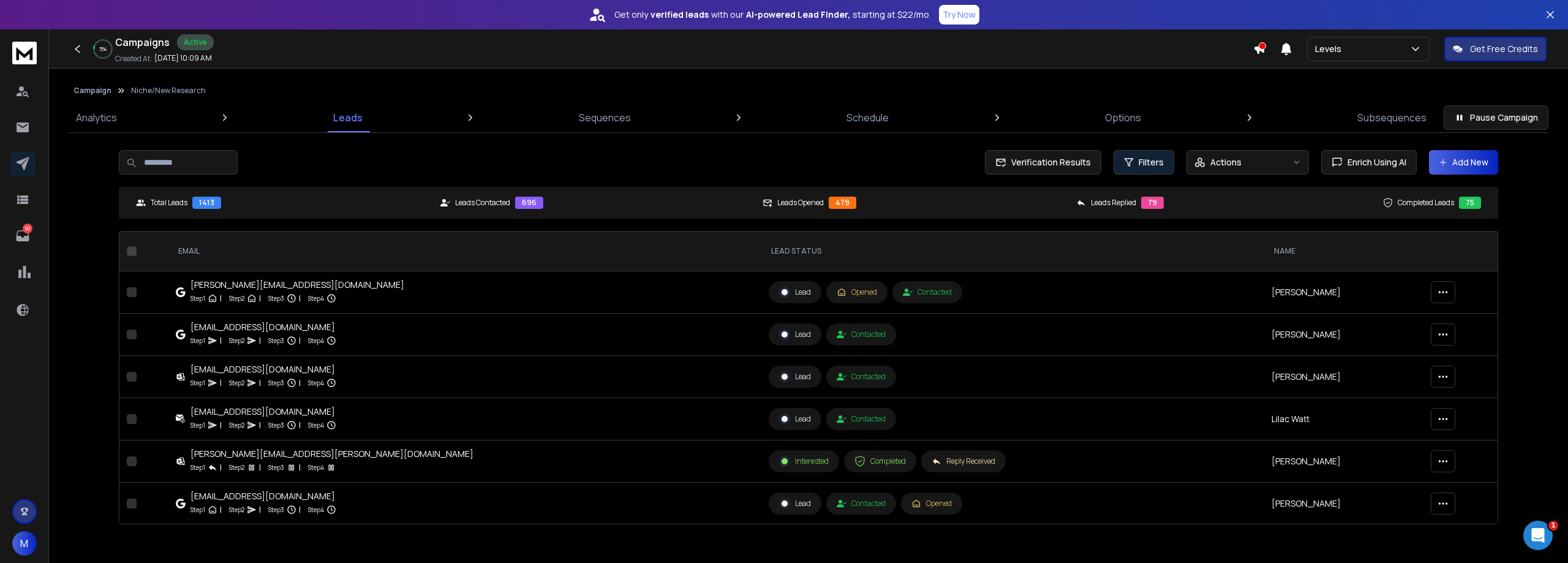
click at [1138, 156] on button "Filters" at bounding box center [1144, 162] width 60 height 24
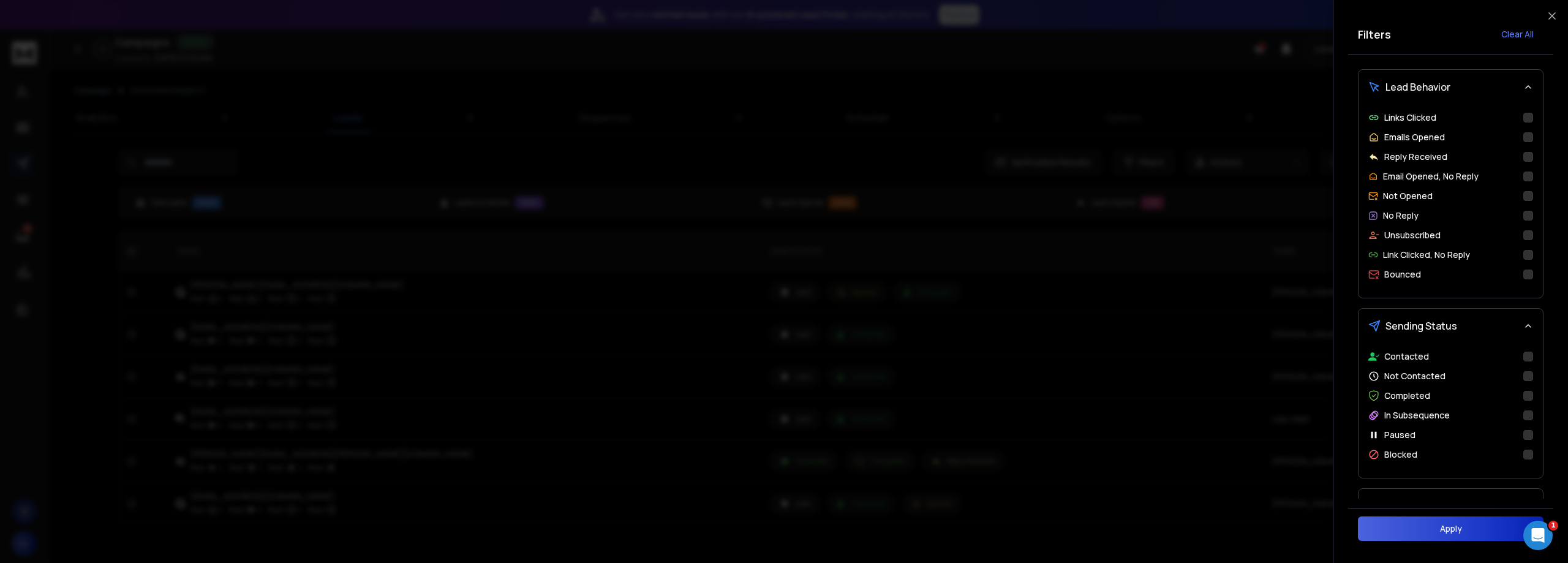
click at [1408, 375] on p "Not Contacted" at bounding box center [1415, 376] width 61 height 12
click at [1523, 375] on button "Not Contacted" at bounding box center [1528, 376] width 10 height 10
drag, startPoint x: 1444, startPoint y: 524, endPoint x: 1223, endPoint y: 484, distance: 224.6
click at [1443, 524] on button "Apply" at bounding box center [1452, 528] width 186 height 24
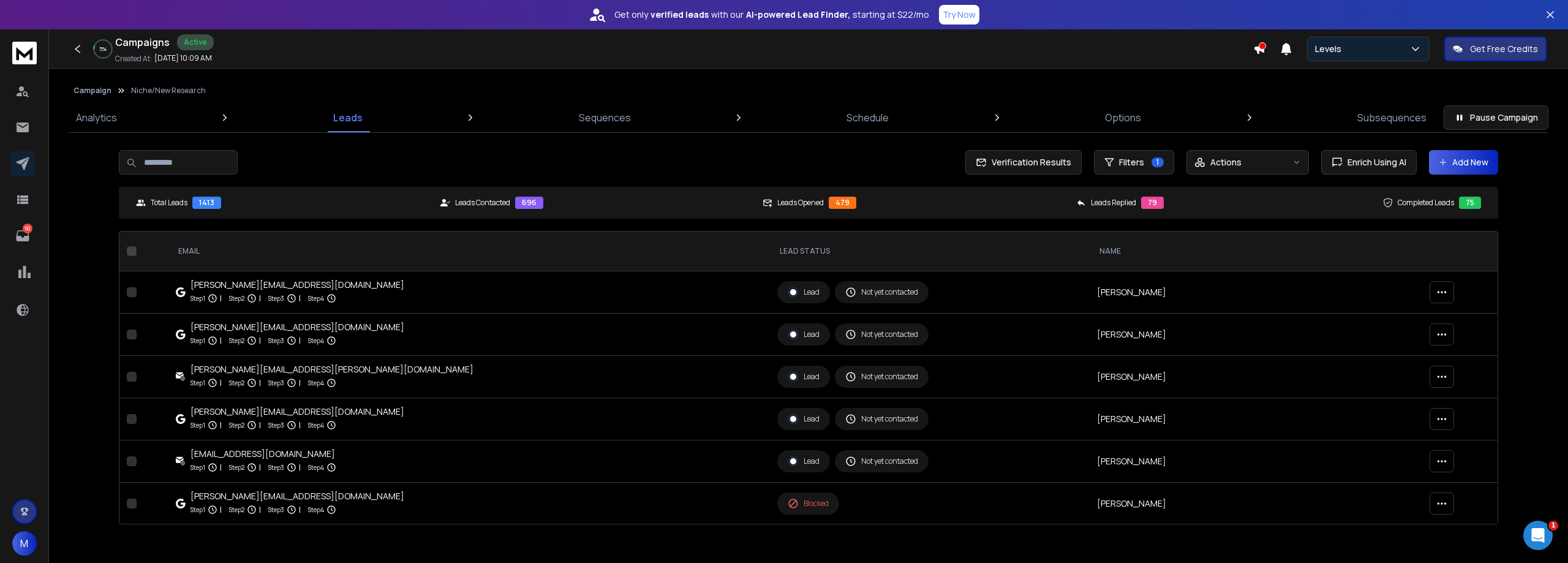
drag, startPoint x: 546, startPoint y: 9, endPoint x: 1356, endPoint y: 60, distance: 811.6
click at [1356, 60] on button "Levels" at bounding box center [1368, 49] width 122 height 24
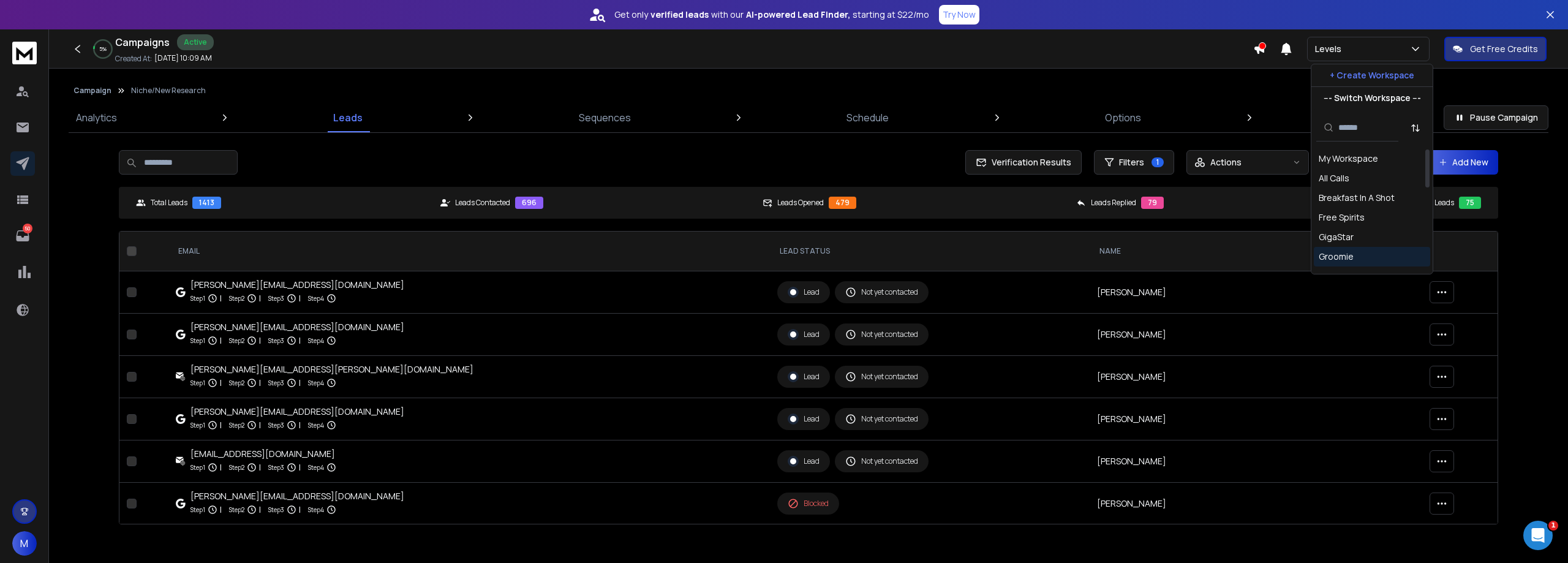
click at [1368, 258] on div "Groomie" at bounding box center [1372, 257] width 116 height 20
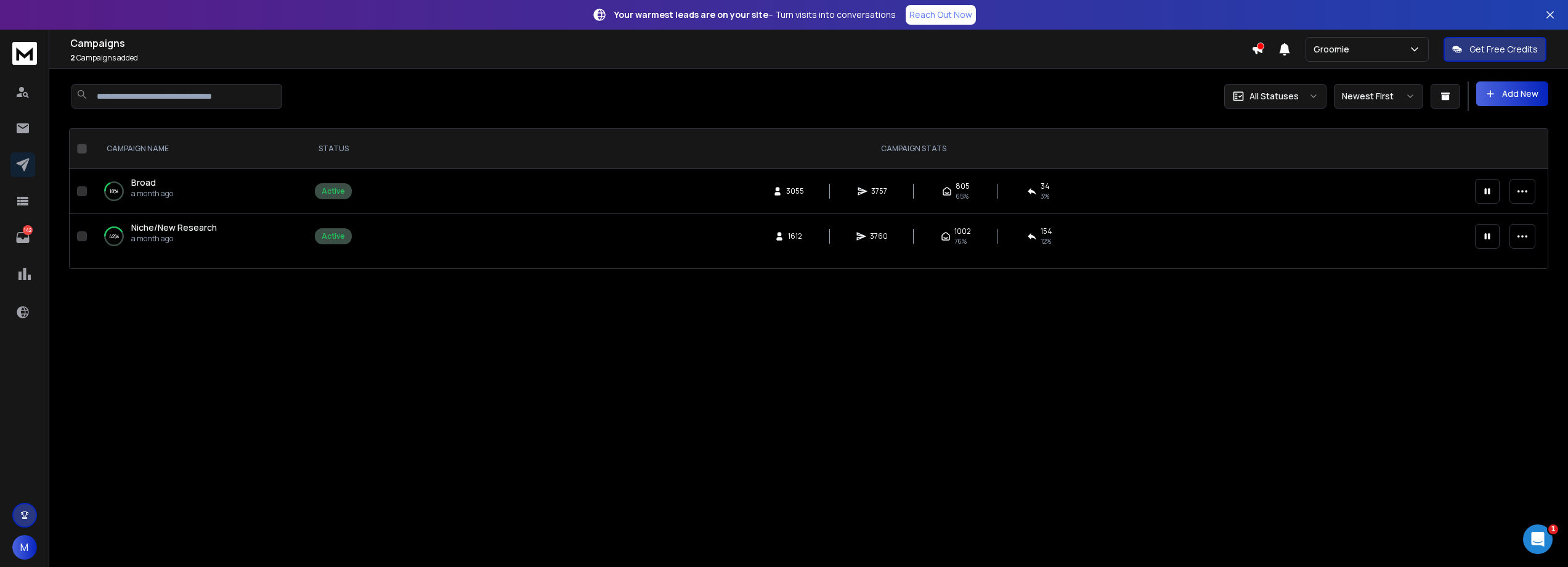
click at [181, 247] on div "Niche/New Research a month ago" at bounding box center [174, 236] width 86 height 30
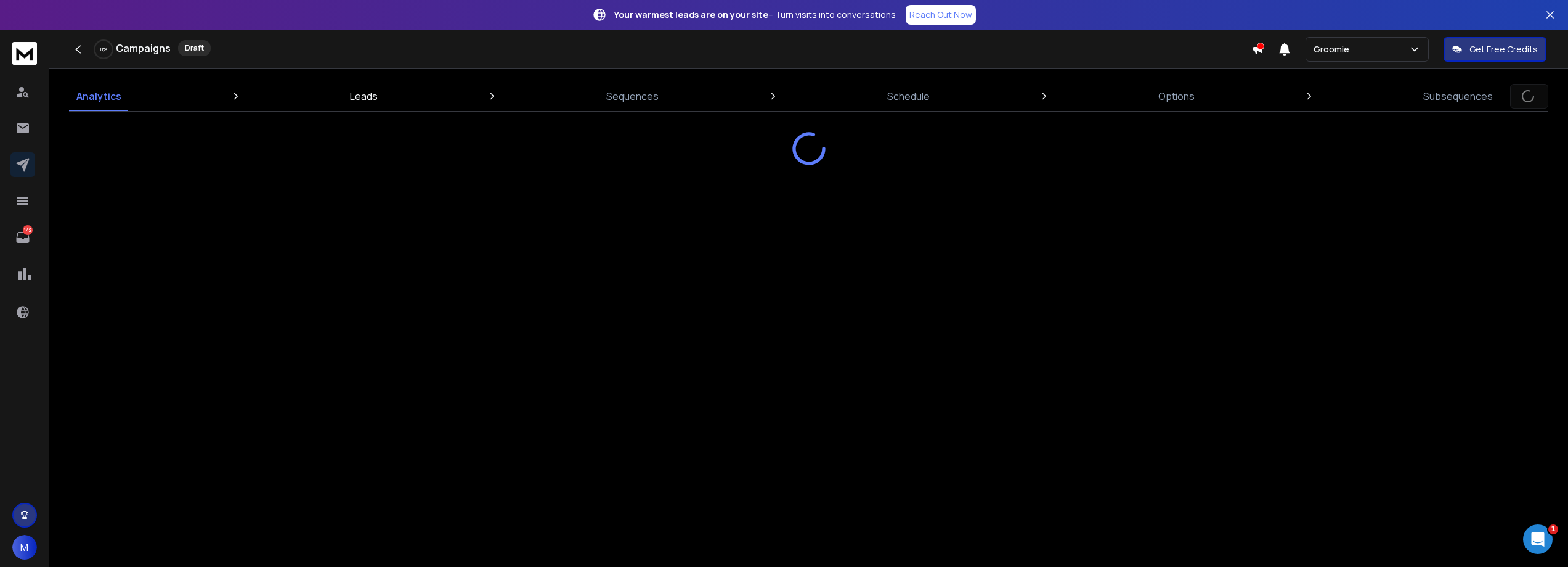
click at [357, 97] on p "Leads" at bounding box center [363, 96] width 27 height 14
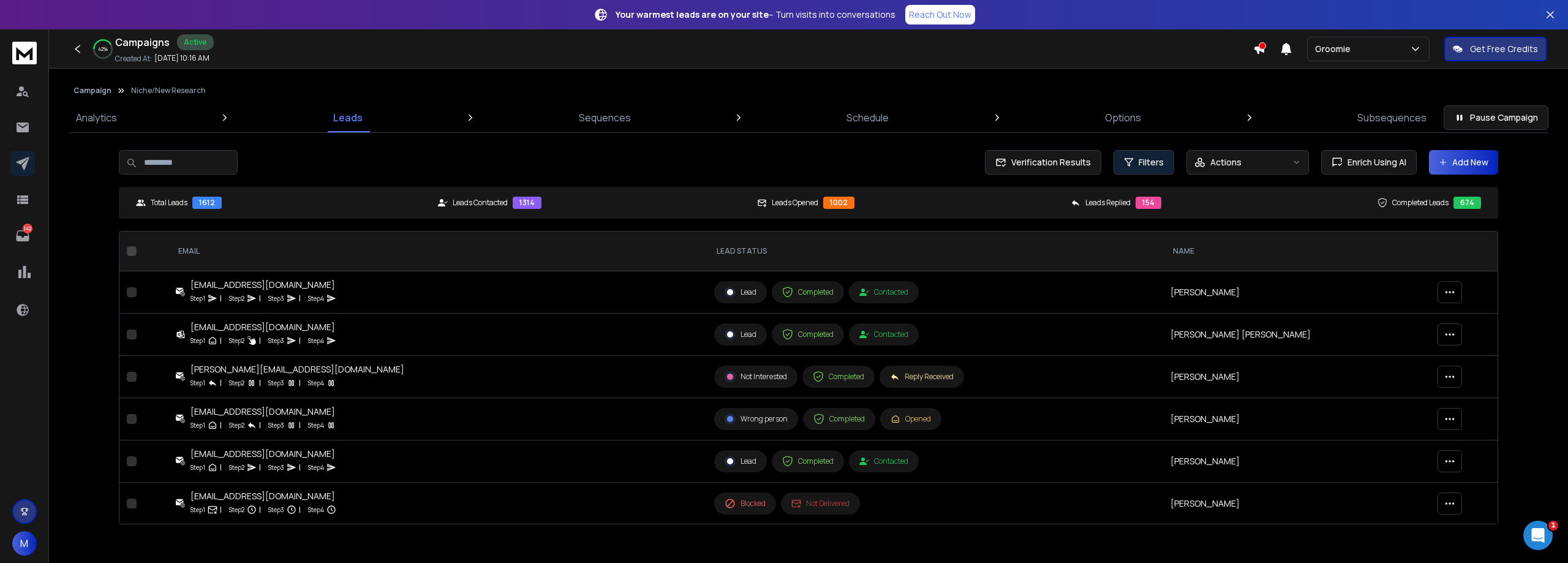
click at [1145, 162] on span "Filters" at bounding box center [1151, 162] width 25 height 12
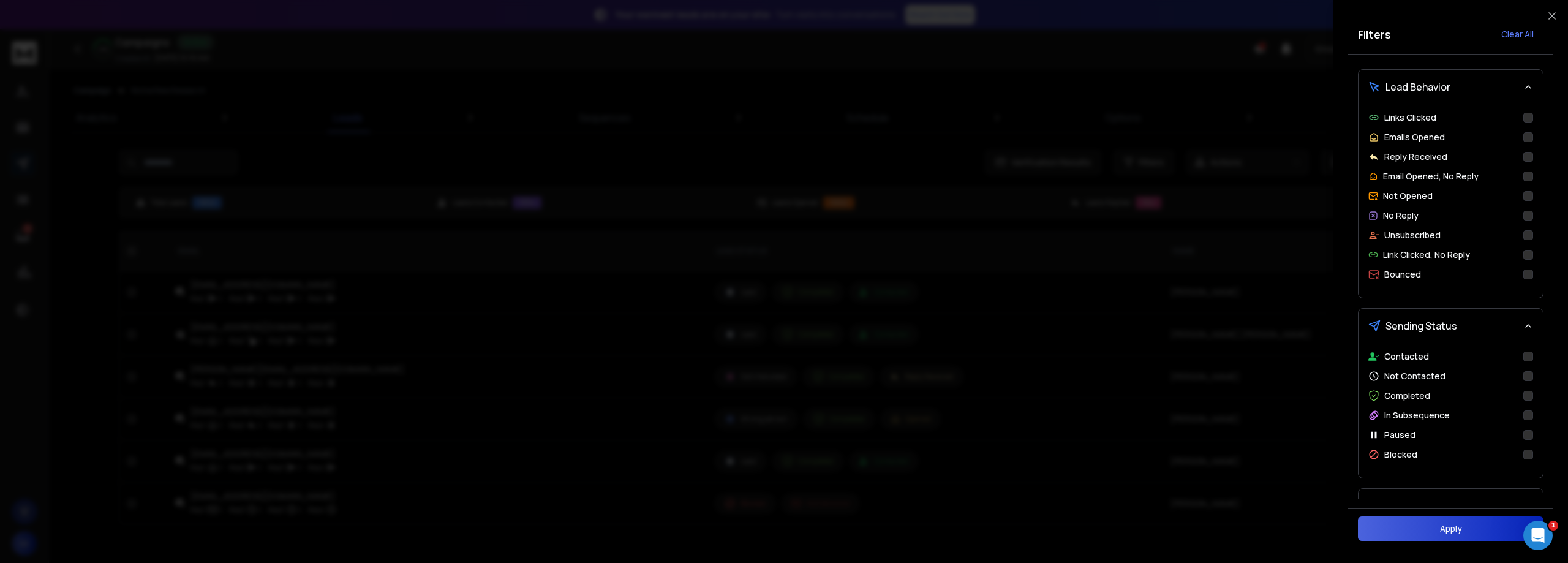
click at [1398, 379] on p "Not Contacted" at bounding box center [1415, 376] width 61 height 12
click at [1523, 379] on button "Not Contacted" at bounding box center [1528, 376] width 10 height 10
click at [1408, 521] on button "Apply" at bounding box center [1452, 528] width 186 height 24
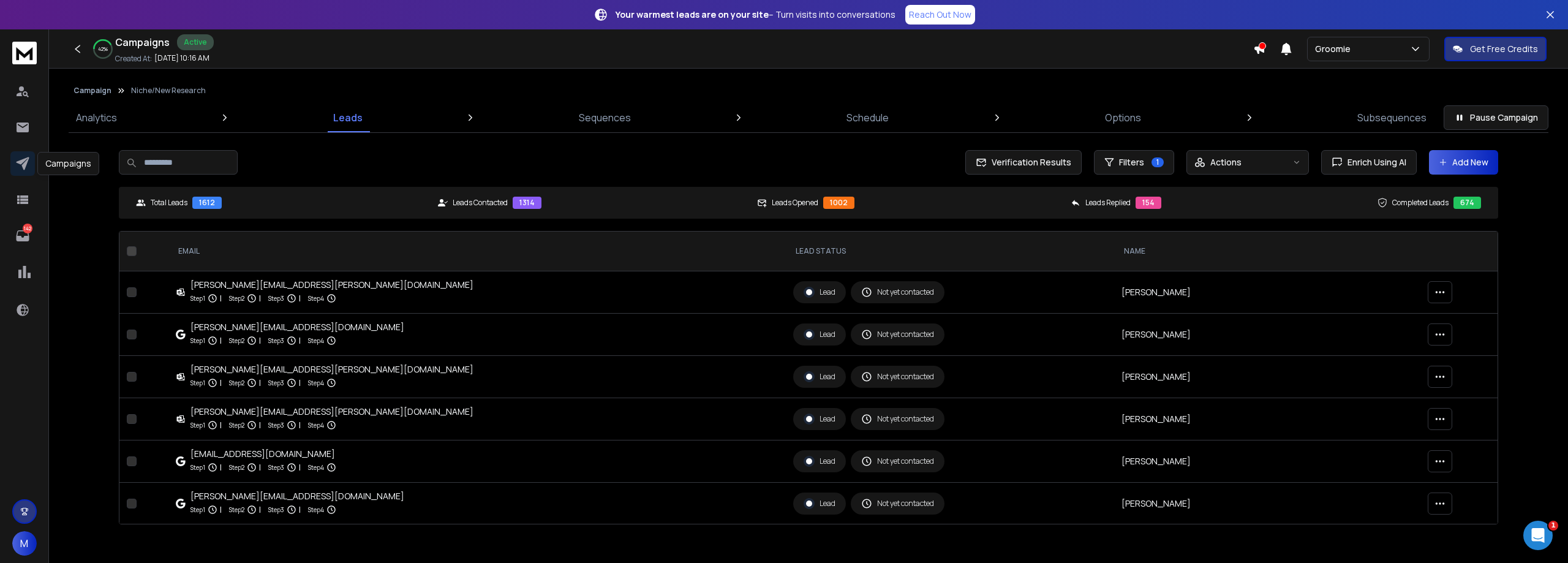
click at [20, 169] on icon at bounding box center [22, 163] width 14 height 14
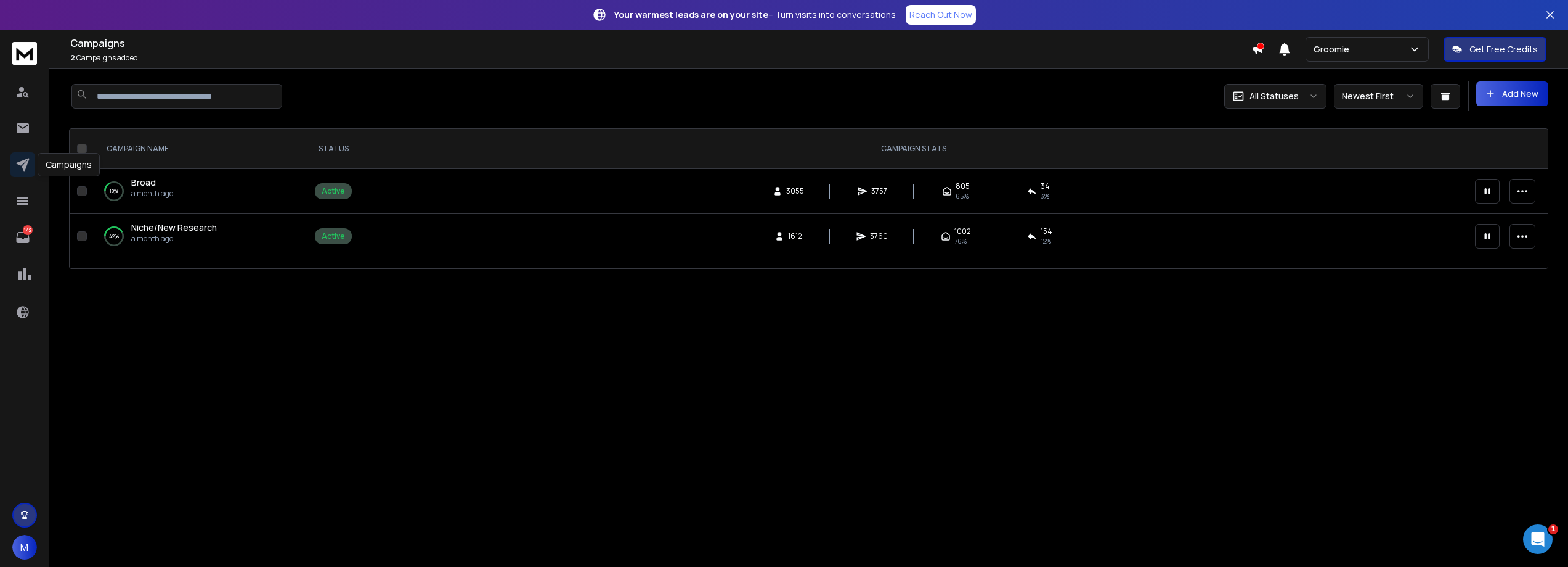
click at [195, 198] on div "18 % Broad a month ago" at bounding box center [199, 191] width 191 height 30
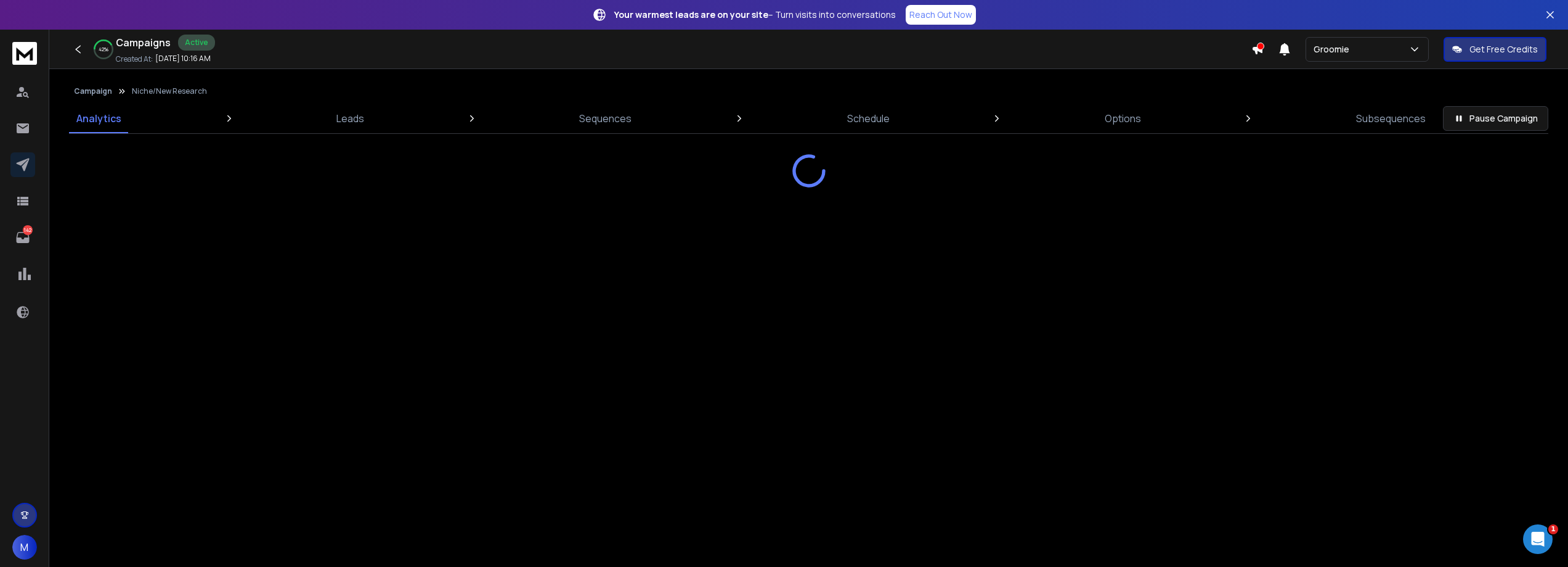
click at [325, 119] on div "Analytics Leads Sequences Schedule Options Subsequences" at bounding box center [751, 118] width 1364 height 30
click at [340, 119] on p "Leads" at bounding box center [350, 118] width 27 height 14
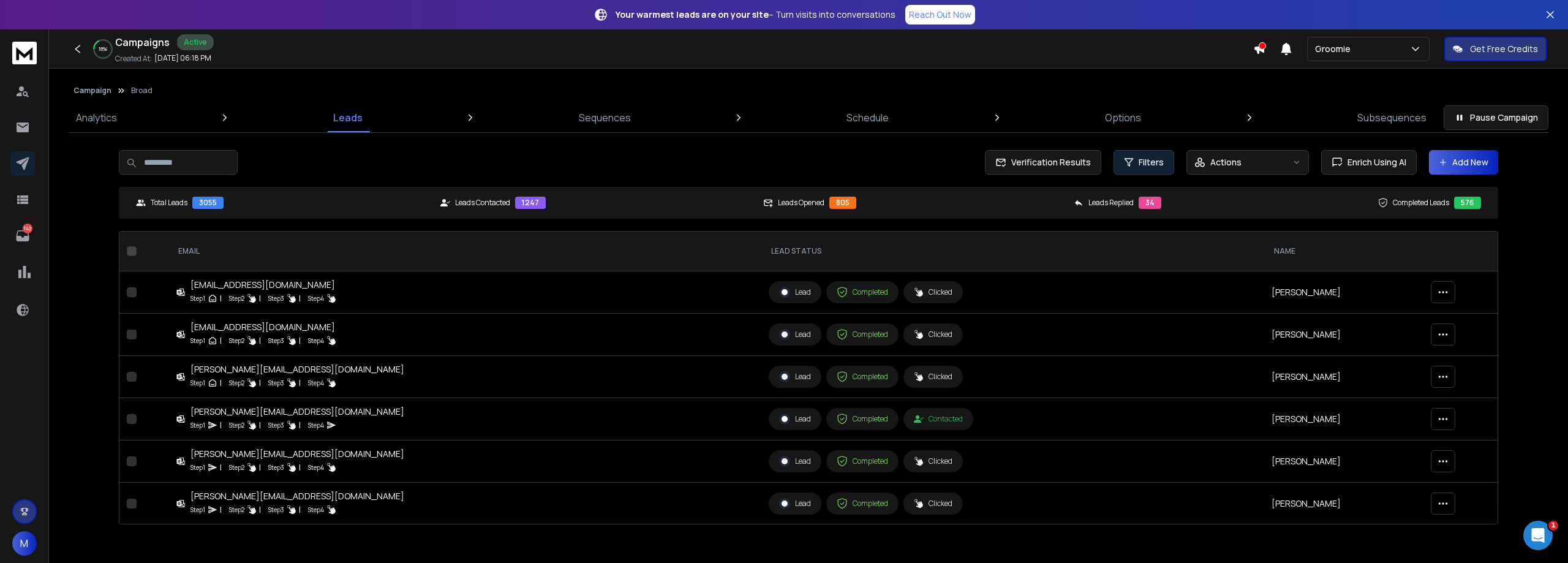
click at [1142, 162] on span "Filters" at bounding box center [1151, 162] width 25 height 12
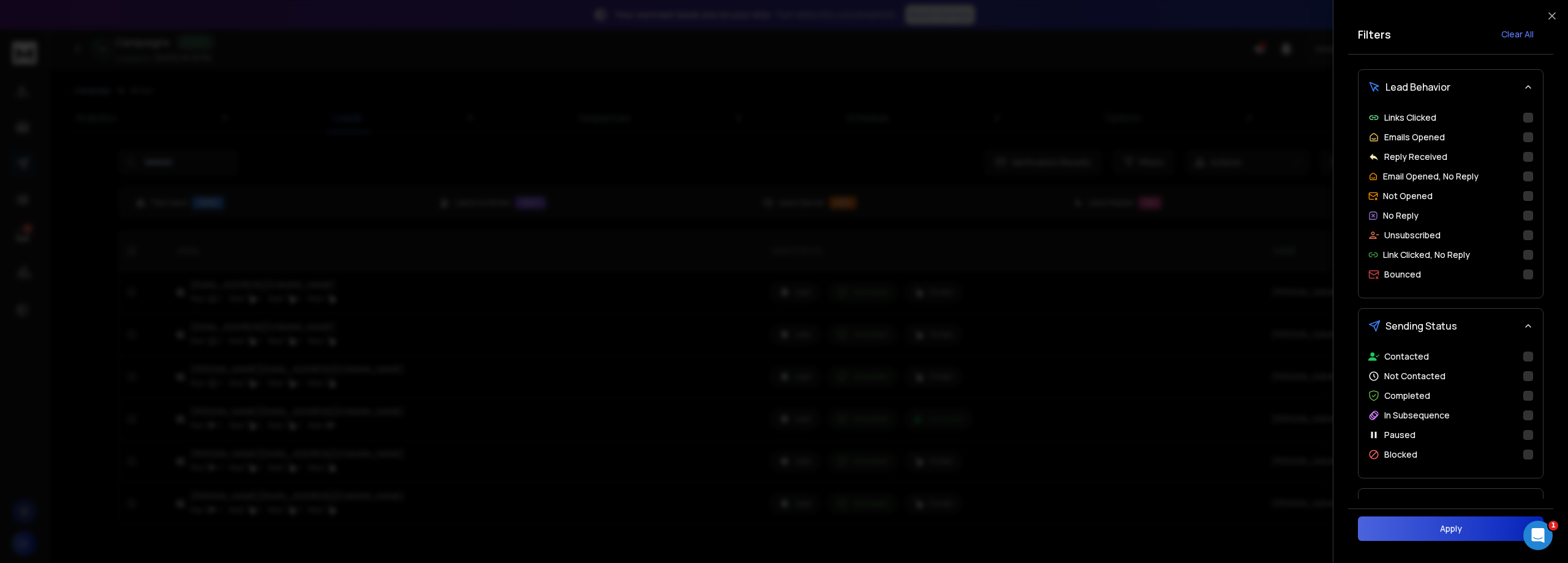
click at [1412, 375] on p "Not Contacted" at bounding box center [1415, 376] width 61 height 12
click at [1523, 375] on button "Not Contacted" at bounding box center [1528, 376] width 10 height 10
click at [1446, 536] on button "Apply" at bounding box center [1452, 528] width 186 height 24
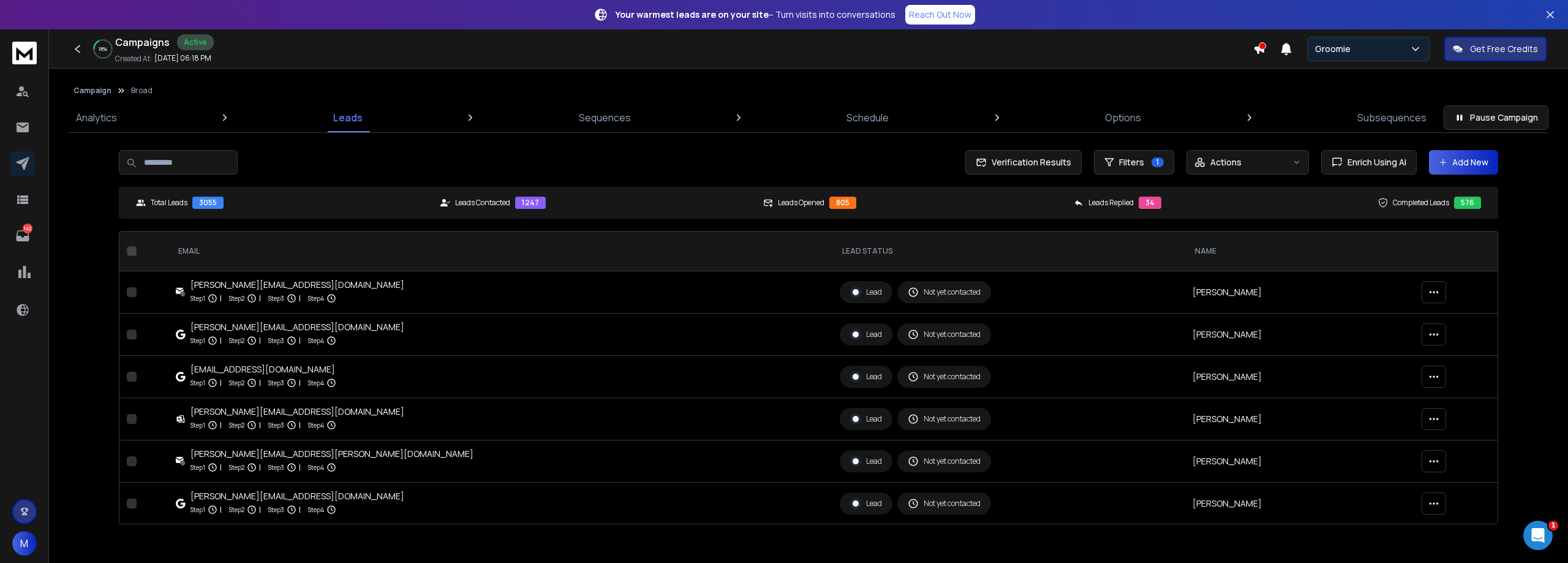
drag, startPoint x: 194, startPoint y: 2, endPoint x: 1343, endPoint y: 51, distance: 1150.0
click at [1343, 51] on p "Groomie" at bounding box center [1335, 49] width 40 height 12
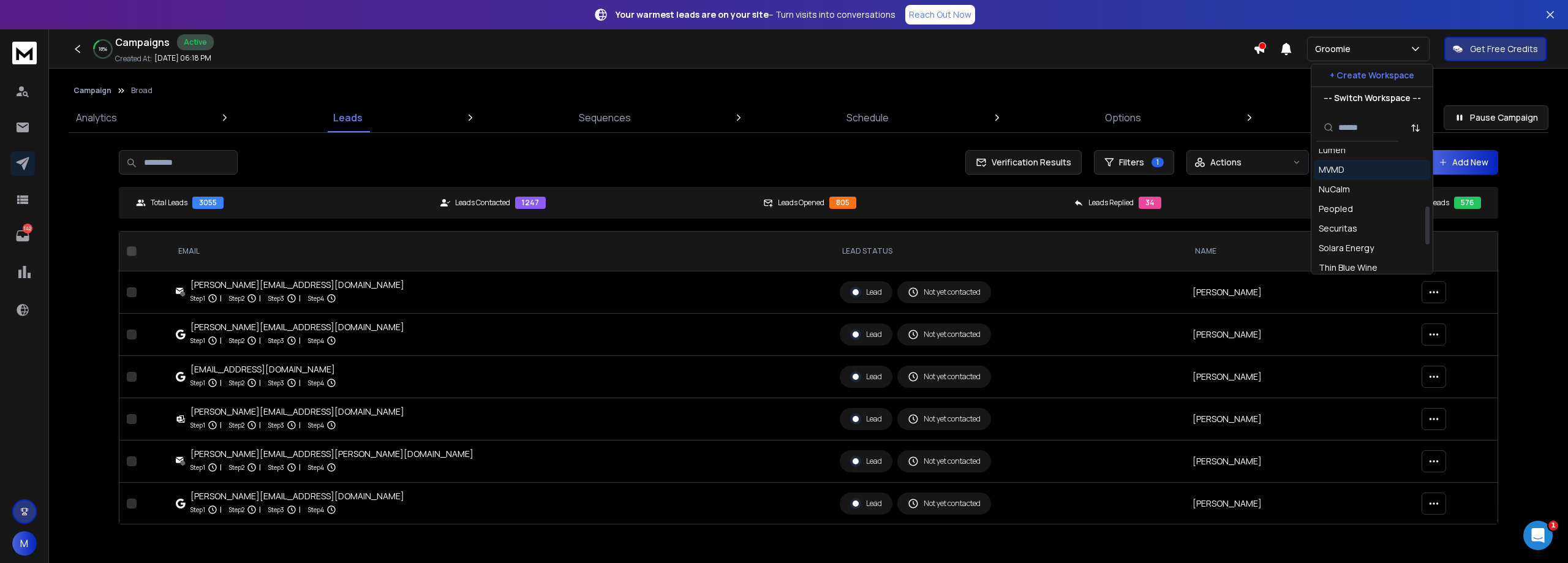
scroll to position [245, 0]
click at [1361, 215] on div "Peopled" at bounding box center [1372, 208] width 116 height 20
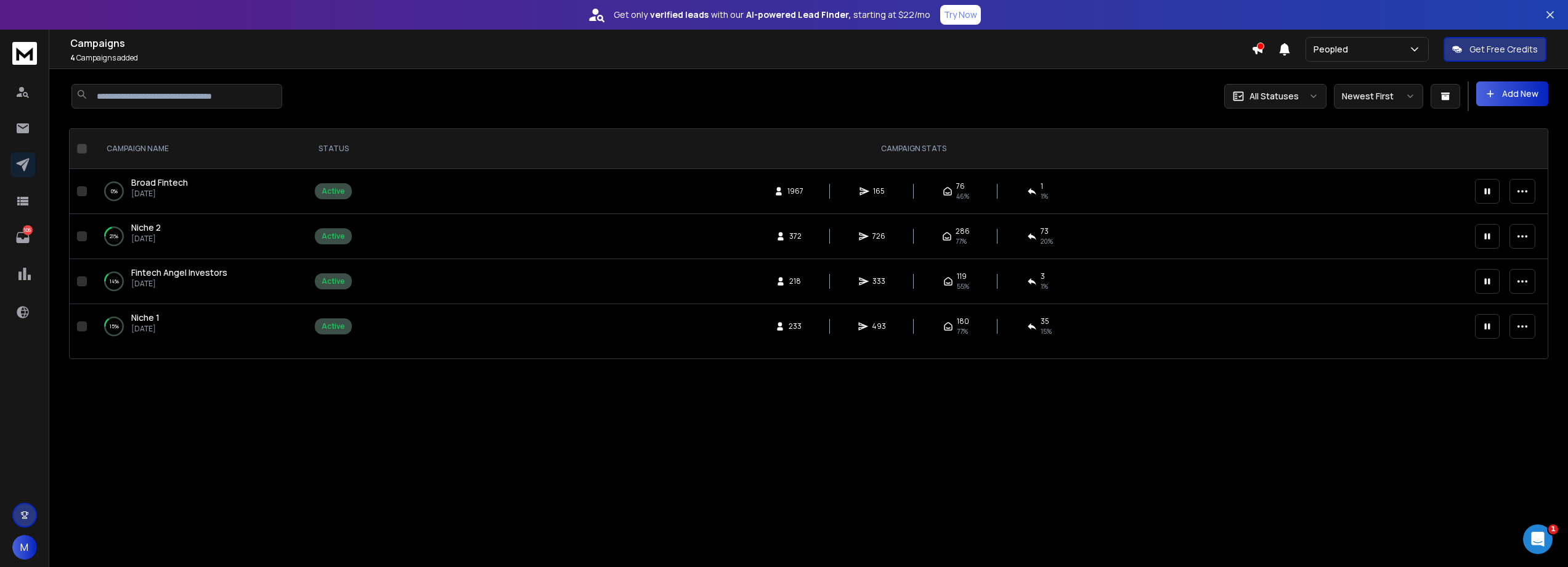
click at [138, 323] on p "10 days ago" at bounding box center [145, 328] width 28 height 10
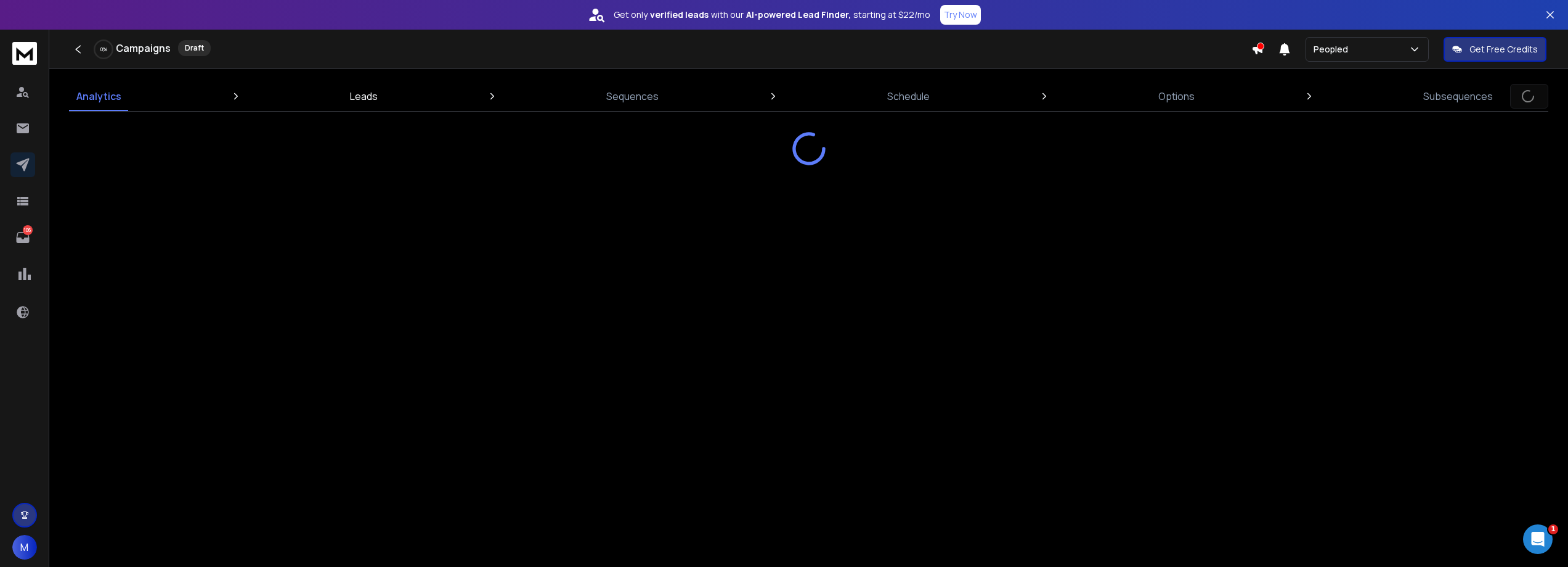
click at [360, 89] on p "Leads" at bounding box center [363, 96] width 27 height 14
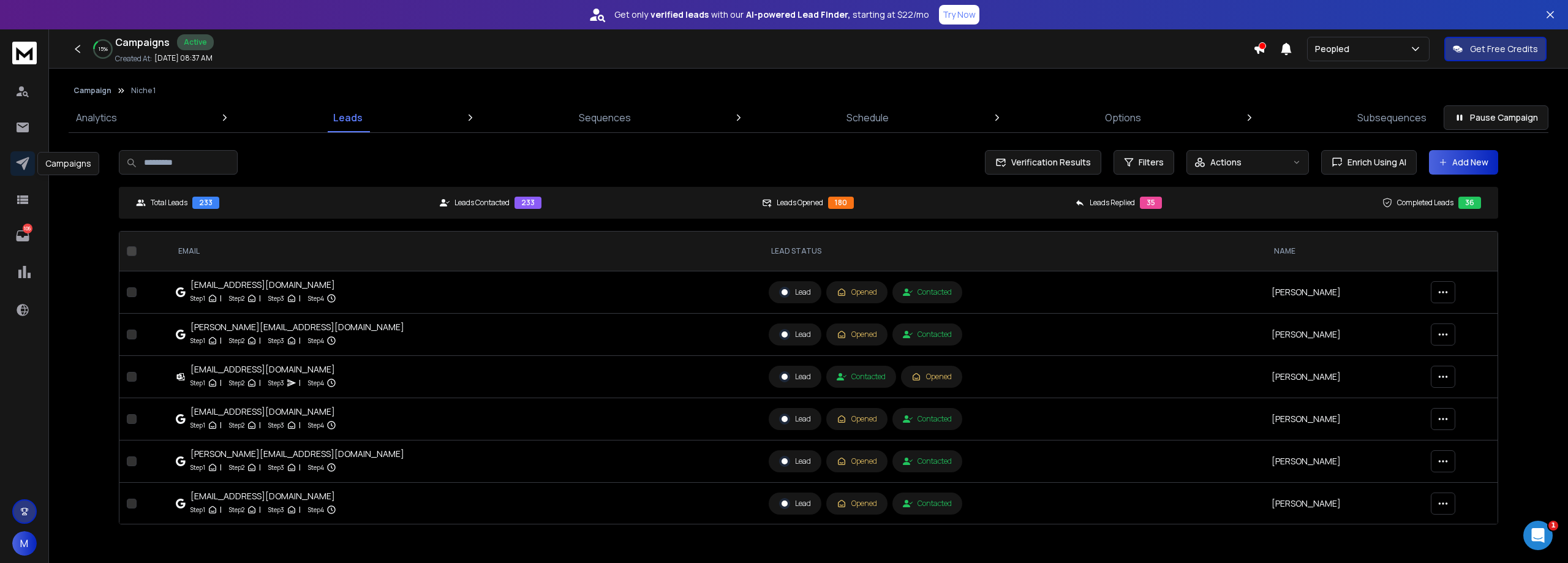
click at [29, 171] on link at bounding box center [23, 163] width 24 height 24
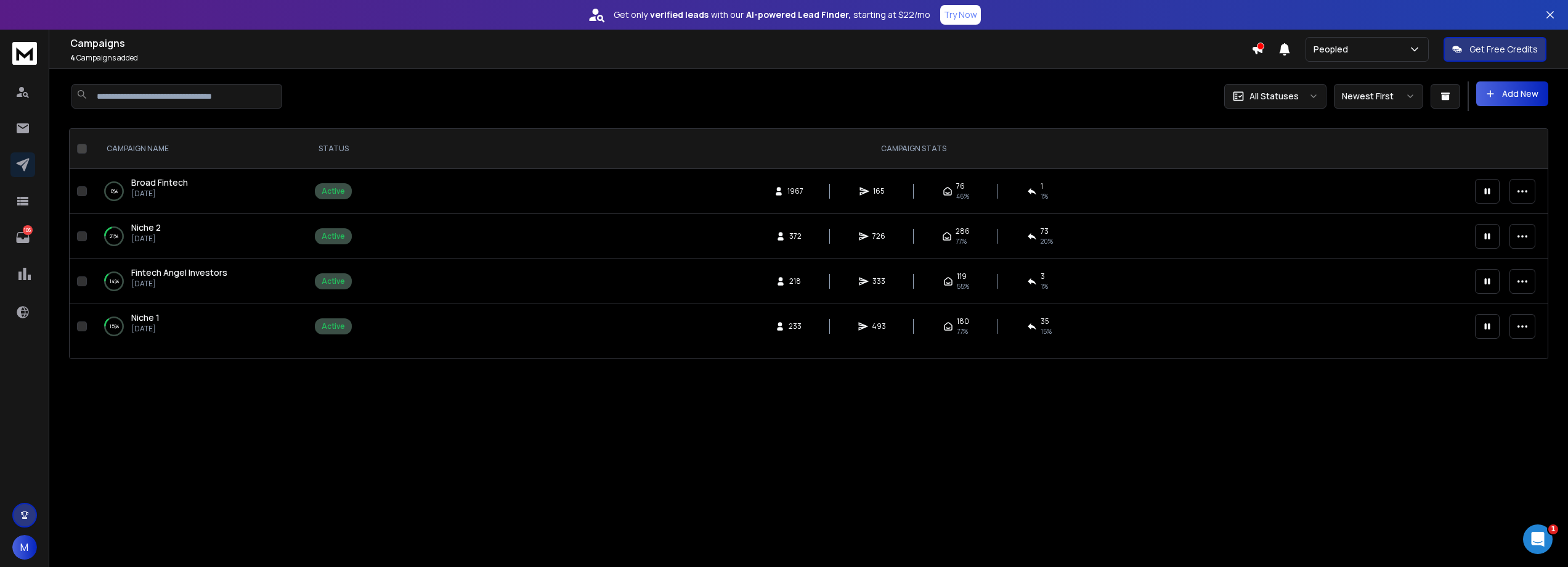
click at [149, 227] on span "Niche 2" at bounding box center [146, 227] width 30 height 11
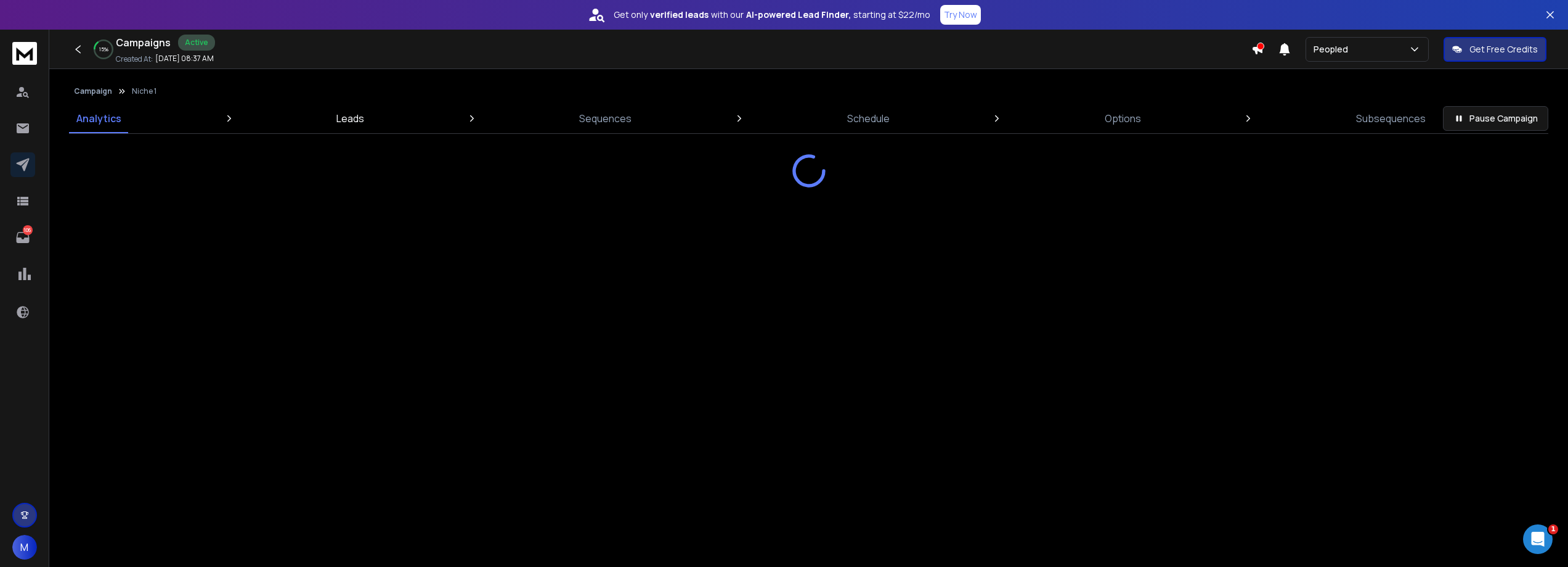
click at [349, 123] on p "Leads" at bounding box center [350, 118] width 27 height 14
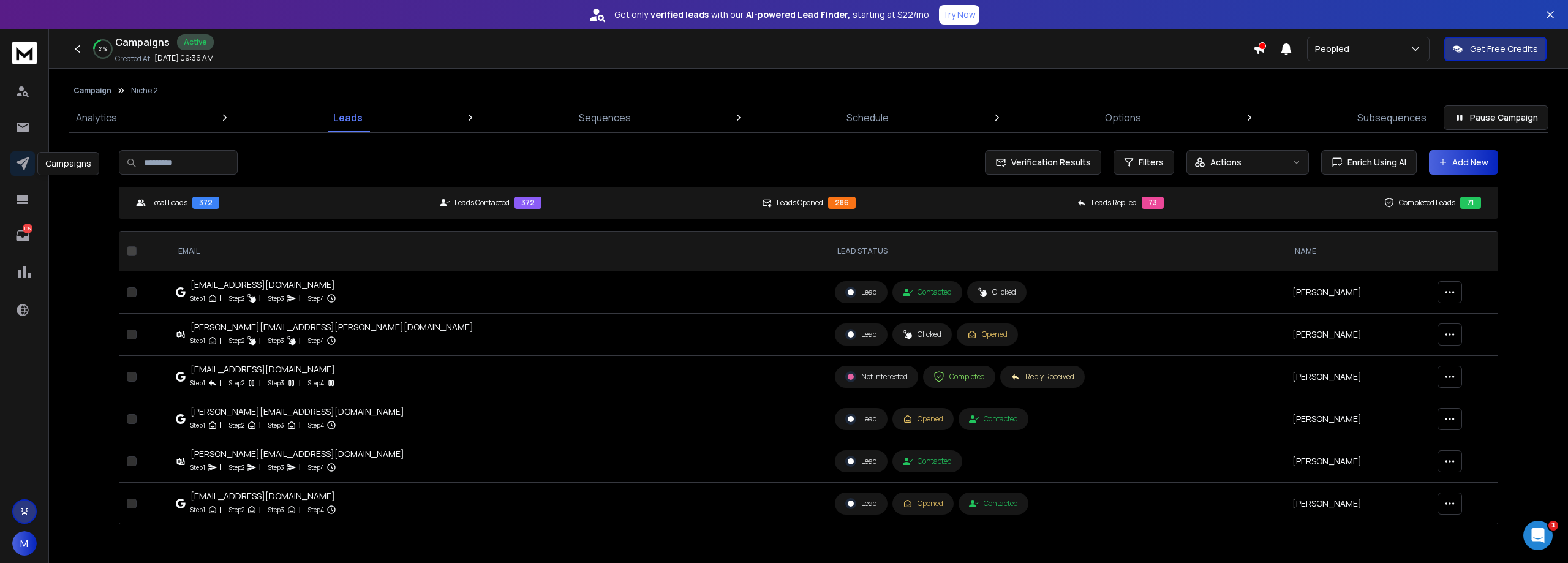
click at [31, 166] on link at bounding box center [23, 163] width 24 height 24
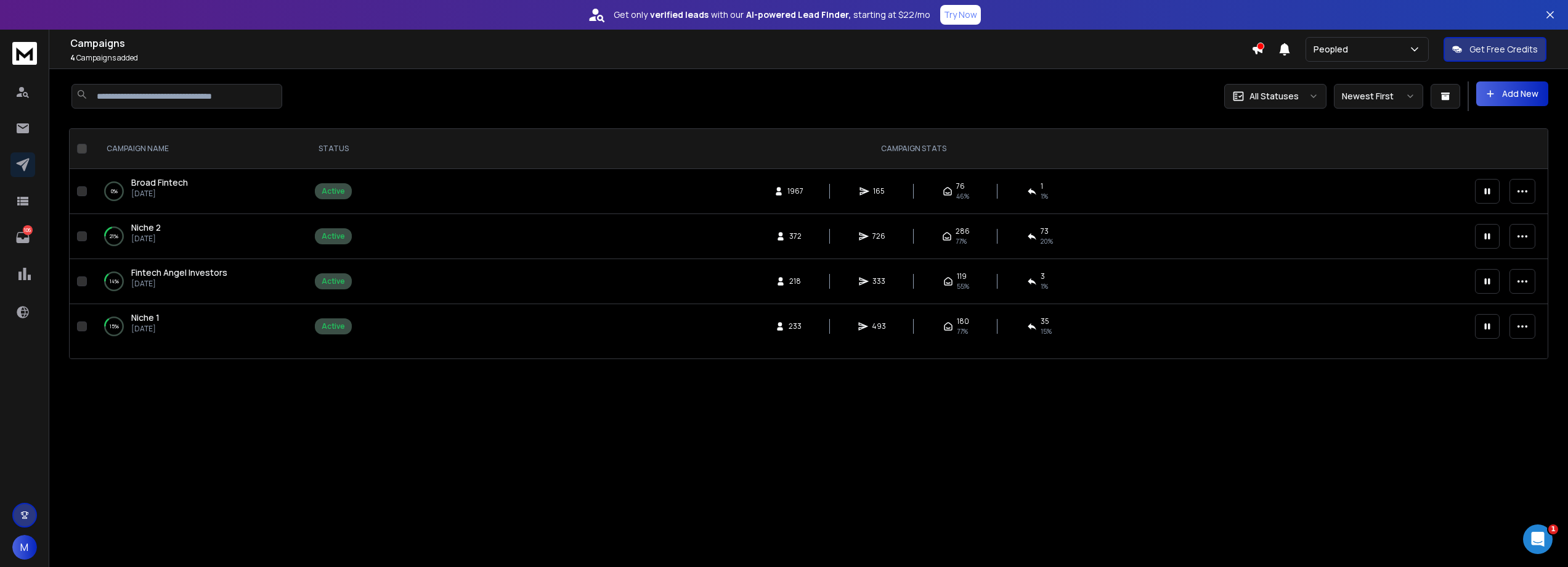
click at [151, 282] on p "10 days ago" at bounding box center [179, 283] width 96 height 10
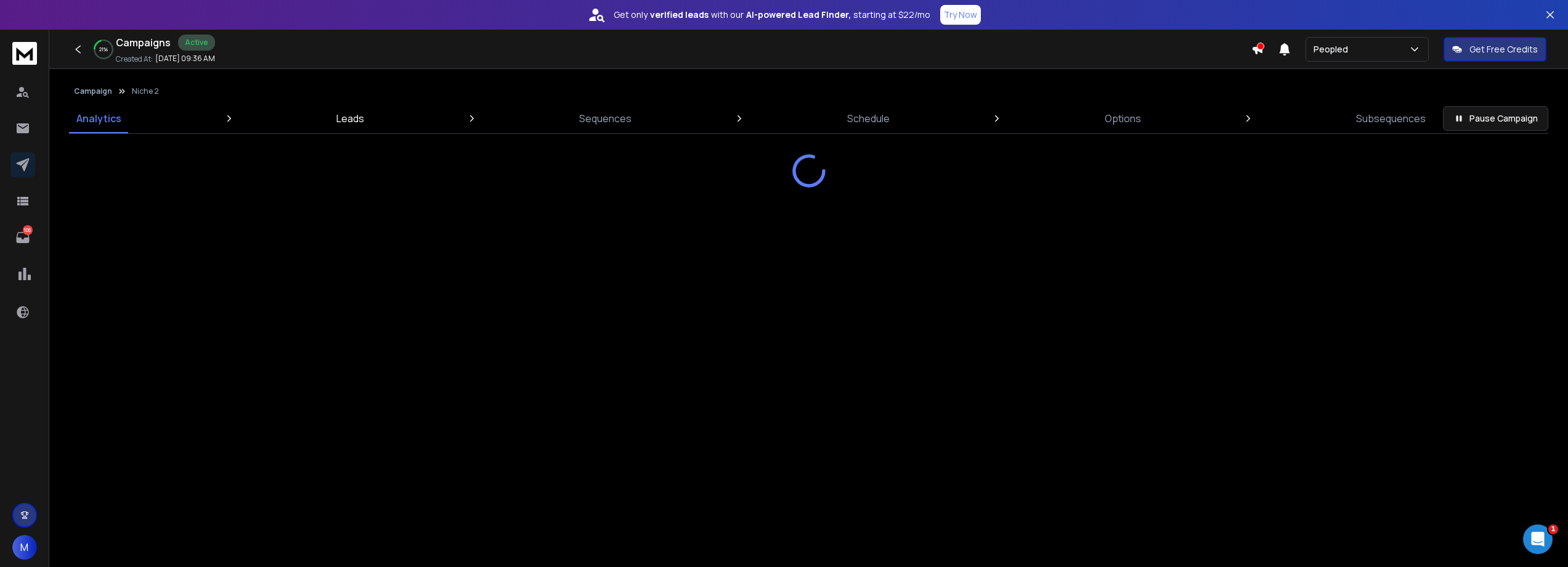
click at [345, 117] on p "Leads" at bounding box center [350, 118] width 27 height 14
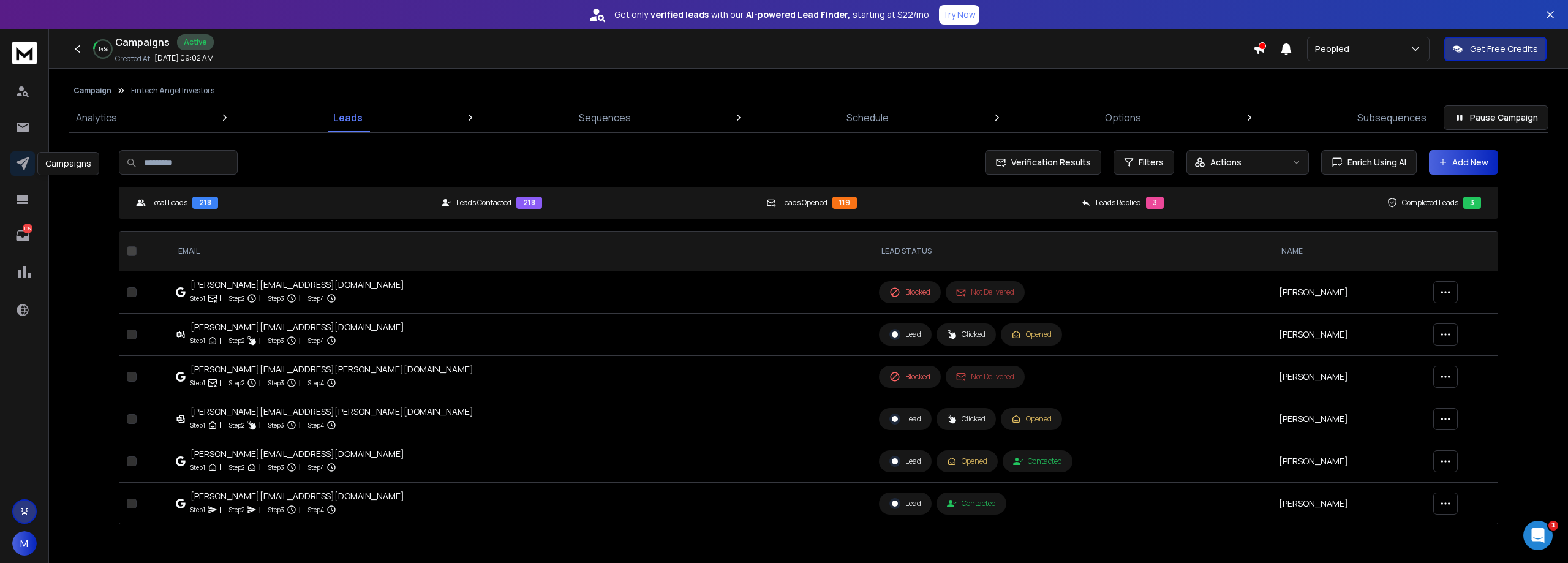
click at [24, 162] on icon at bounding box center [22, 162] width 13 height 13
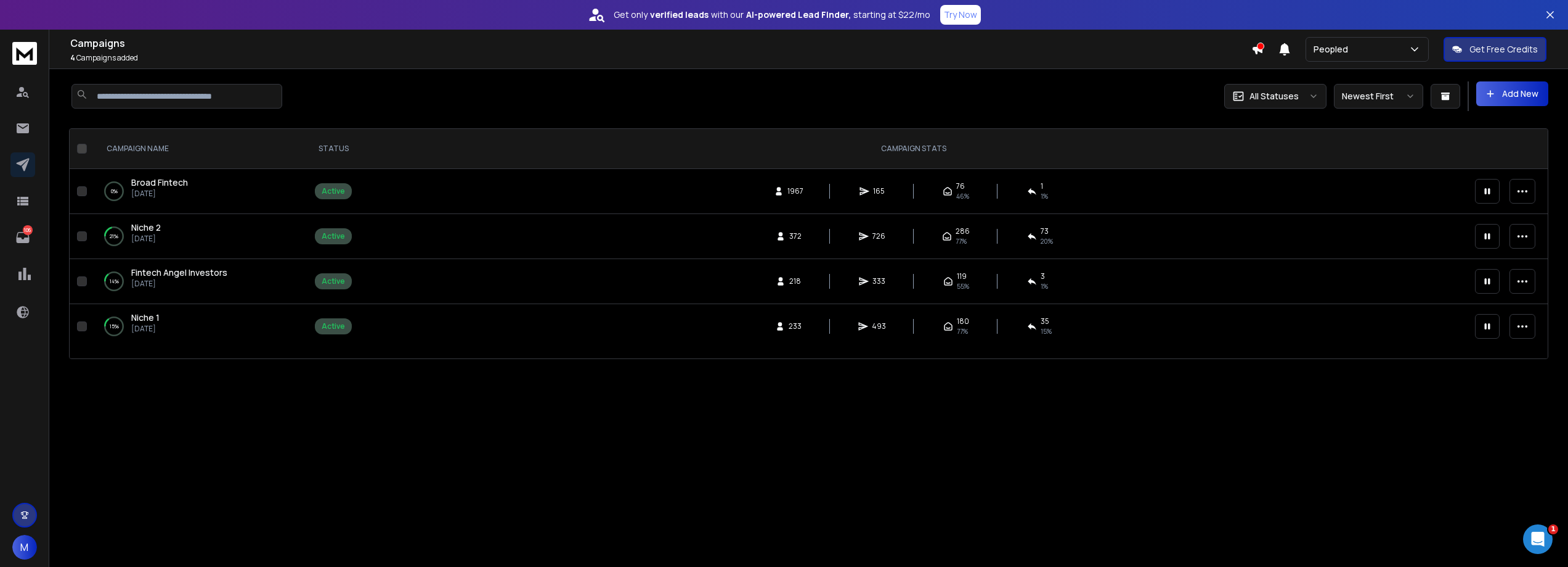
click at [213, 193] on div "0 % Broad Fintech 10 days ago" at bounding box center [199, 191] width 191 height 30
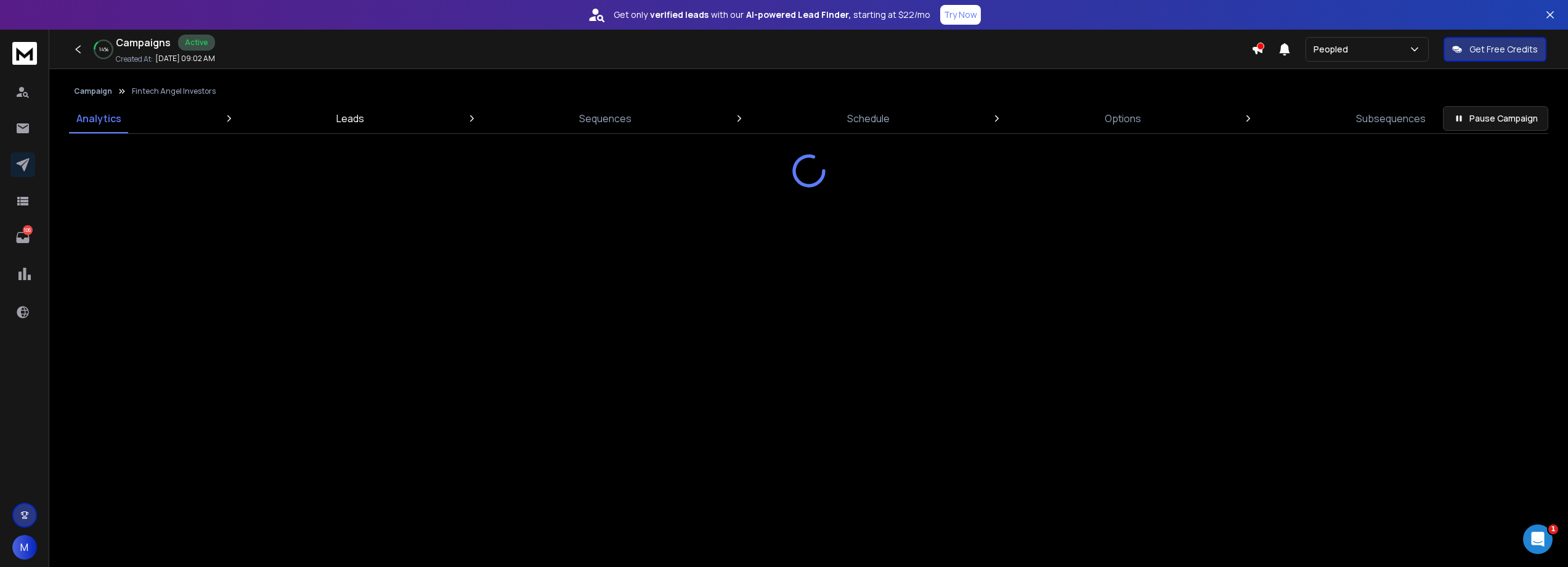
click at [362, 112] on p "Leads" at bounding box center [350, 118] width 27 height 14
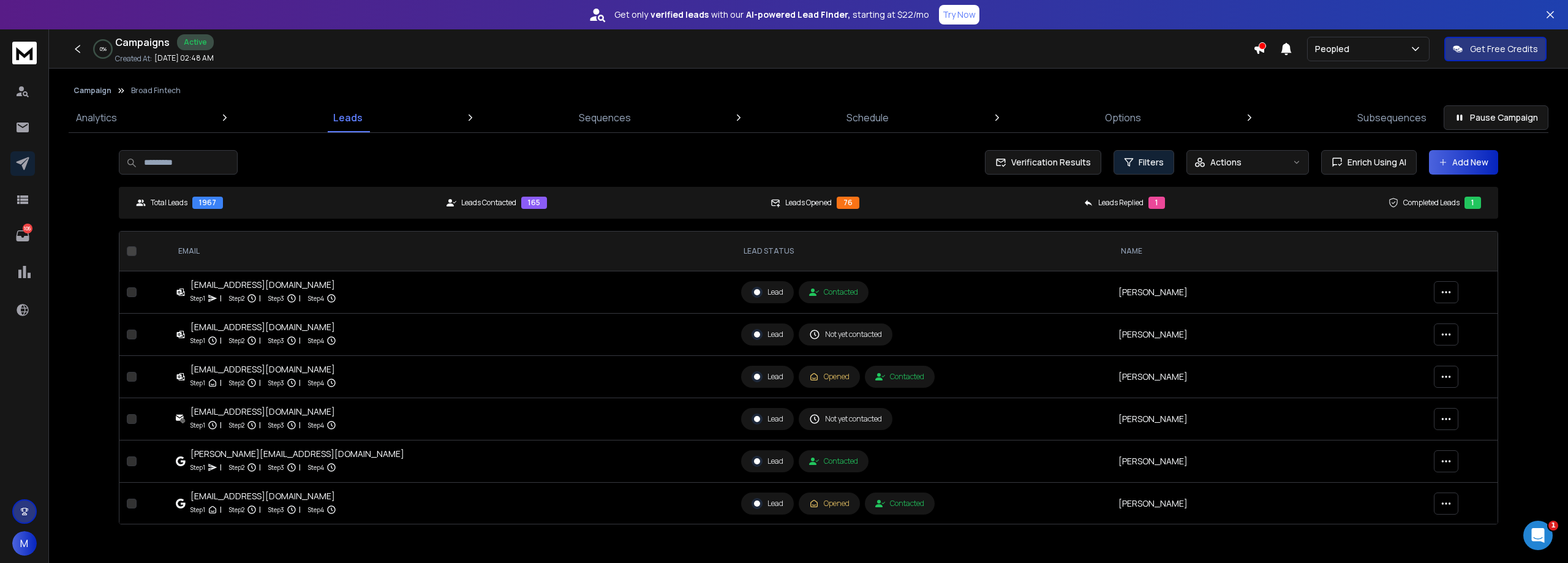
click at [1142, 155] on button "Filters" at bounding box center [1144, 162] width 60 height 24
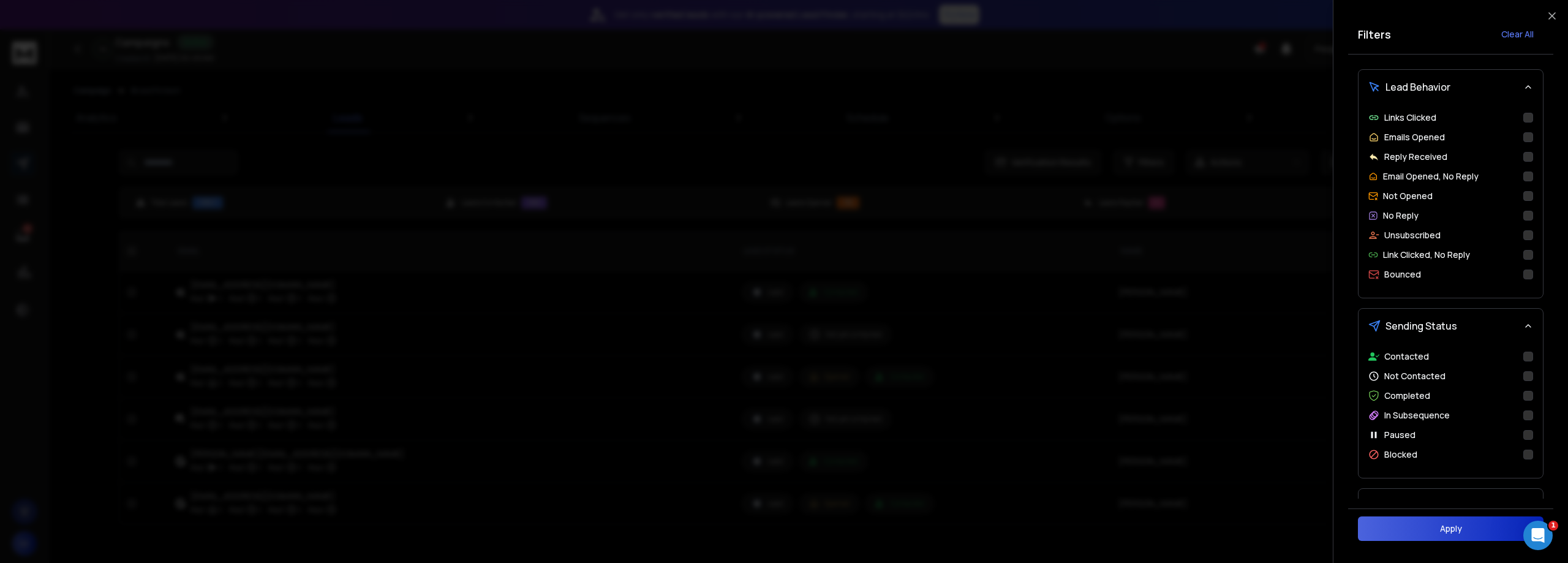
click at [1417, 377] on p "Not Contacted" at bounding box center [1415, 376] width 61 height 12
click at [1523, 377] on button "Not Contacted" at bounding box center [1528, 376] width 10 height 10
click at [1433, 528] on button "Apply" at bounding box center [1452, 528] width 186 height 24
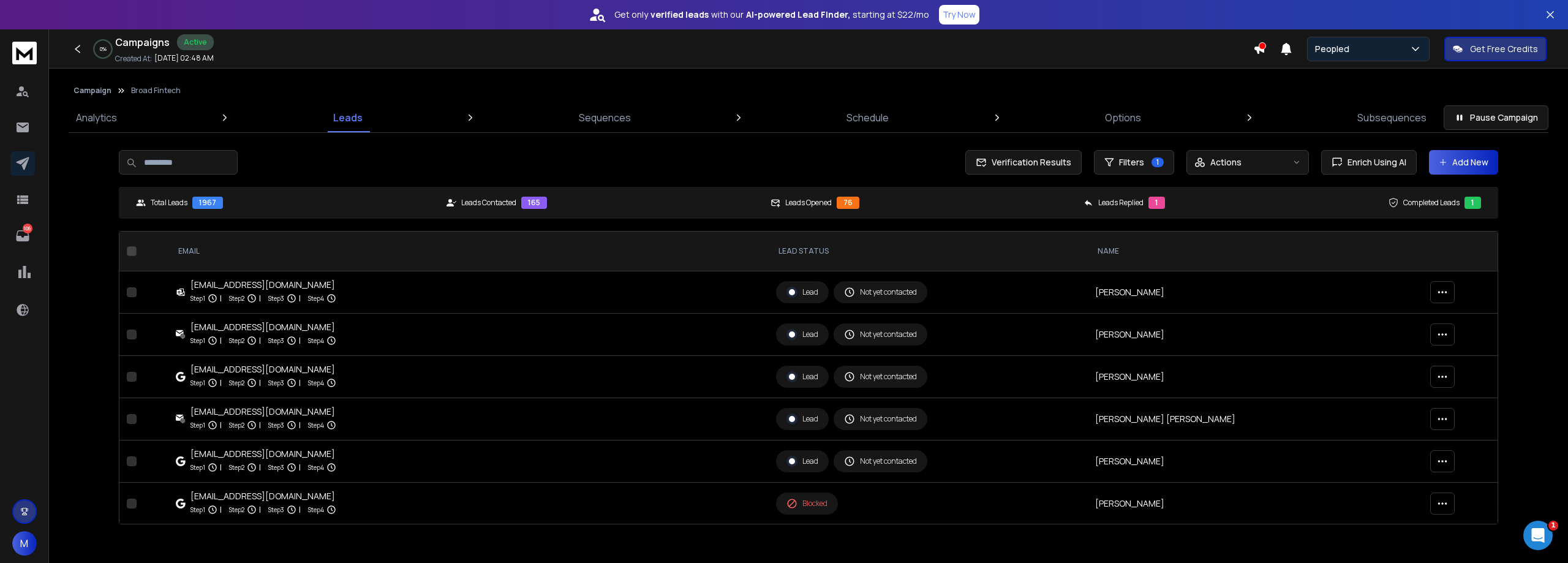
click at [1365, 49] on div "Peopled" at bounding box center [1368, 49] width 107 height 12
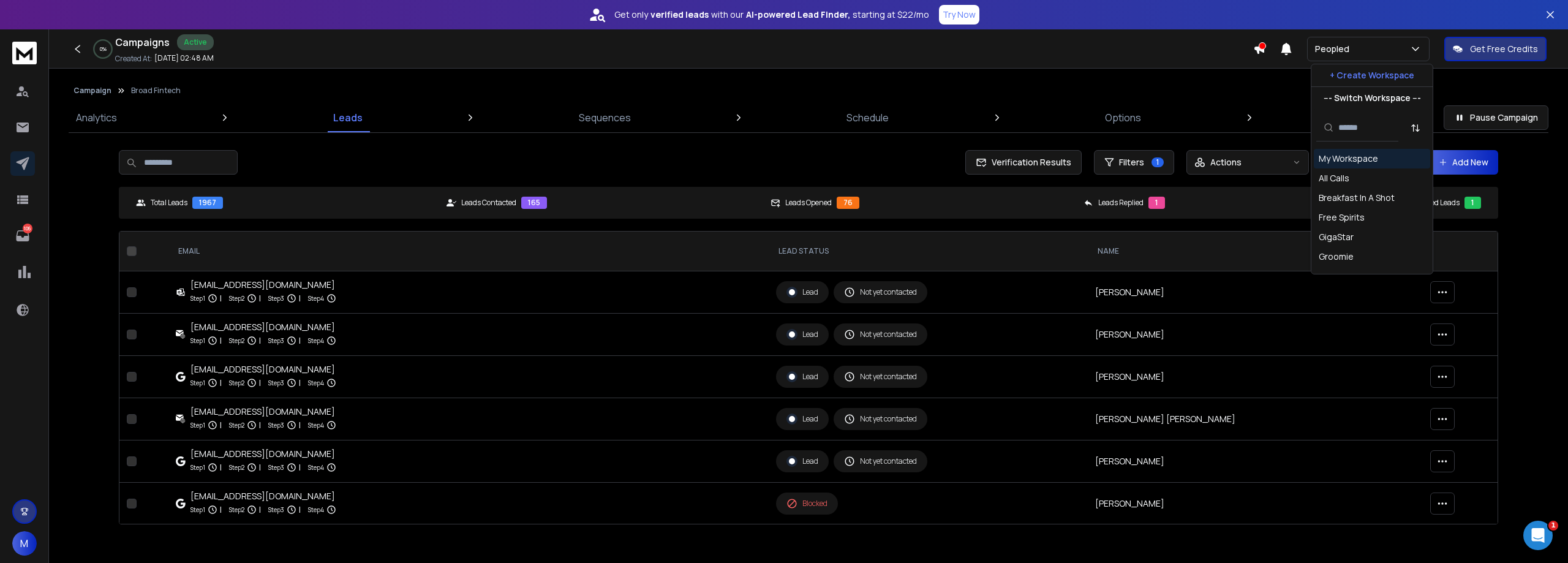
drag, startPoint x: 1365, startPoint y: 49, endPoint x: 761, endPoint y: 50, distance: 604.0
click at [1365, 49] on div "Peopled" at bounding box center [1368, 49] width 107 height 12
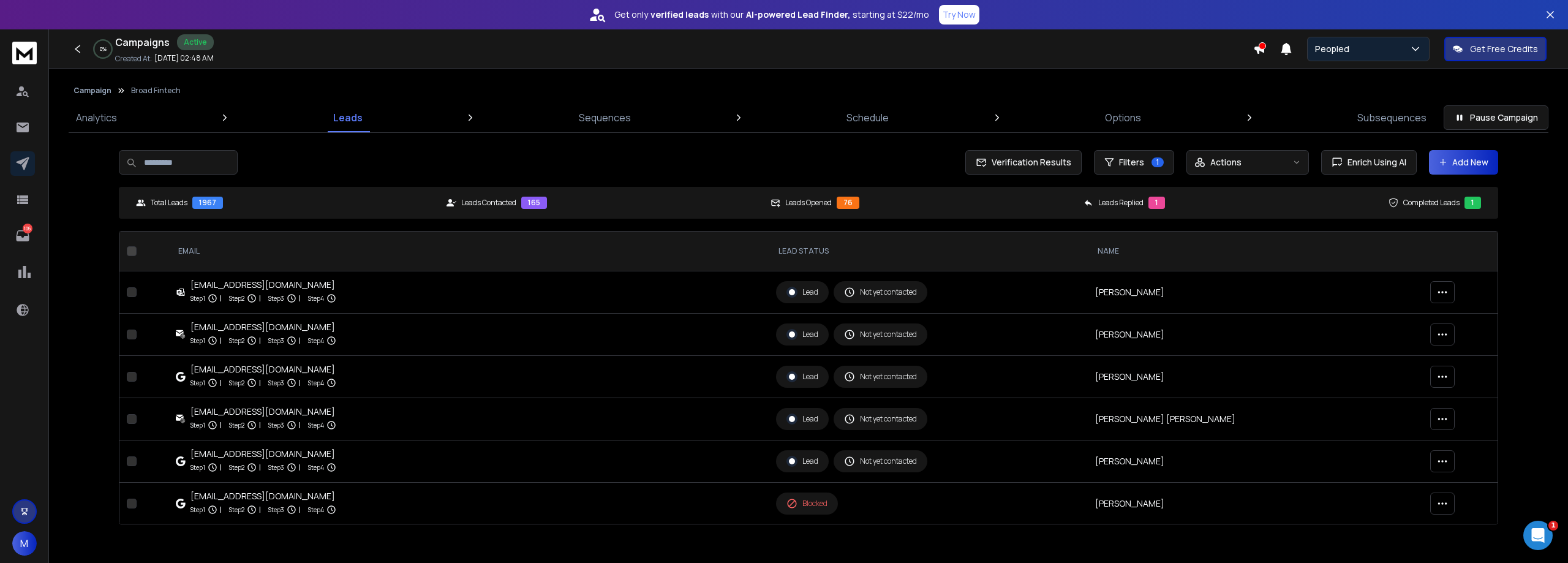
drag, startPoint x: 474, startPoint y: 2, endPoint x: 1365, endPoint y: 44, distance: 892.0
click at [1365, 44] on div "Peopled" at bounding box center [1368, 49] width 107 height 12
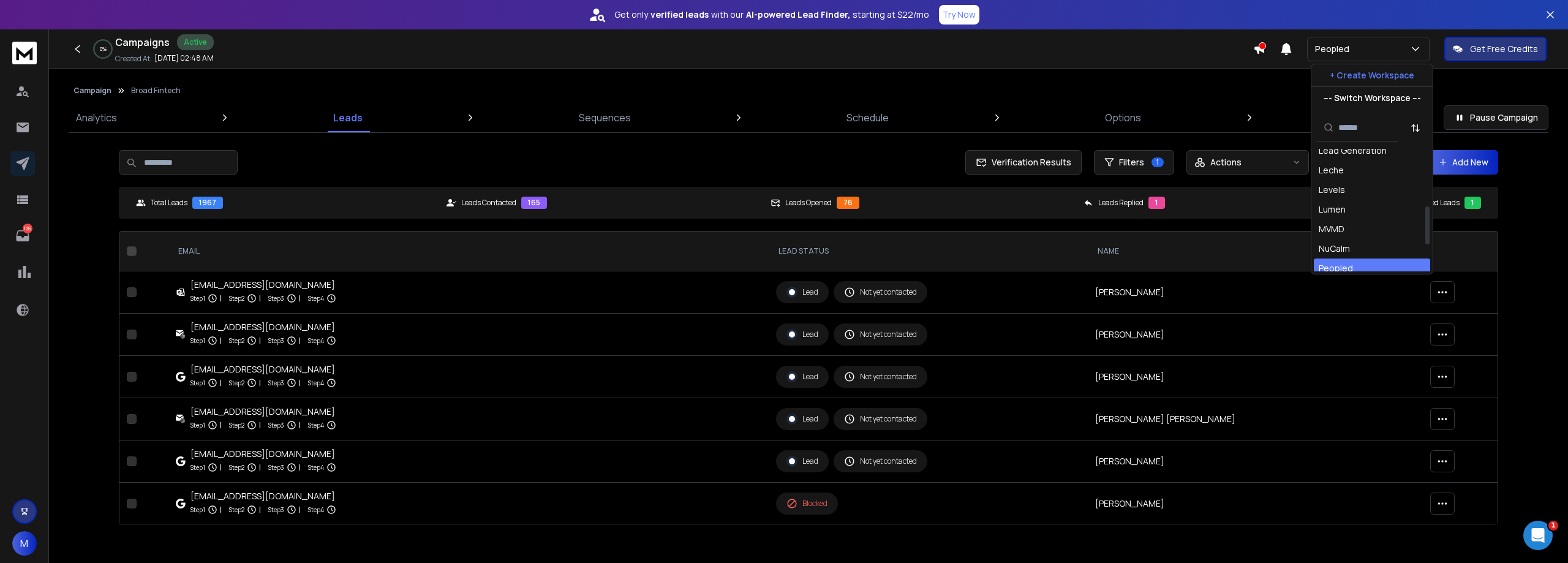
scroll to position [270, 0]
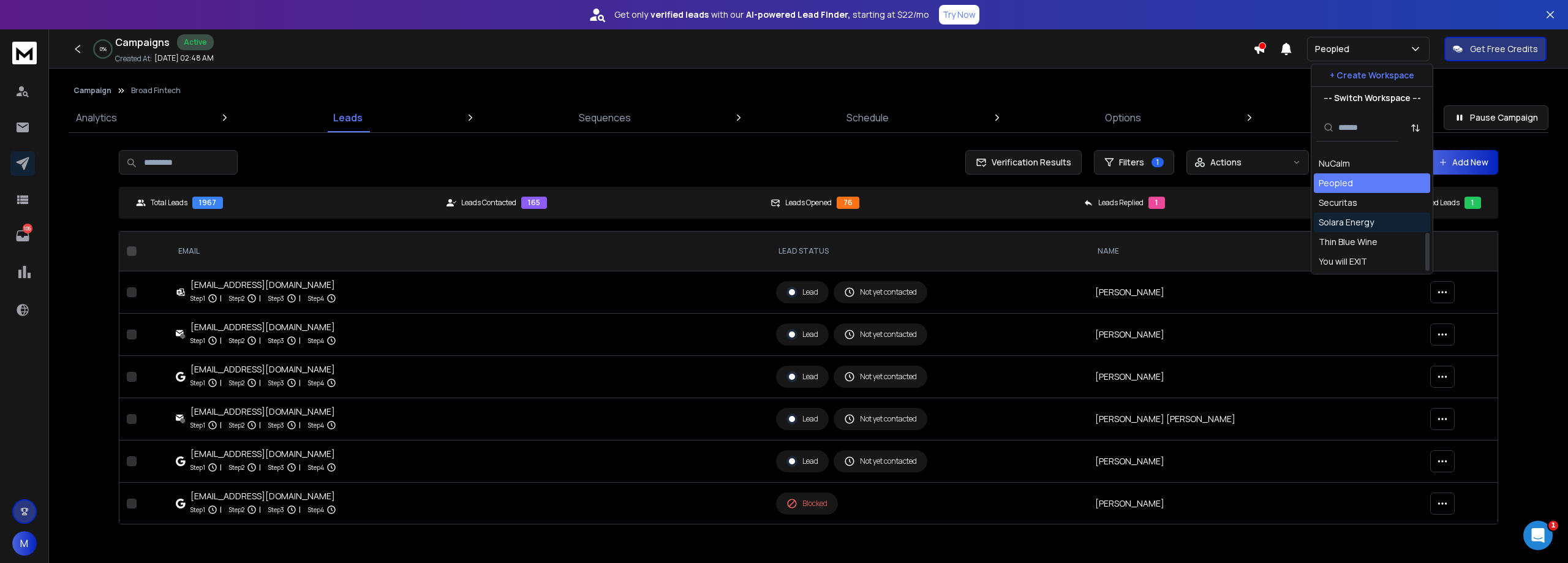
click at [1361, 226] on div "Solara Energy" at bounding box center [1346, 222] width 55 height 12
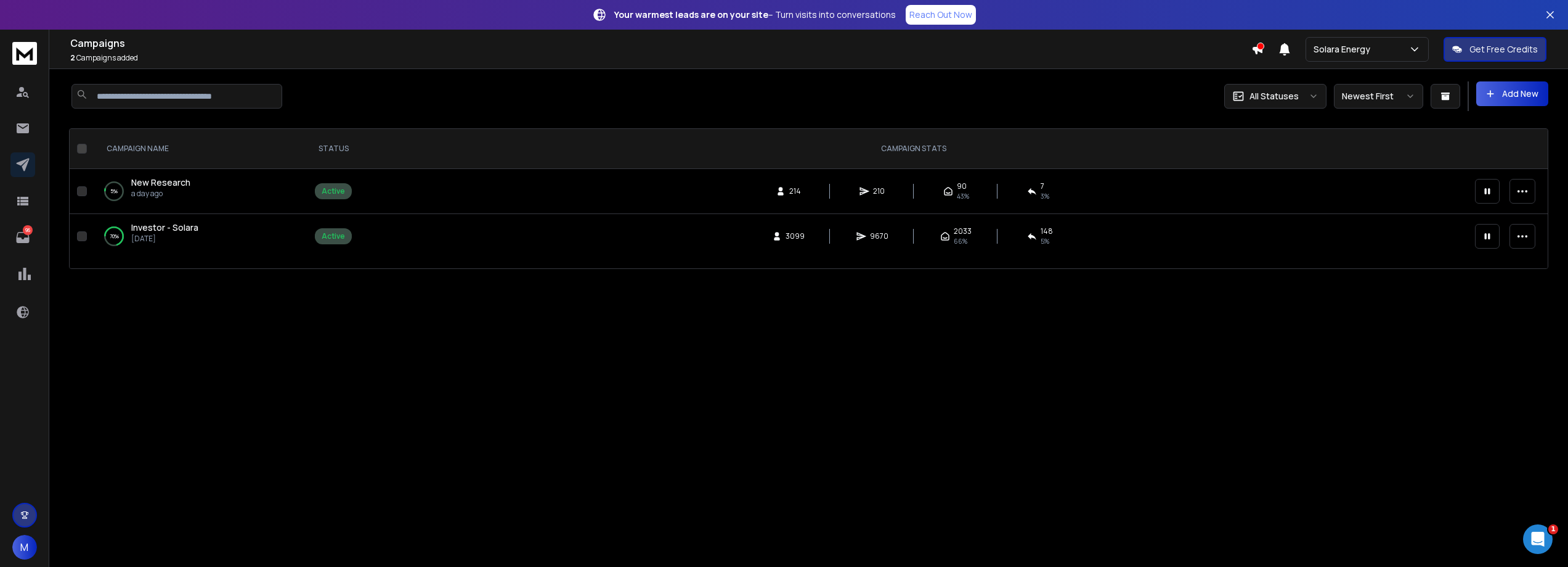
click at [190, 196] on div "5 % New Research a day ago" at bounding box center [199, 191] width 191 height 30
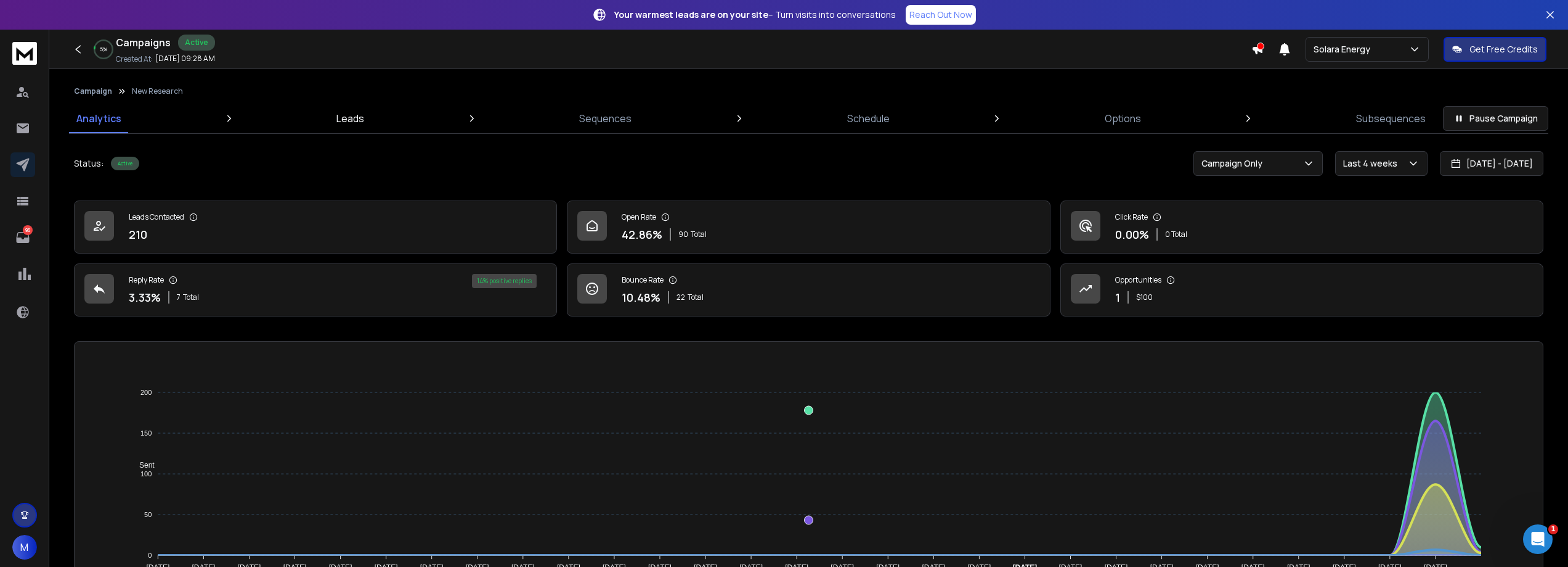
click at [341, 116] on p "Leads" at bounding box center [350, 118] width 27 height 14
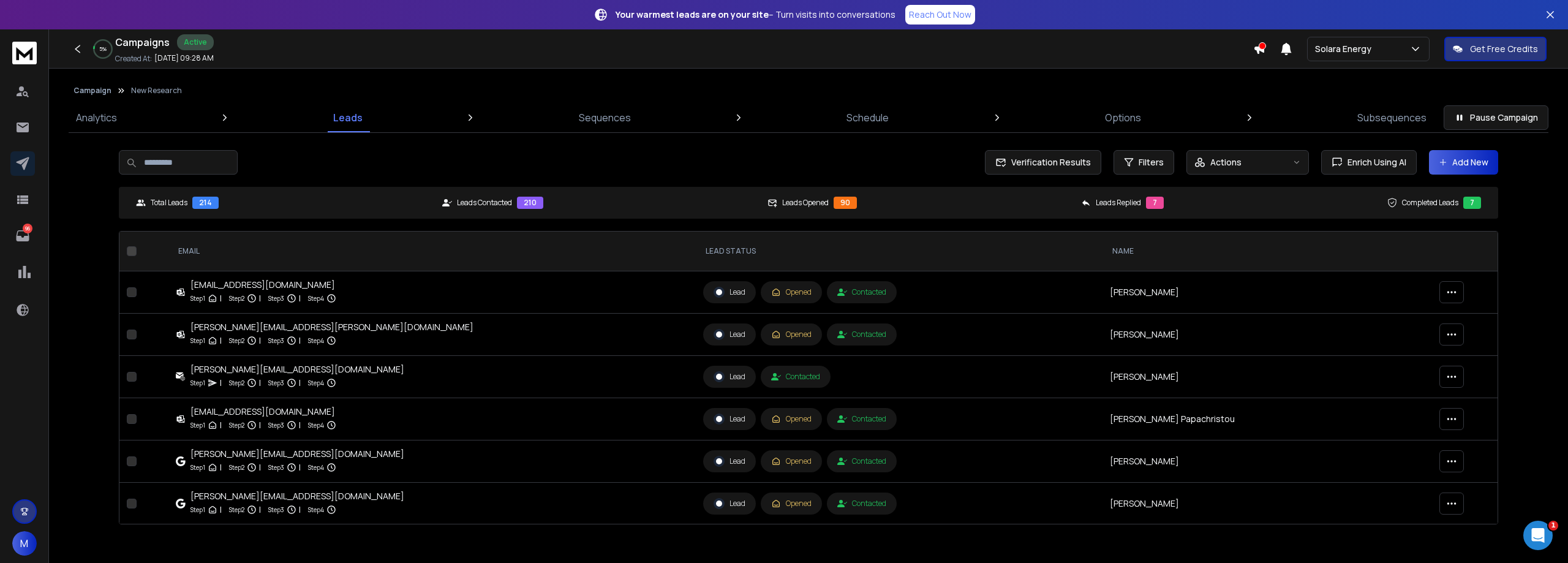
click at [1453, 165] on button "Add New" at bounding box center [1464, 162] width 70 height 24
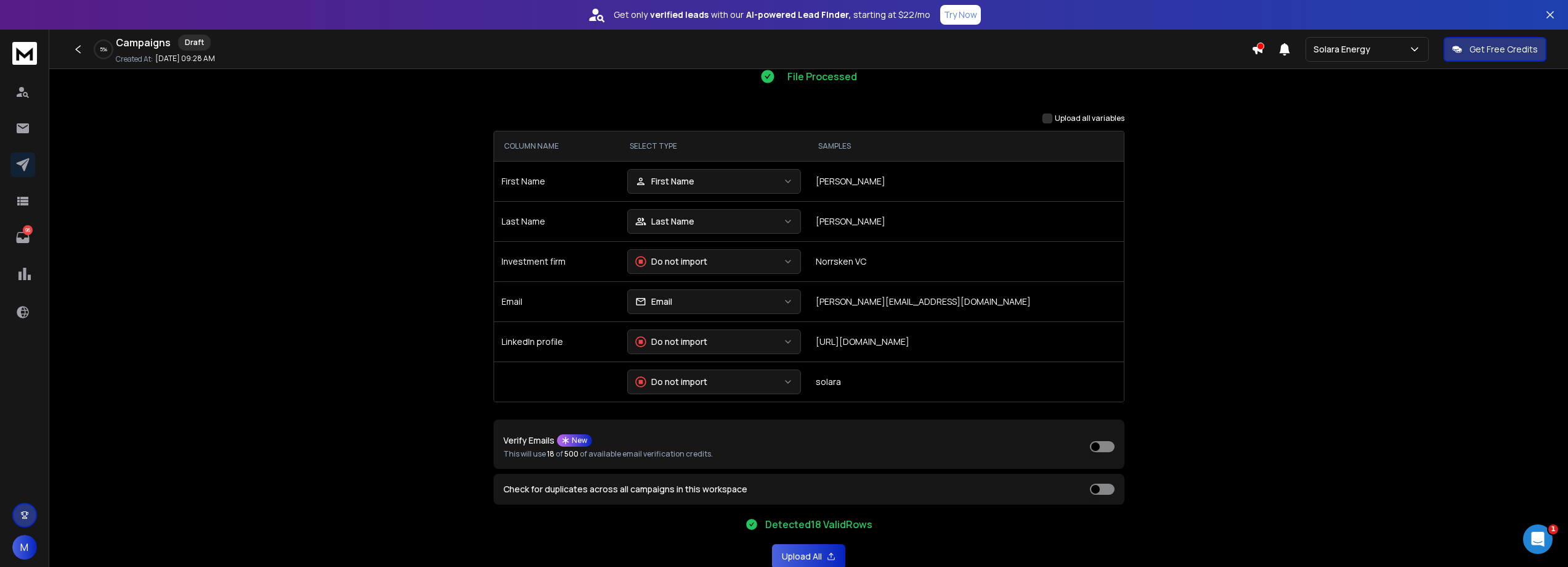
scroll to position [154, 0]
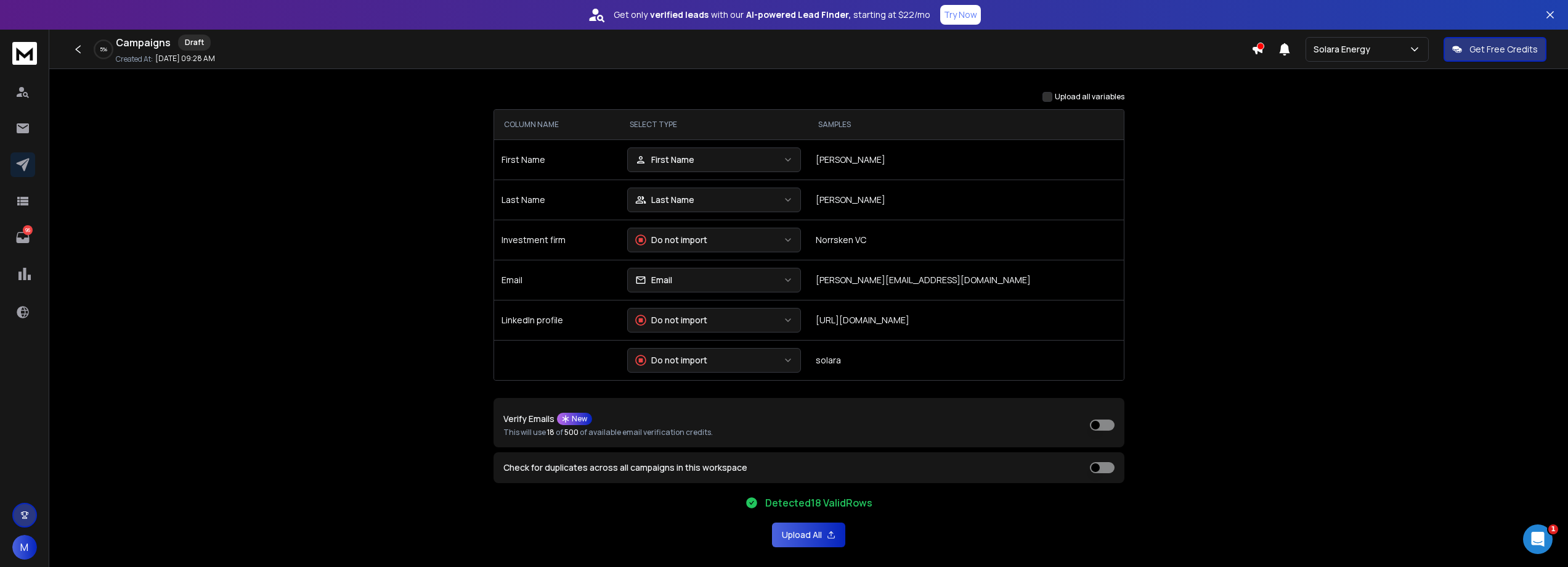
click at [811, 535] on button "Upload All" at bounding box center [808, 534] width 73 height 24
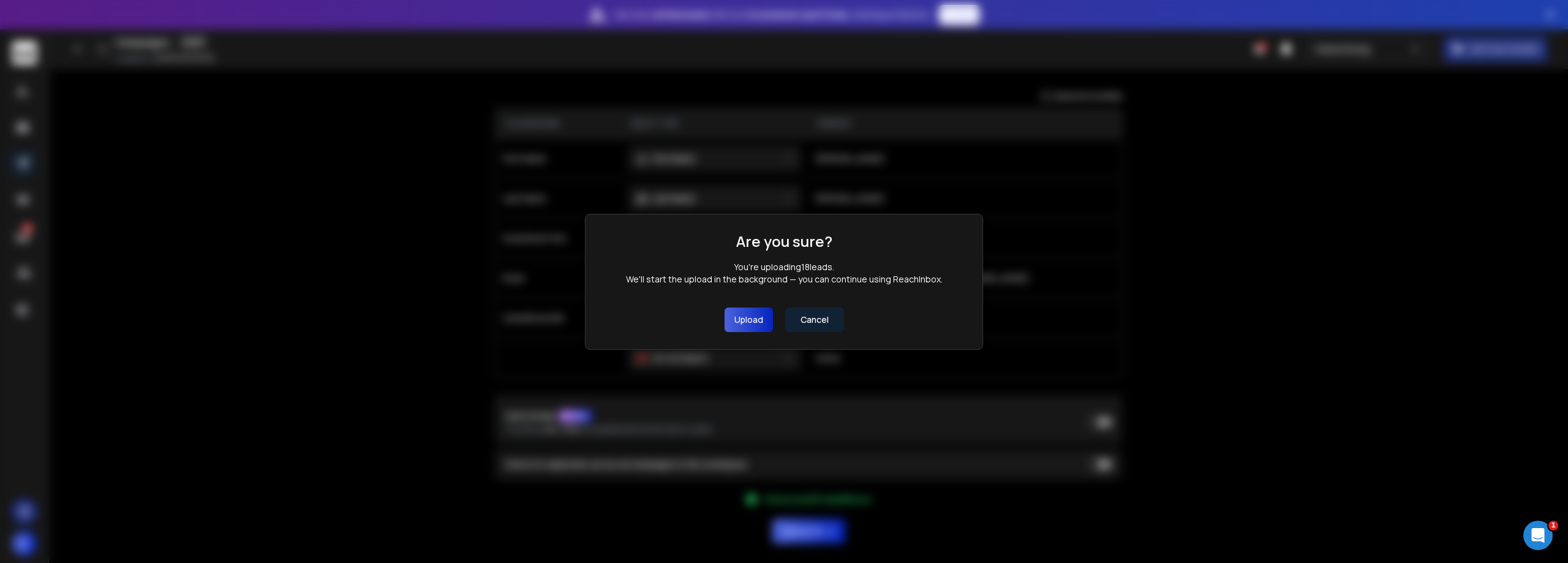
click at [735, 320] on button "Upload" at bounding box center [749, 320] width 48 height 24
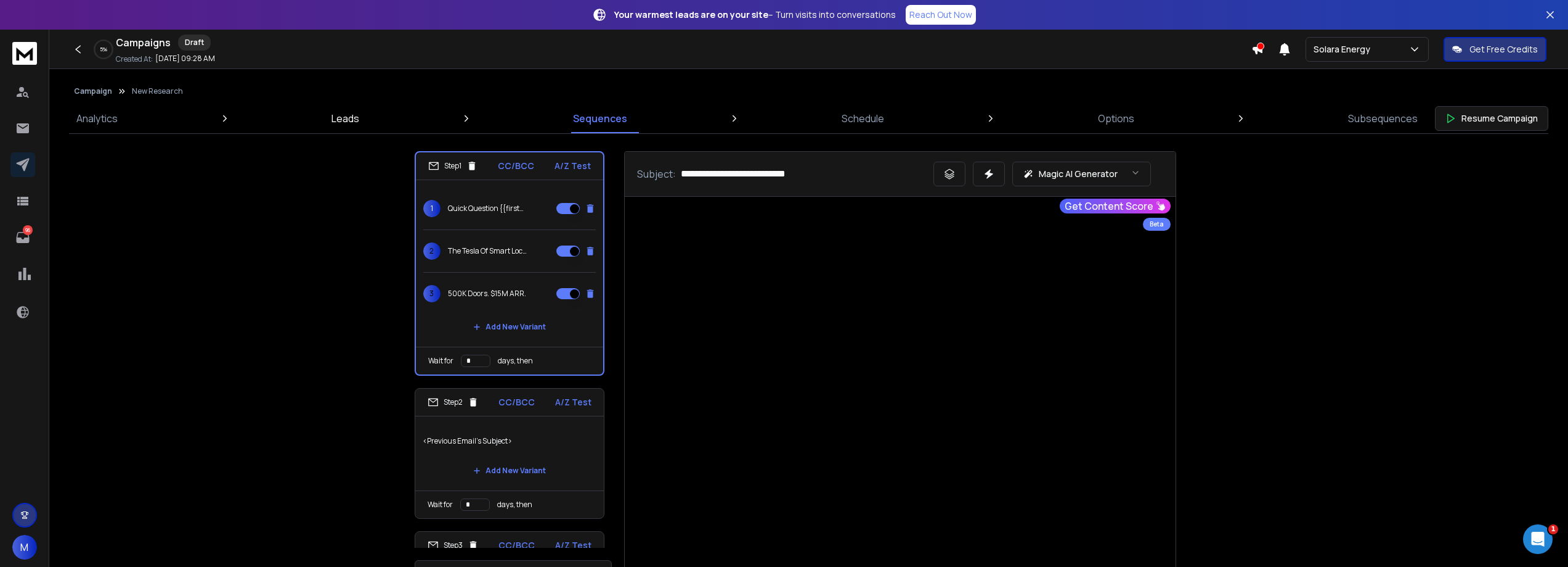
click at [354, 113] on p "Leads" at bounding box center [345, 118] width 27 height 14
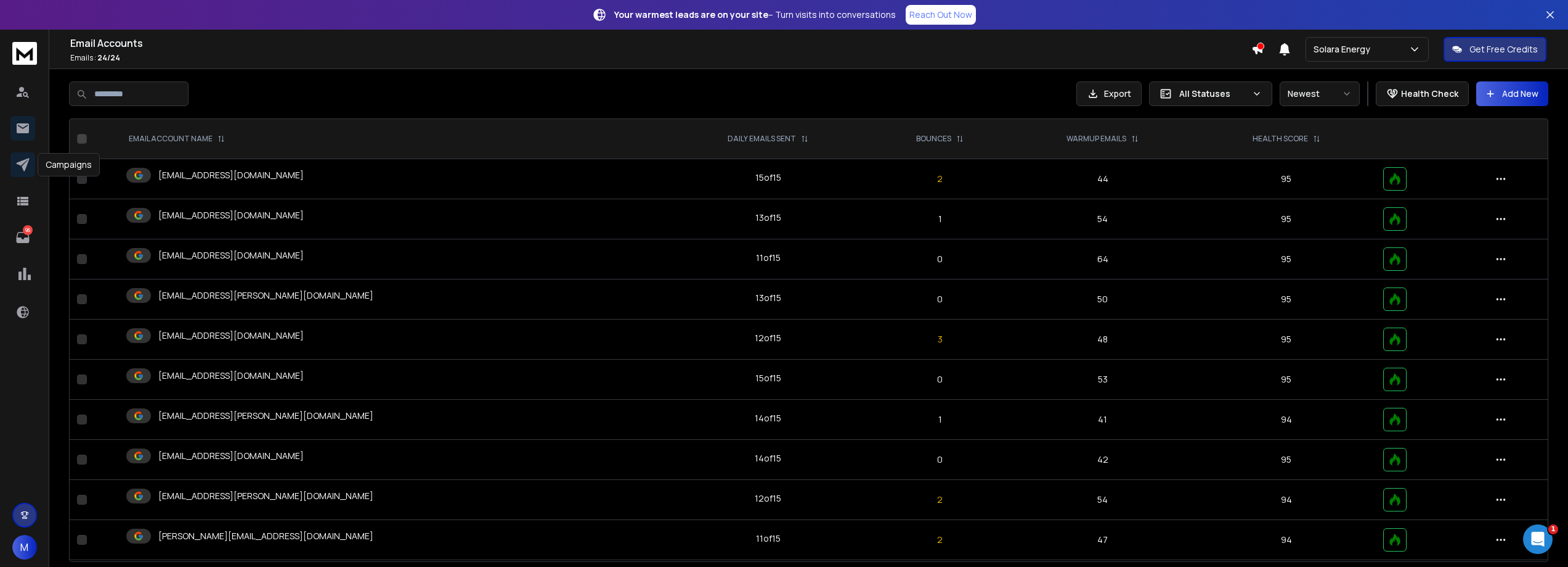
click at [30, 167] on link at bounding box center [23, 164] width 24 height 24
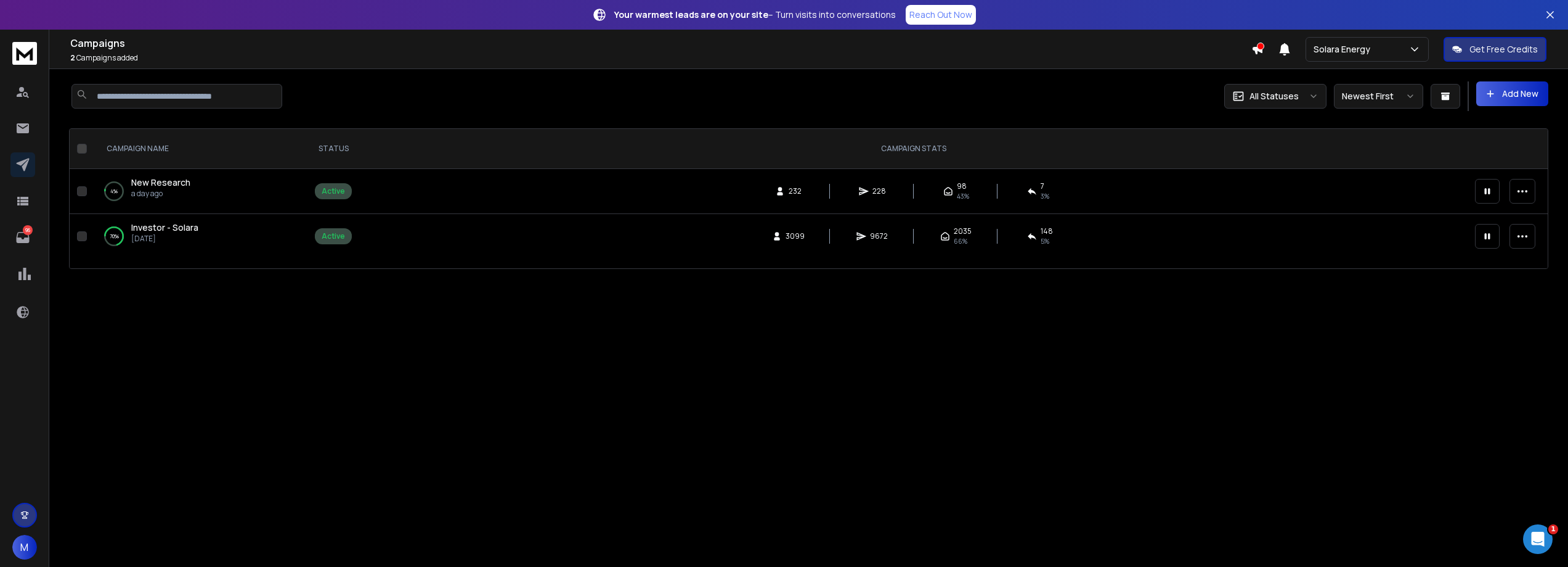
click at [151, 180] on span "New Research" at bounding box center [161, 182] width 59 height 11
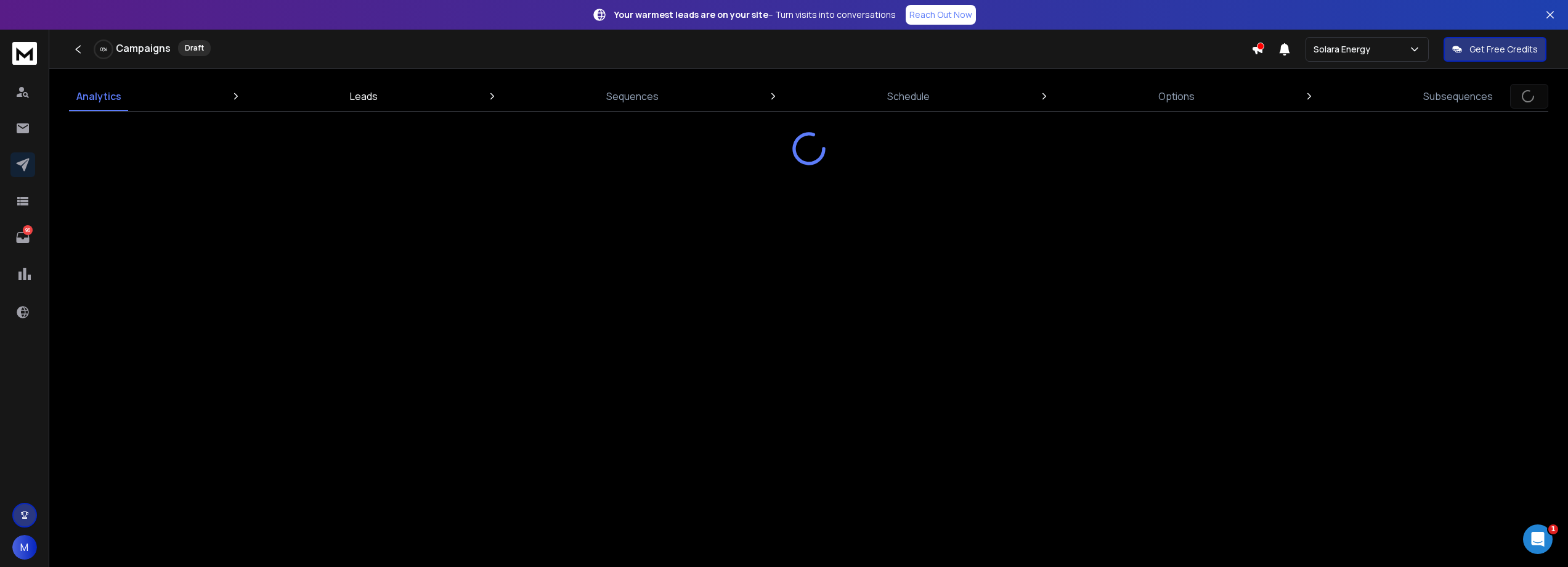
click at [349, 104] on link "Leads" at bounding box center [364, 96] width 43 height 30
